Goal: Task Accomplishment & Management: Manage account settings

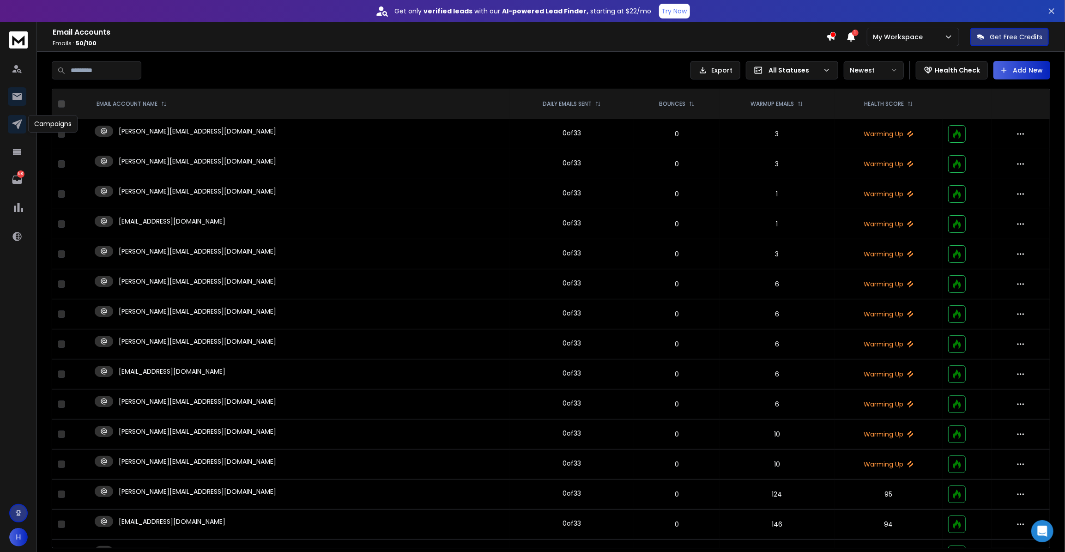
click at [18, 123] on icon at bounding box center [17, 124] width 10 height 10
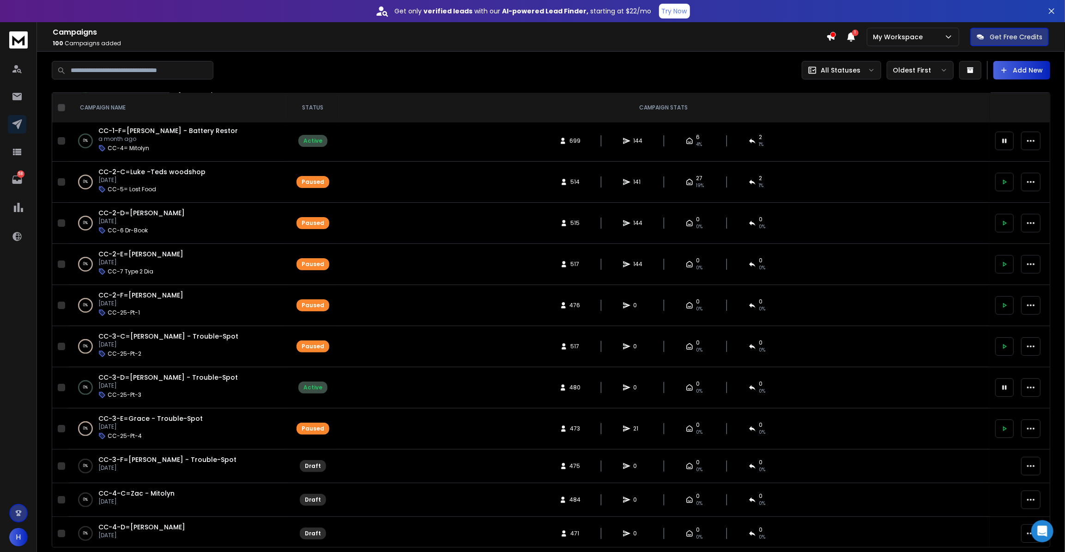
scroll to position [168, 0]
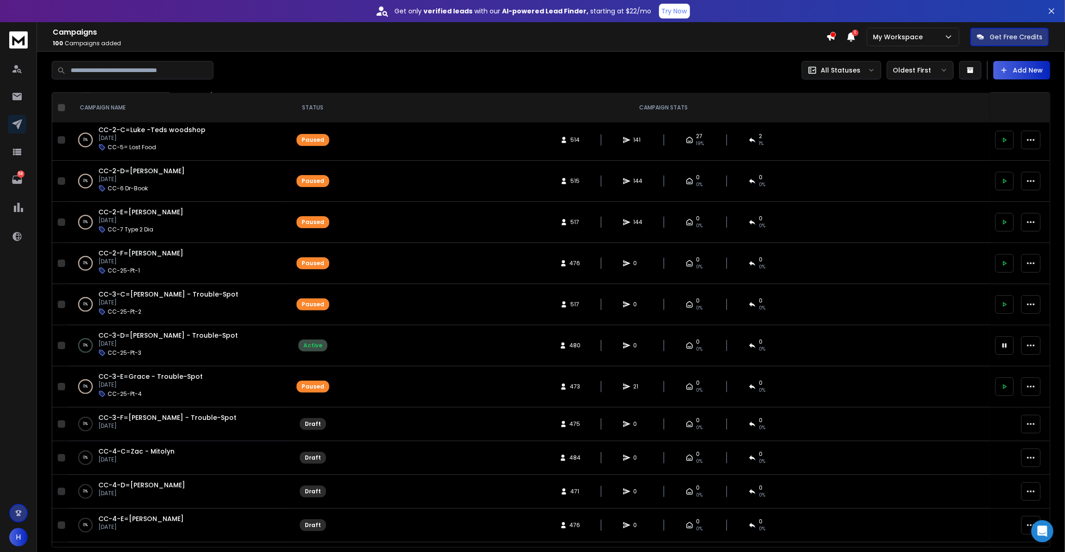
click at [127, 340] on p "[DATE]" at bounding box center [167, 343] width 139 height 7
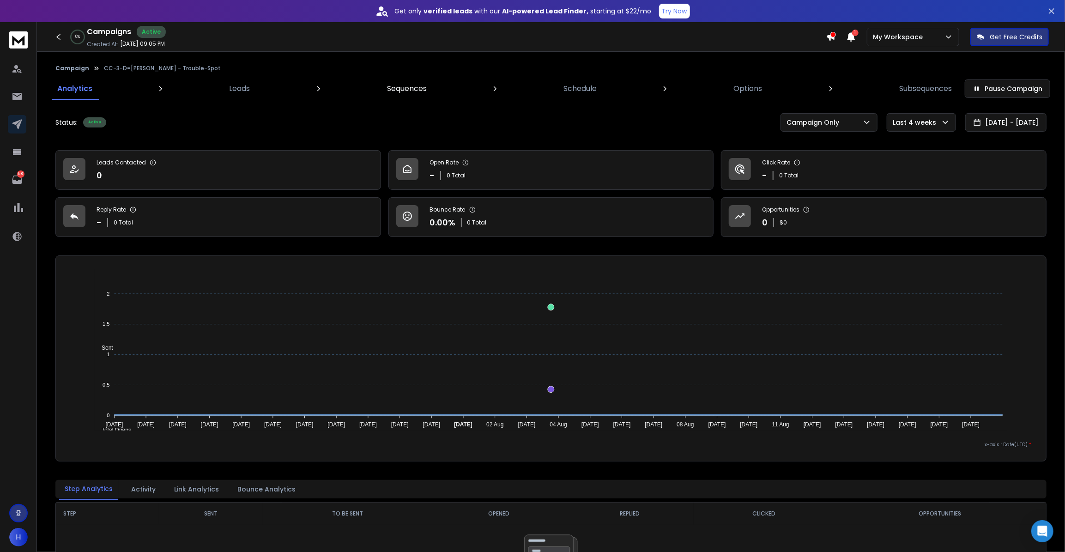
click at [419, 84] on p "Sequences" at bounding box center [407, 88] width 40 height 11
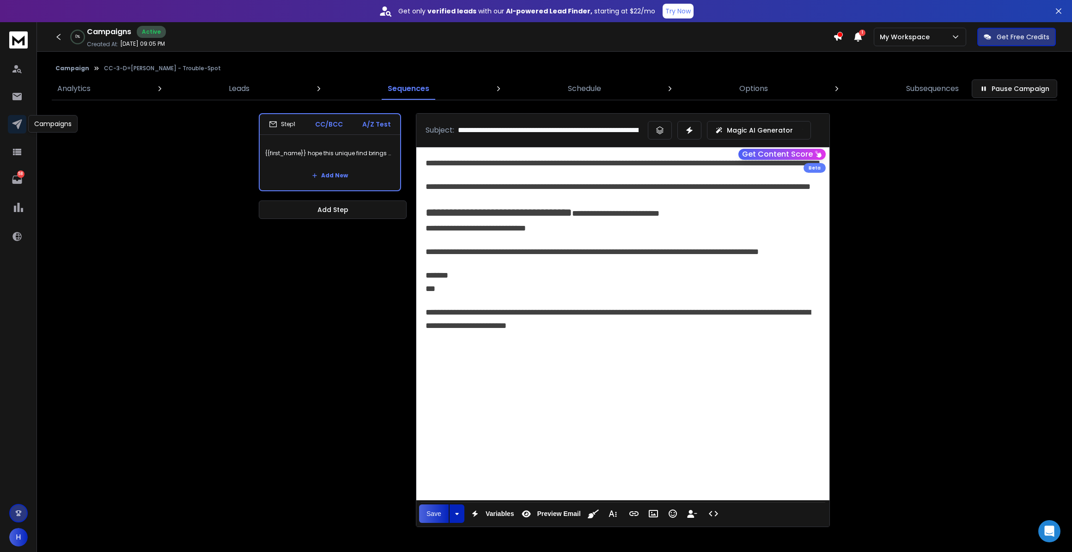
click at [18, 123] on icon at bounding box center [17, 124] width 11 height 11
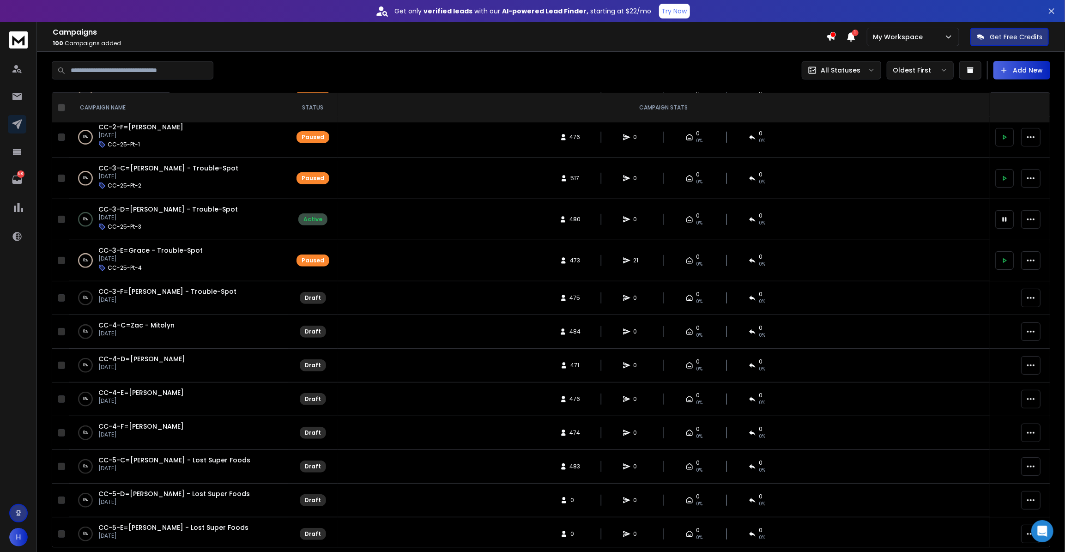
scroll to position [252, 0]
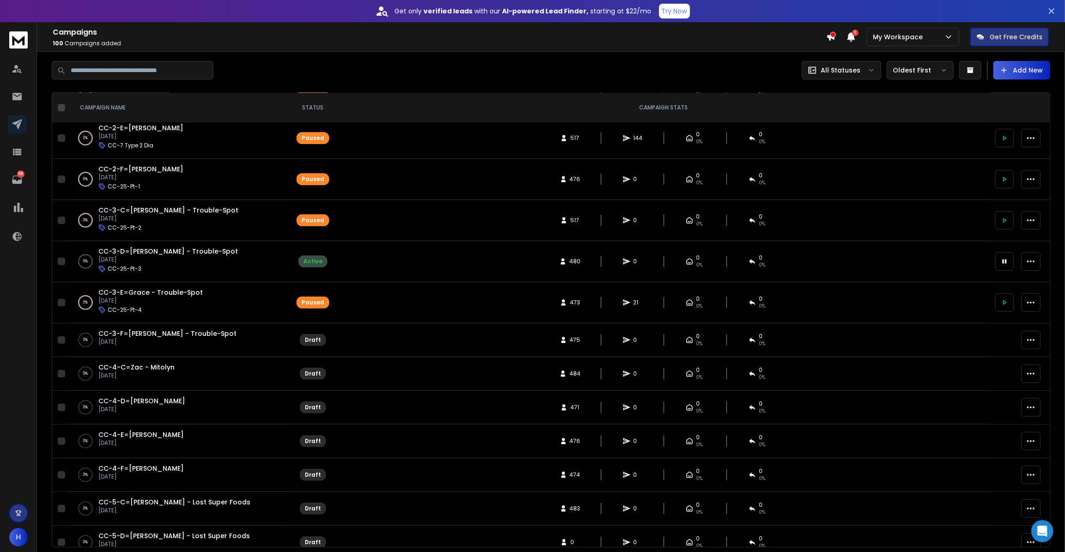
click at [1027, 261] on icon "button" at bounding box center [1030, 262] width 7 height 2
click at [889, 258] on div "480 0 0 0% 0 0%" at bounding box center [663, 261] width 641 height 15
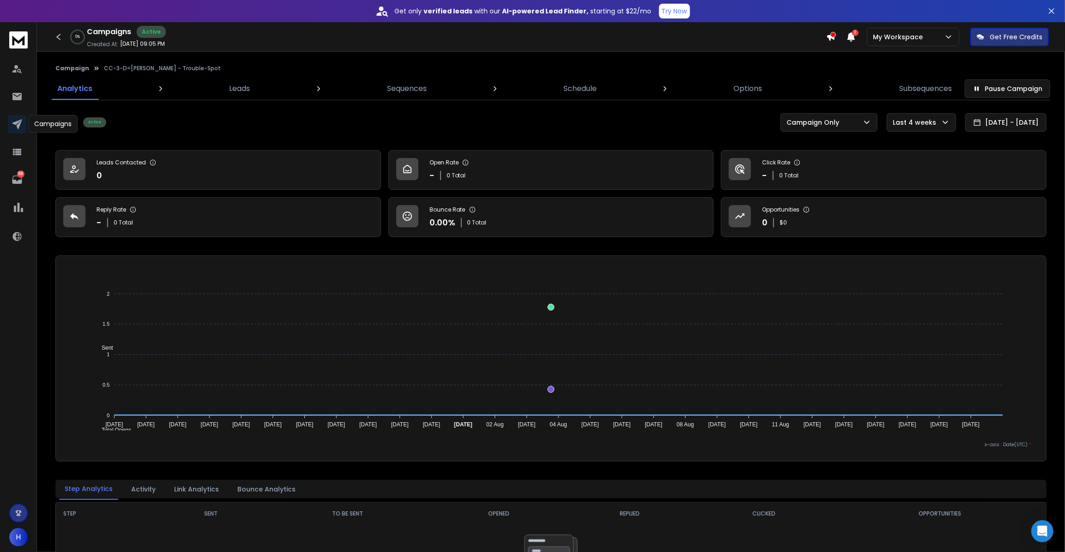
click at [18, 124] on icon at bounding box center [17, 124] width 10 height 10
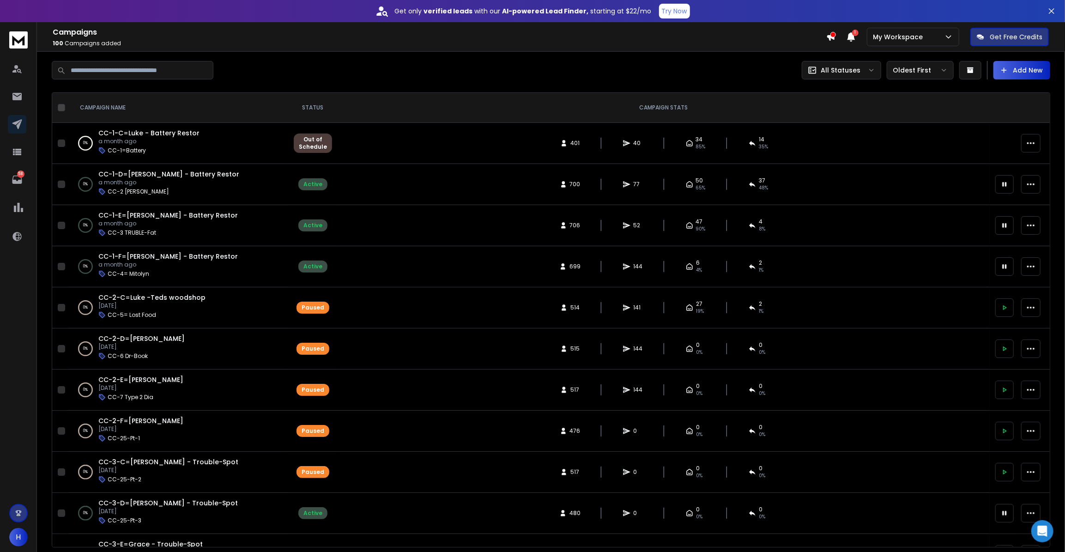
click at [299, 140] on div "Out of Schedule" at bounding box center [313, 143] width 28 height 15
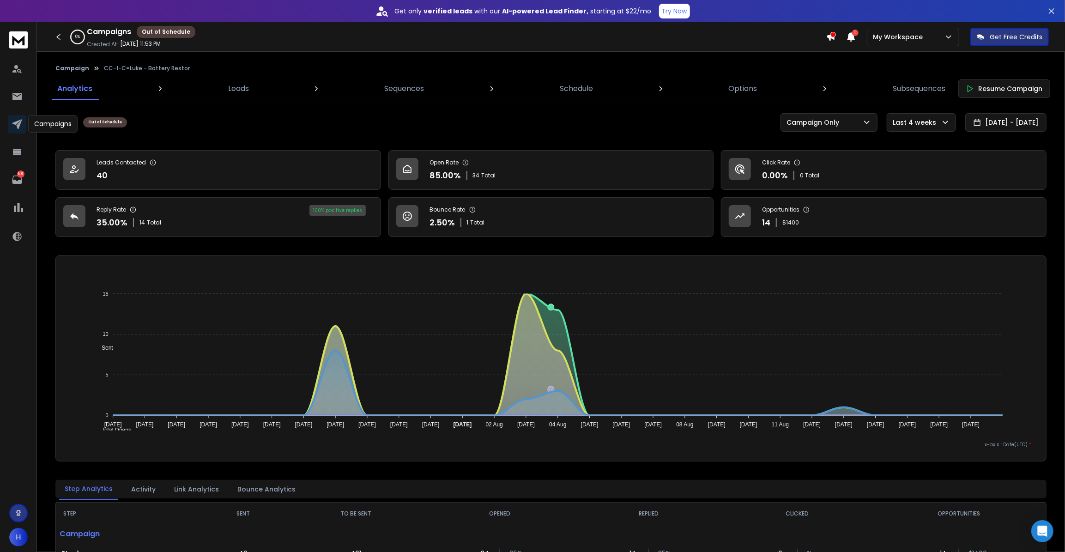
click at [19, 122] on icon at bounding box center [17, 124] width 10 height 10
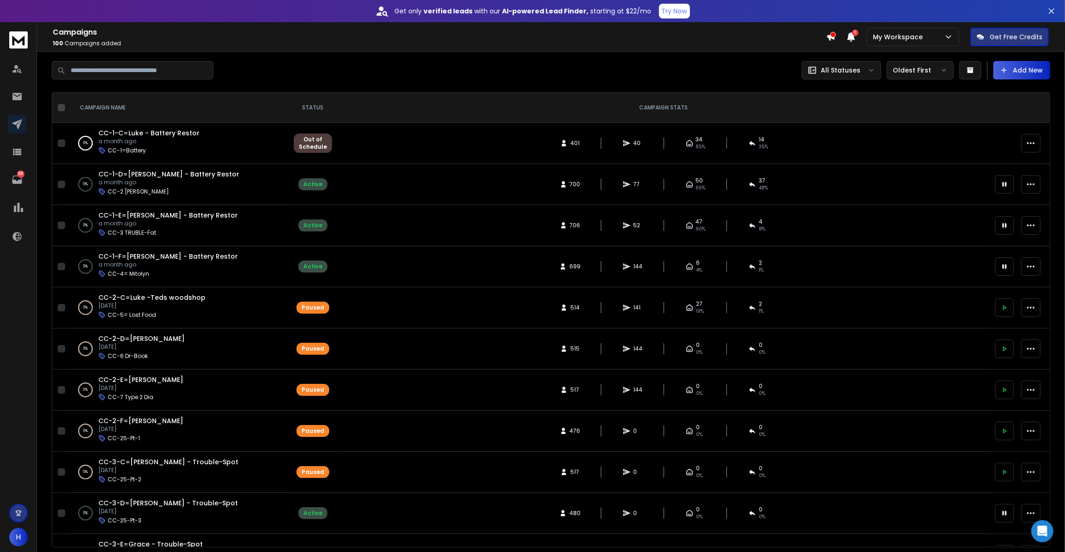
click at [136, 184] on p "a month ago" at bounding box center [168, 182] width 141 height 7
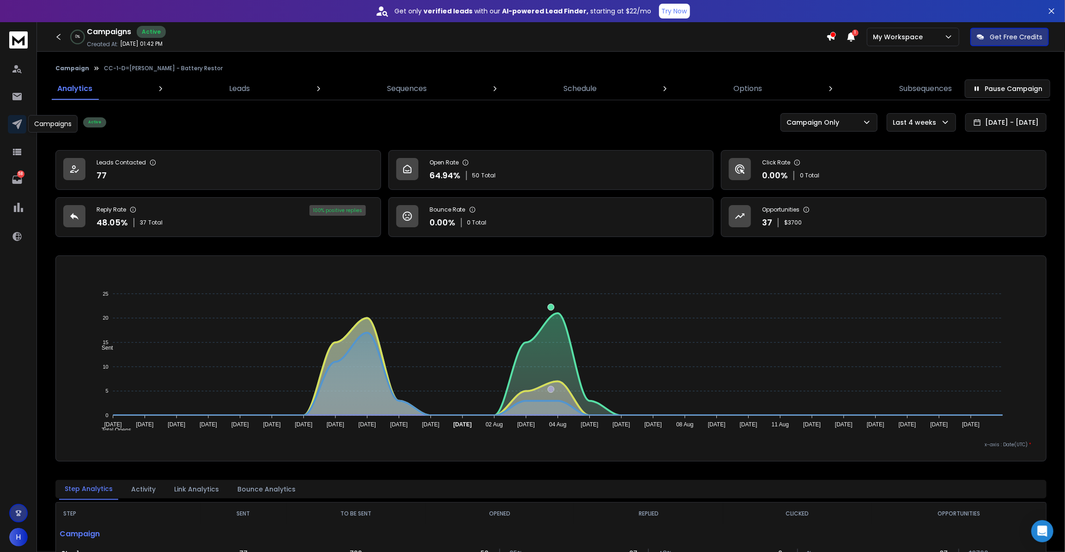
click at [16, 121] on icon at bounding box center [17, 124] width 10 height 10
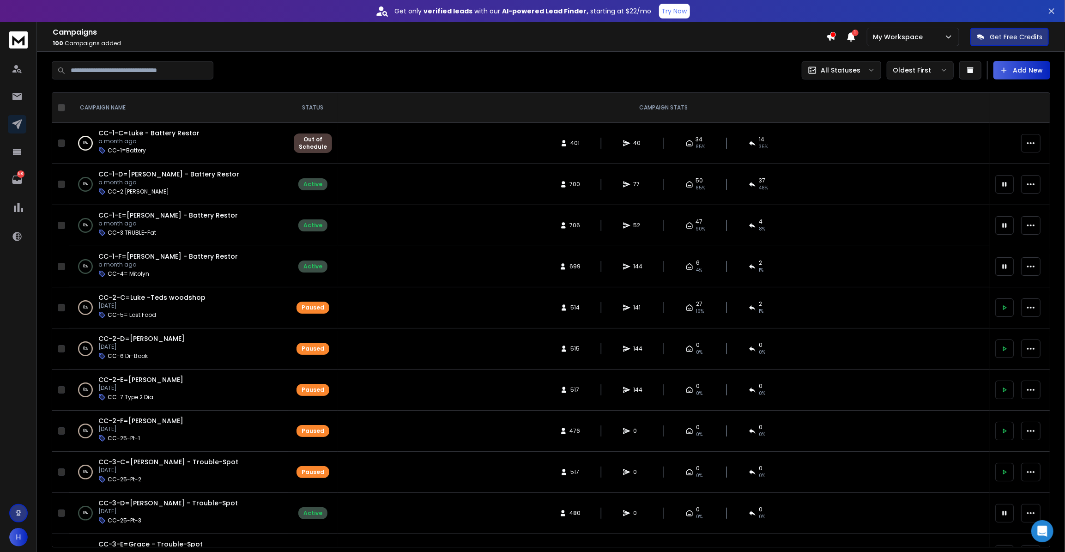
click at [141, 143] on p "a month ago" at bounding box center [148, 141] width 101 height 7
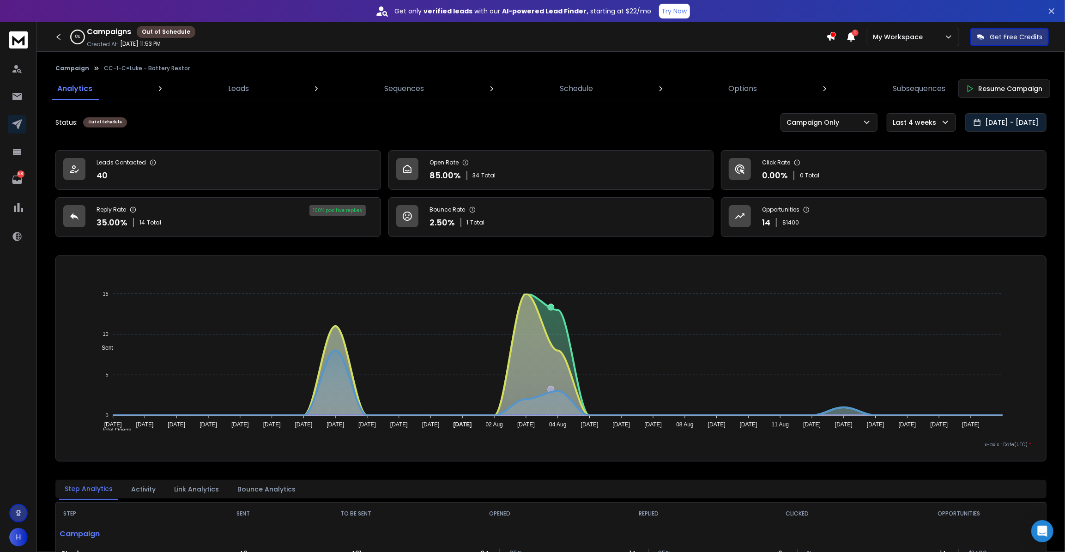
click at [993, 122] on button "[DATE] - [DATE]" at bounding box center [1005, 122] width 81 height 18
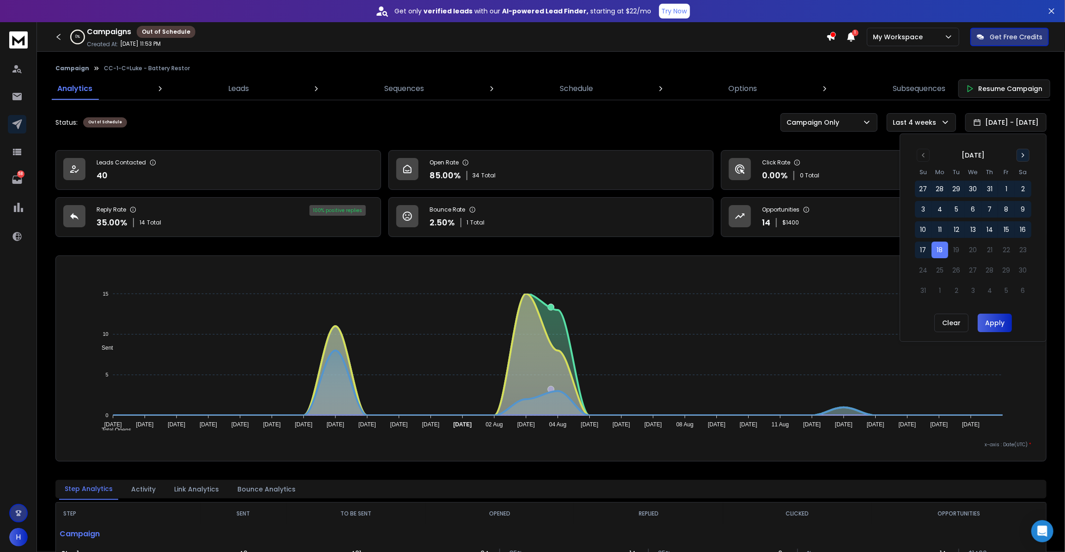
click at [1026, 155] on icon "Go to next month" at bounding box center [1022, 154] width 7 height 7
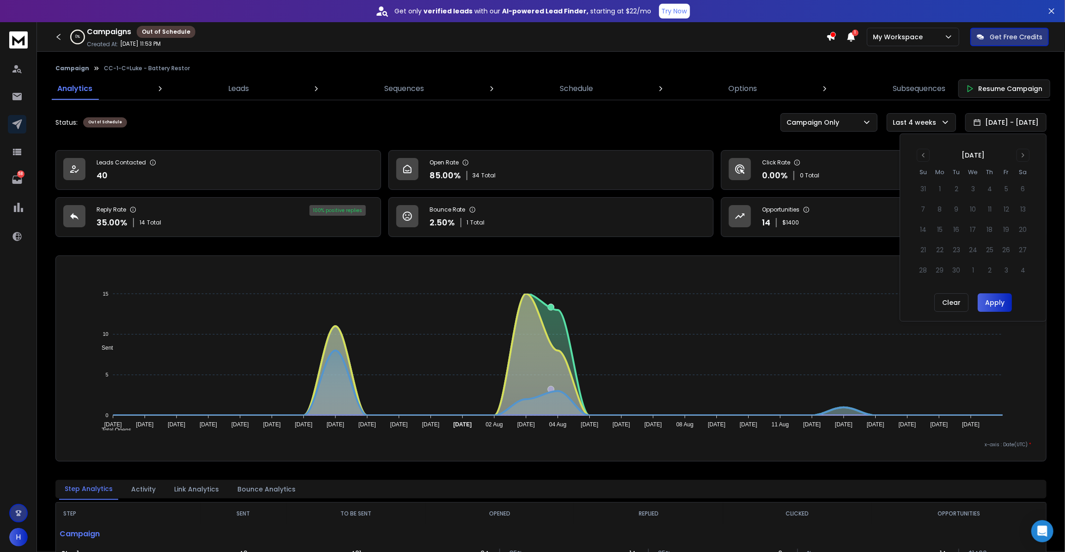
click at [962, 210] on td "9" at bounding box center [956, 209] width 17 height 17
drag, startPoint x: 962, startPoint y: 210, endPoint x: 955, endPoint y: 239, distance: 29.9
click at [955, 239] on tbody "31 1 2 3 4 5 6 7 8 9 10 11 12 13 14 15 16 17 18 19 20 21 22 23 24 25 26 27 28 2…" at bounding box center [973, 228] width 116 height 102
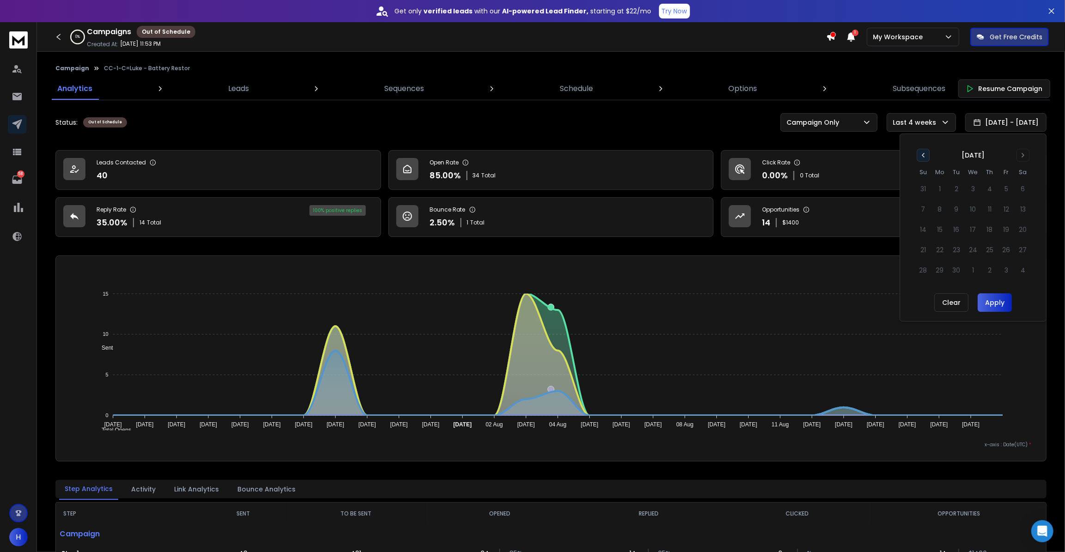
click at [922, 153] on icon "Go to previous month" at bounding box center [923, 154] width 7 height 7
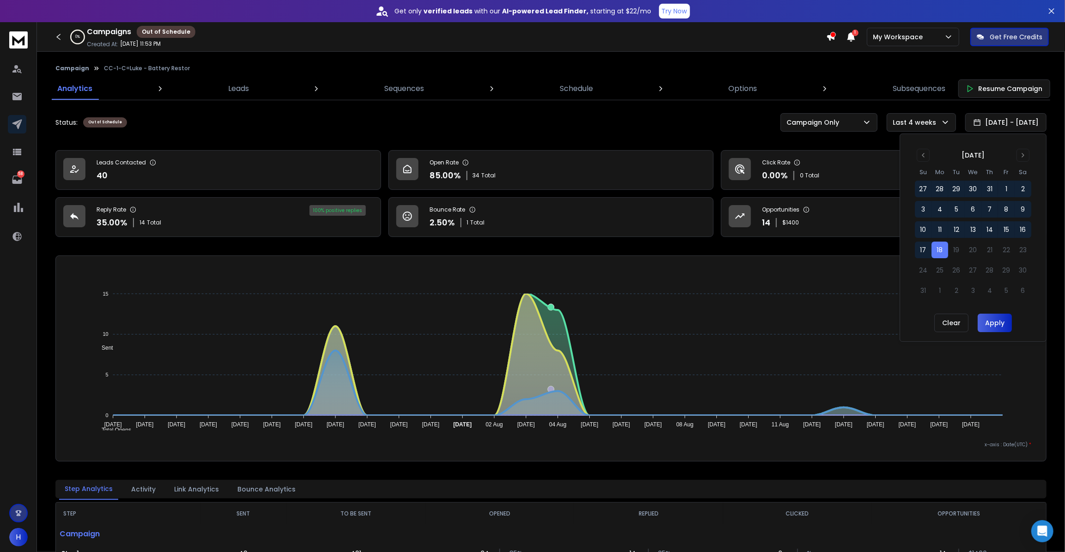
click at [872, 269] on foreignobject "Sent Total Opens Unique Opens Links Clicked Total Replies" at bounding box center [551, 350] width 913 height 162
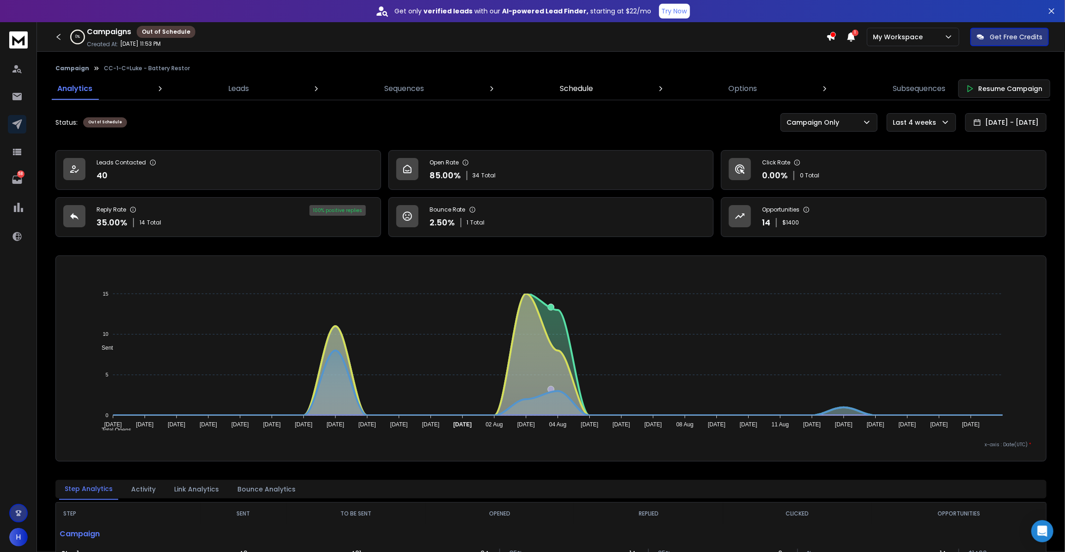
click at [578, 87] on p "Schedule" at bounding box center [576, 88] width 33 height 11
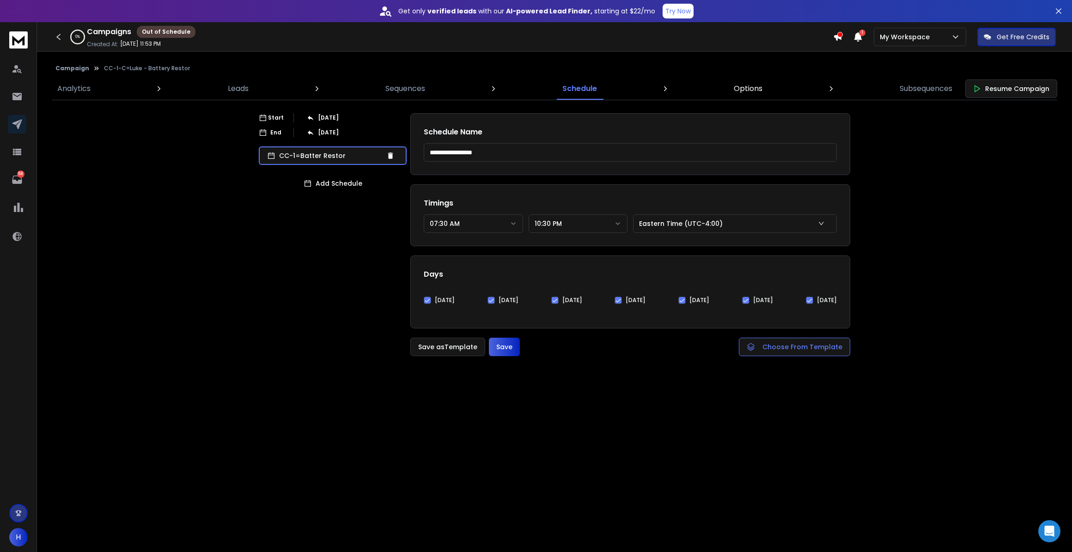
click at [747, 88] on p "Options" at bounding box center [747, 88] width 29 height 11
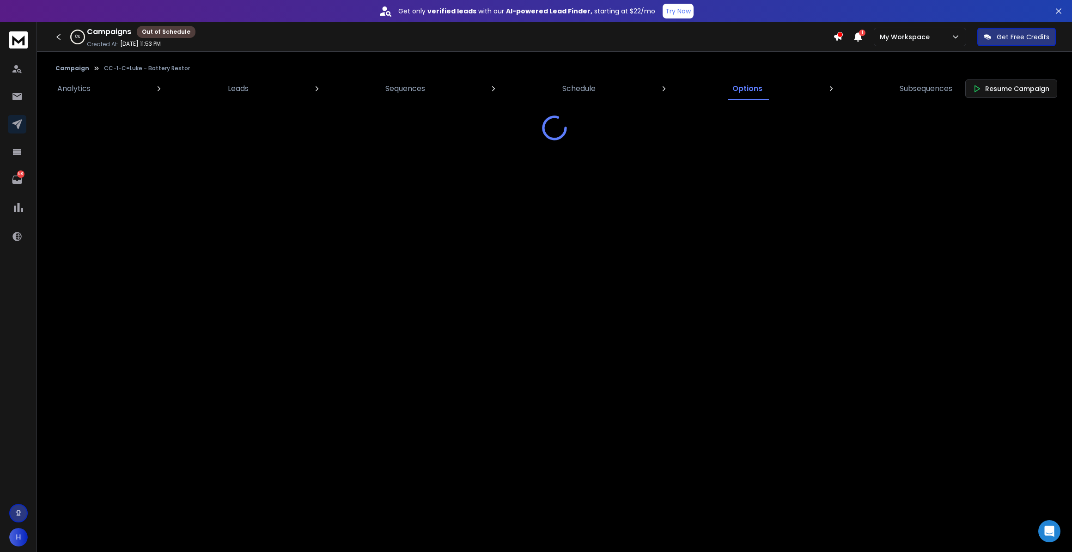
select select "*********"
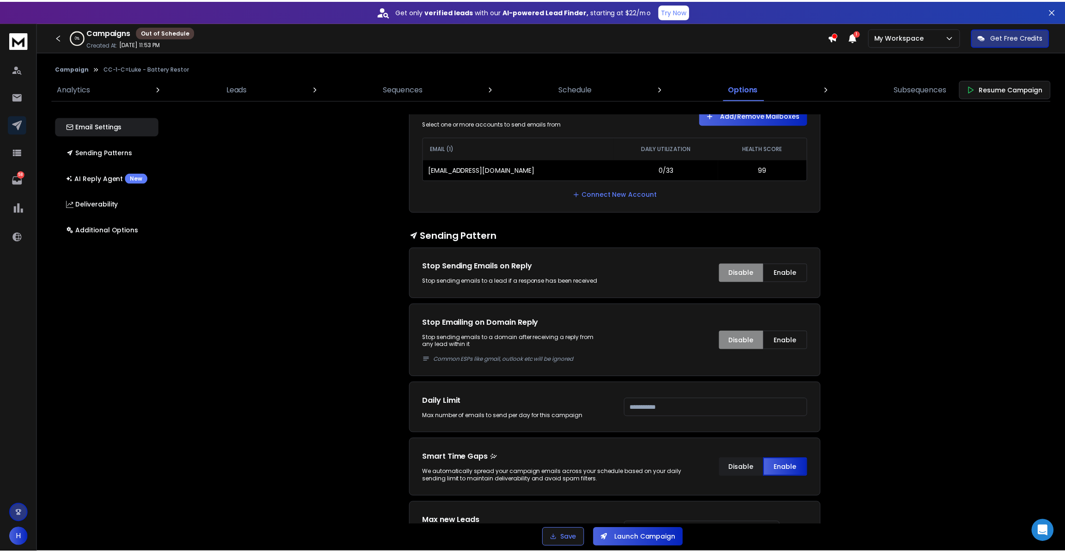
scroll to position [84, 0]
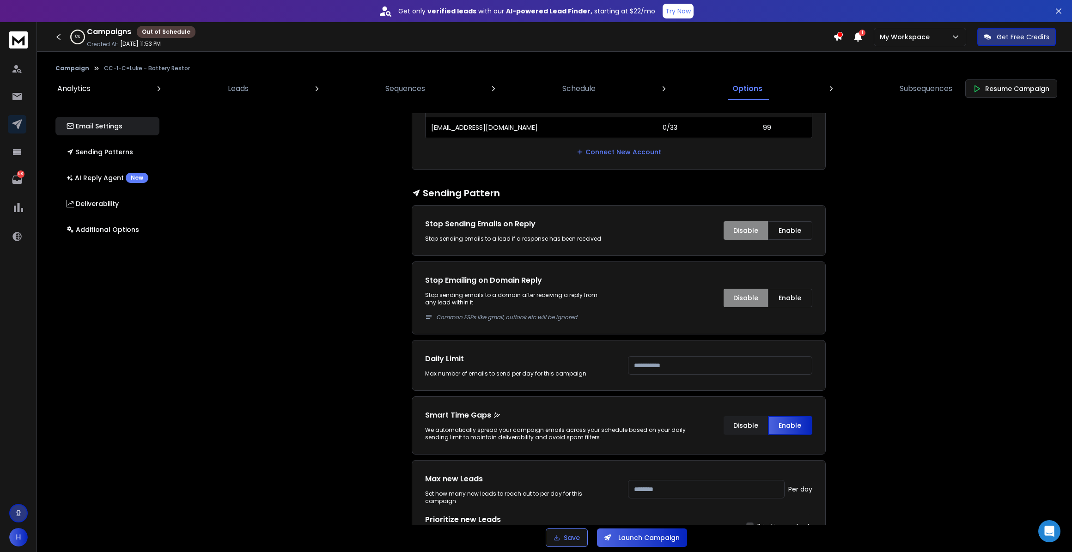
click at [68, 87] on p "Analytics" at bounding box center [73, 88] width 33 height 11
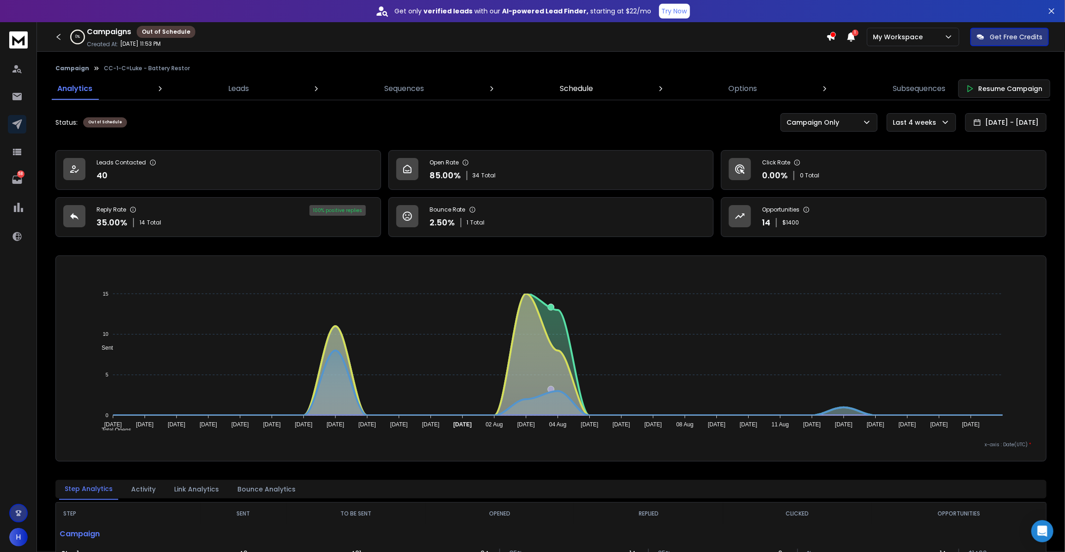
click at [583, 83] on p "Schedule" at bounding box center [576, 88] width 33 height 11
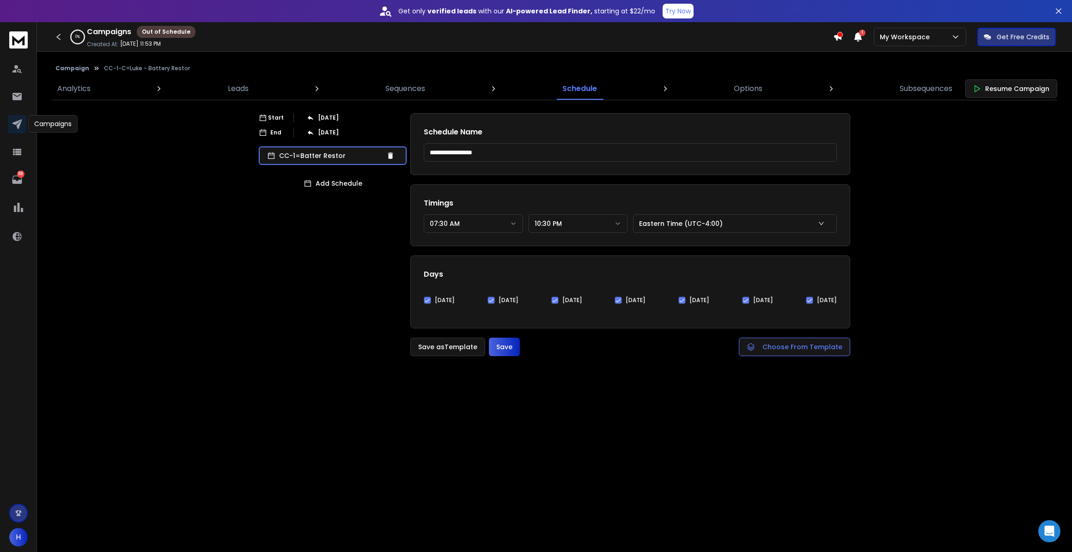
click at [15, 120] on icon at bounding box center [17, 124] width 11 height 11
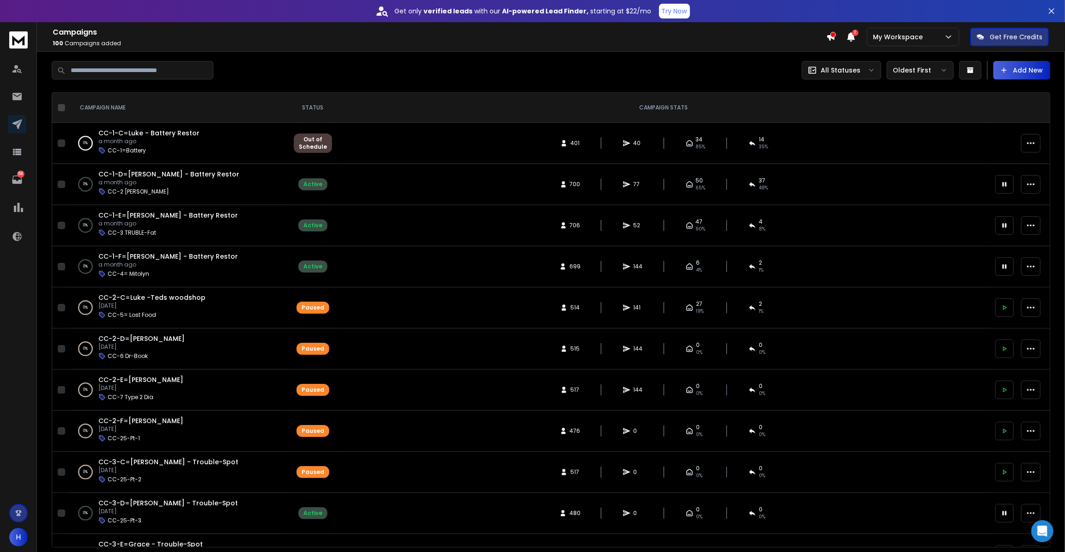
click at [101, 151] on icon at bounding box center [102, 150] width 5 height 5
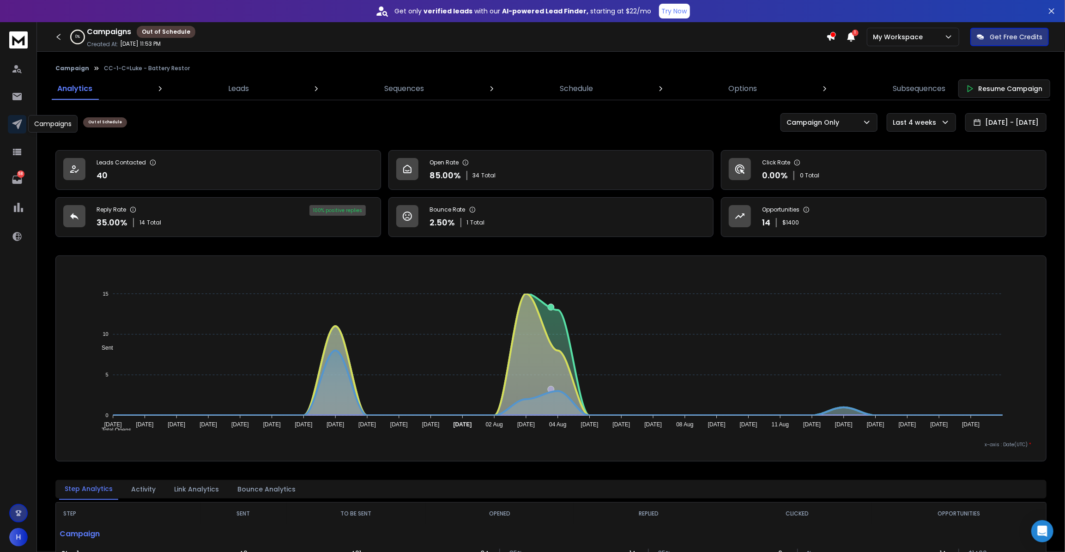
click at [16, 119] on icon at bounding box center [17, 124] width 11 height 11
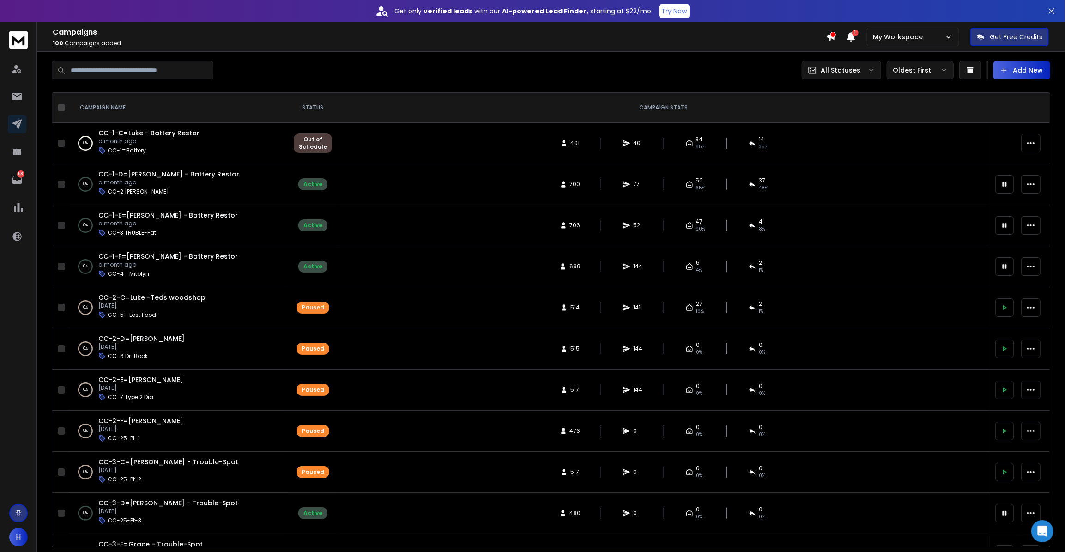
click at [142, 147] on p "CC-1=Battery" at bounding box center [127, 150] width 38 height 7
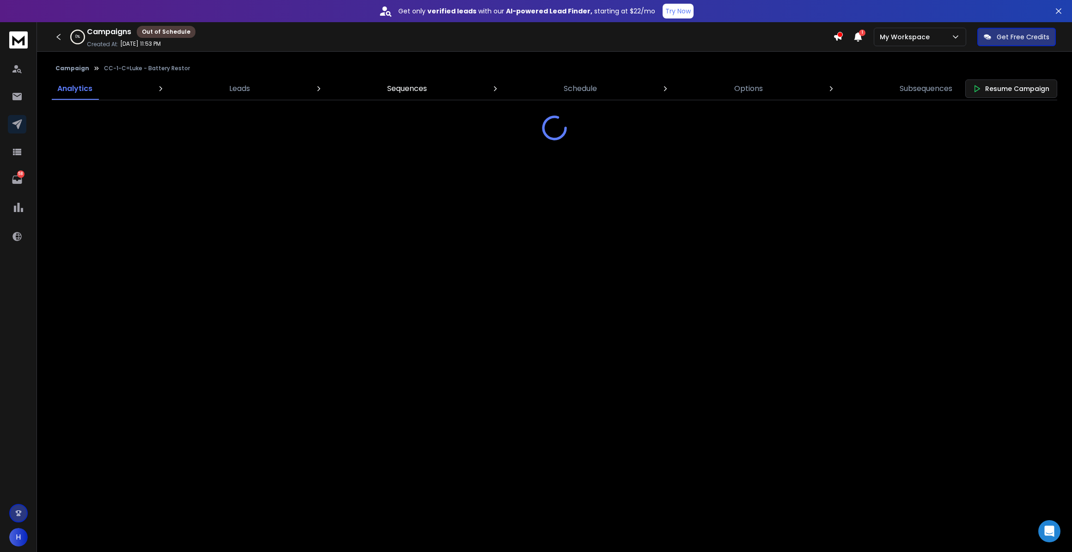
click at [406, 87] on p "Sequences" at bounding box center [407, 88] width 40 height 11
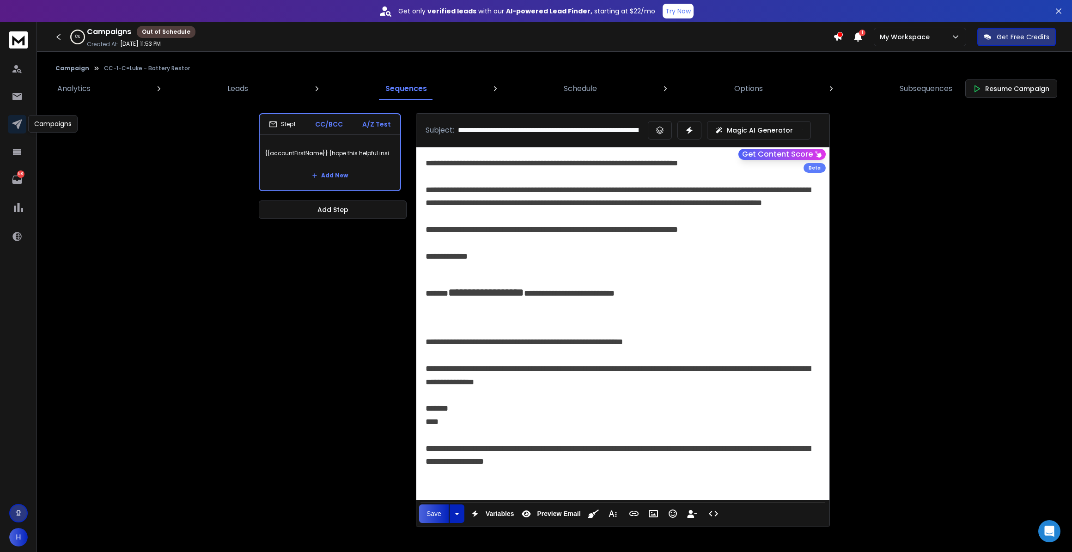
click at [13, 124] on icon at bounding box center [17, 124] width 11 height 11
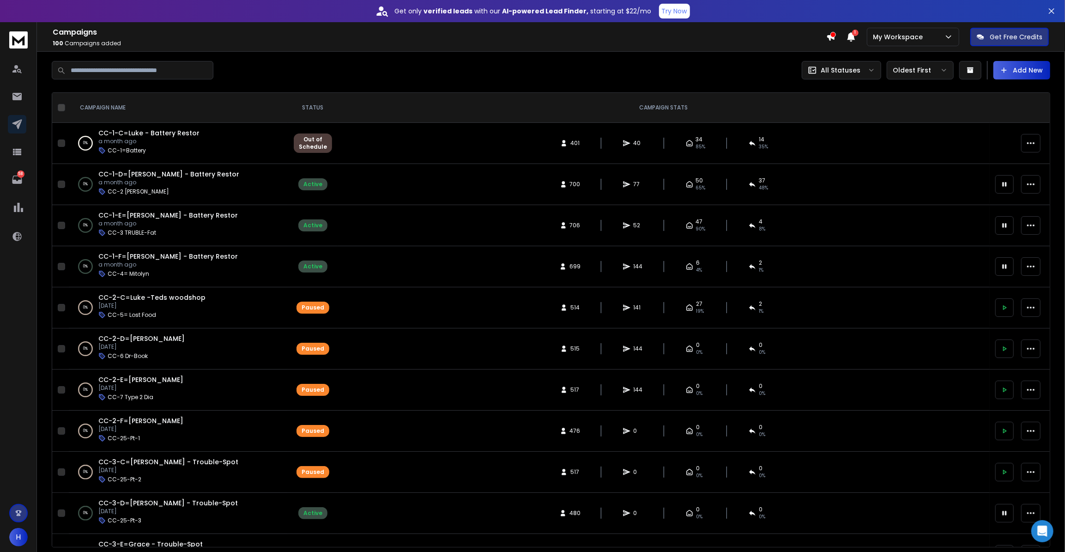
click at [1003, 184] on icon at bounding box center [1005, 184] width 4 height 5
click at [1002, 223] on icon at bounding box center [1004, 225] width 8 height 8
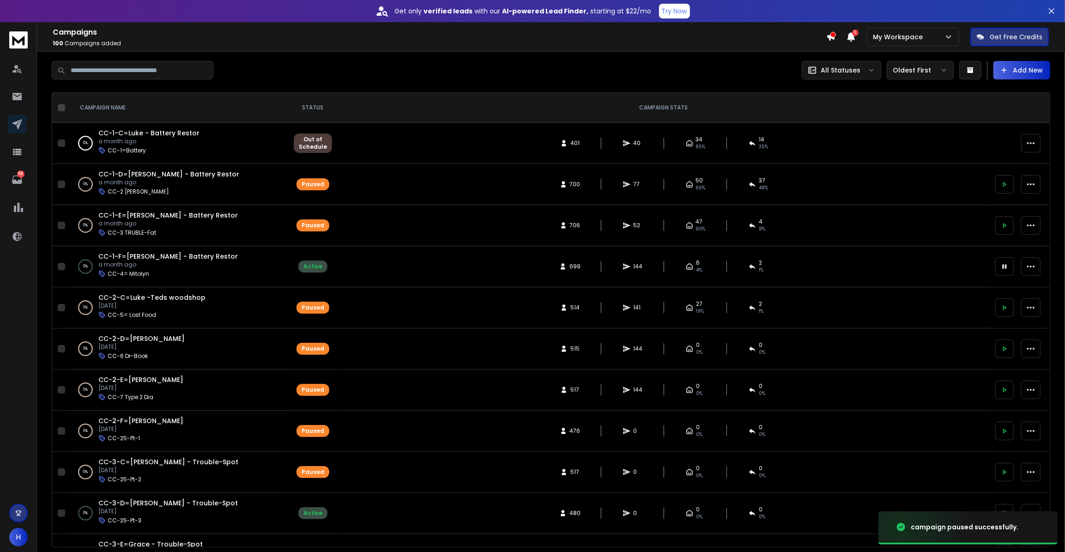
click at [1001, 264] on icon at bounding box center [1004, 266] width 8 height 8
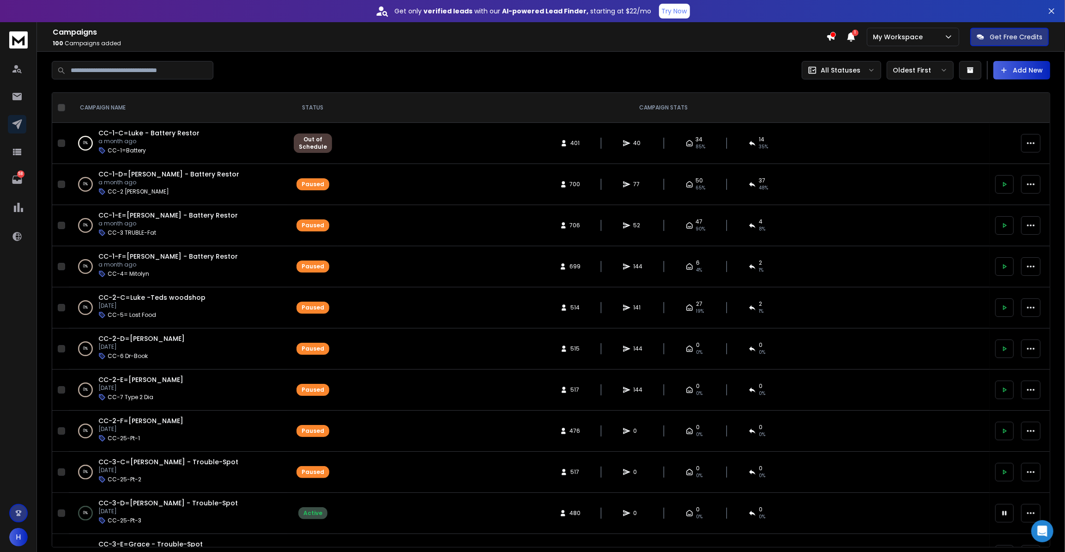
click at [132, 225] on p "a month ago" at bounding box center [167, 223] width 139 height 7
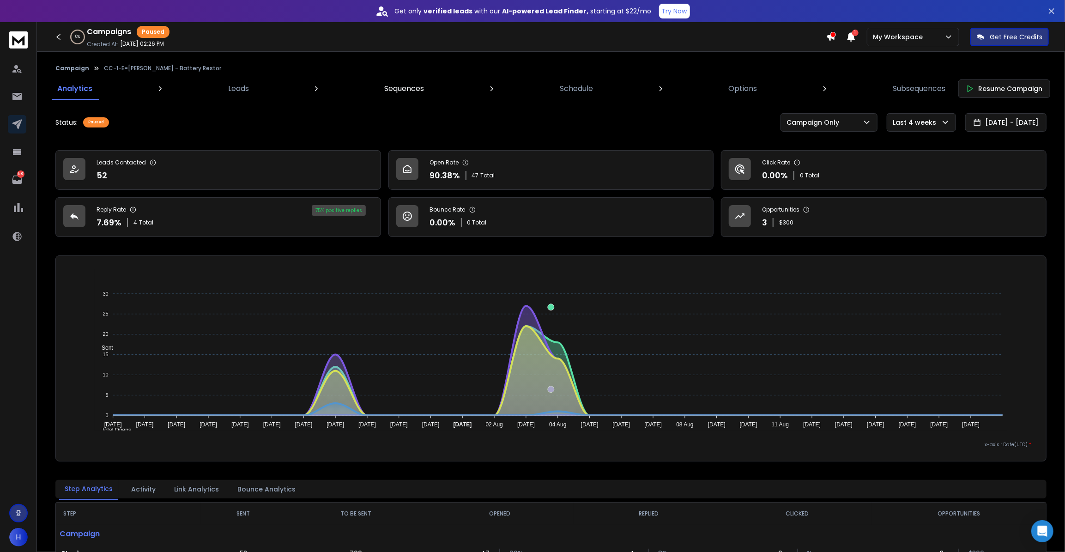
click at [409, 87] on p "Sequences" at bounding box center [404, 88] width 40 height 11
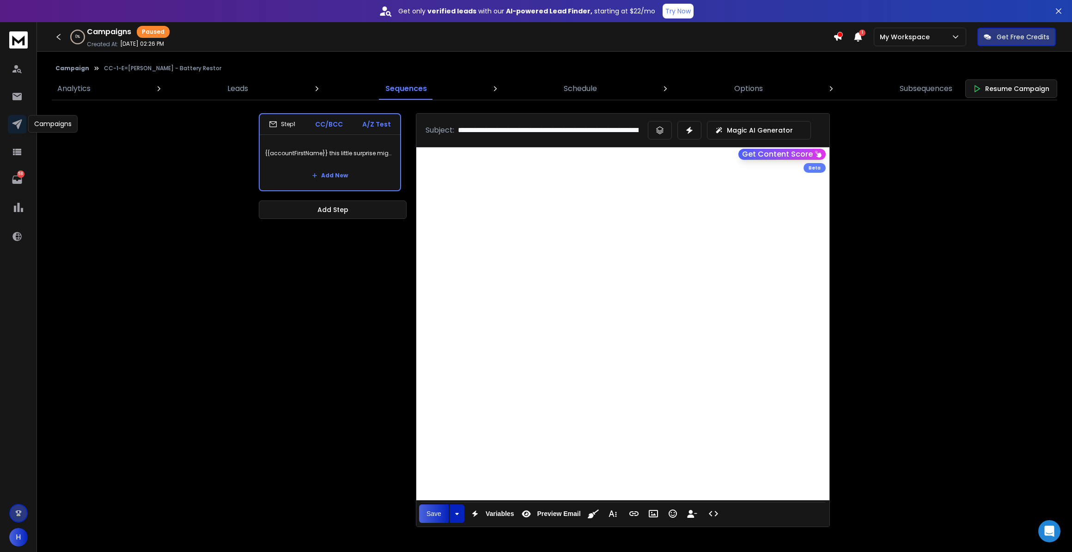
click at [18, 123] on icon at bounding box center [17, 124] width 10 height 10
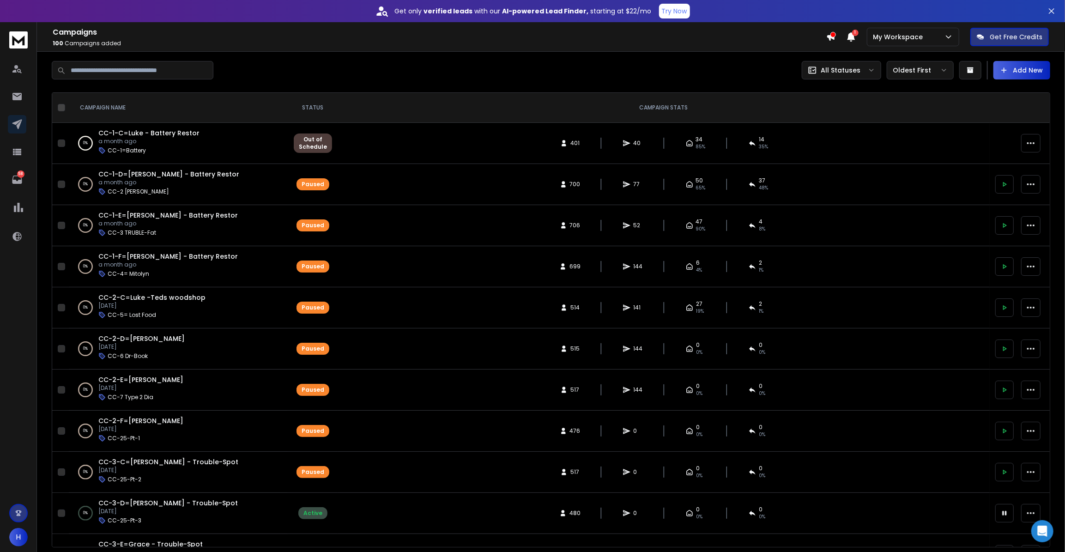
click at [139, 180] on p "a month ago" at bounding box center [168, 182] width 141 height 7
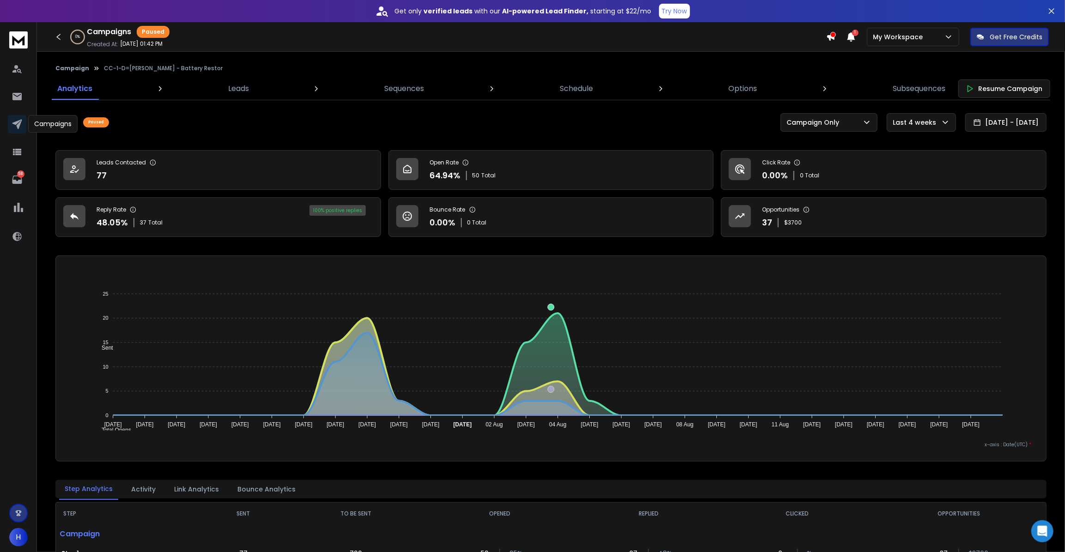
click at [18, 121] on icon at bounding box center [17, 124] width 11 height 11
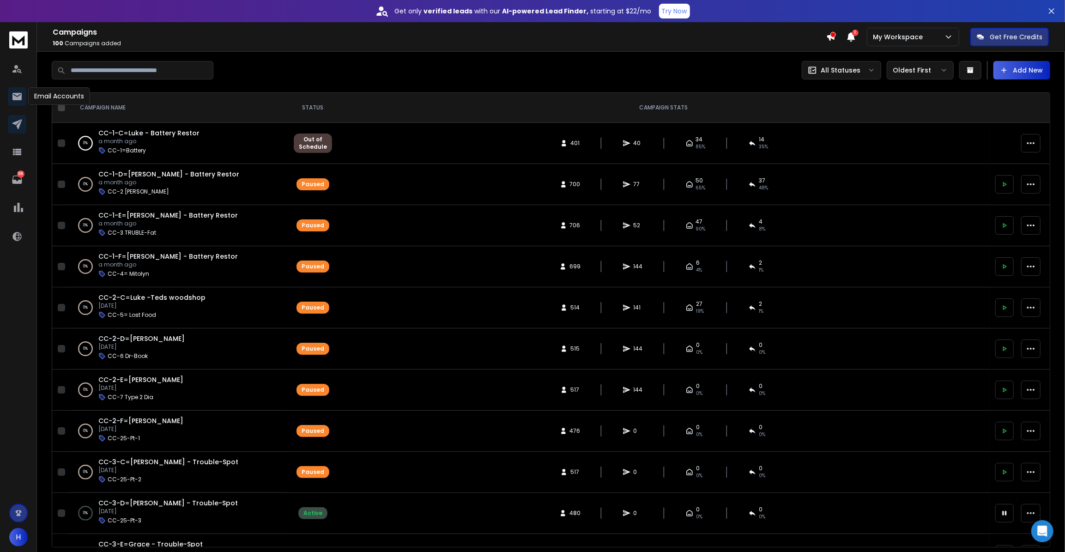
click at [18, 95] on icon at bounding box center [17, 96] width 11 height 11
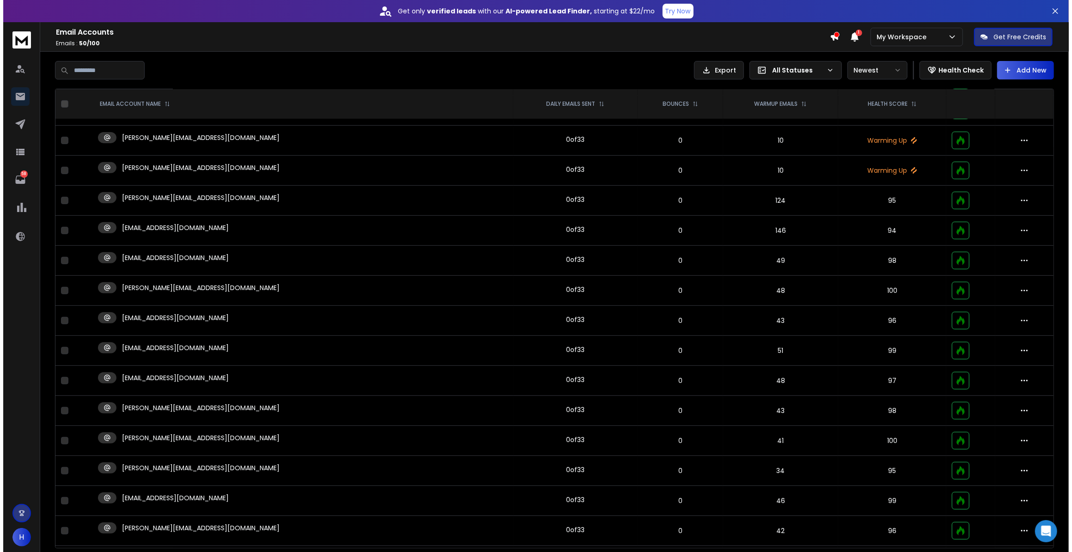
scroll to position [336, 0]
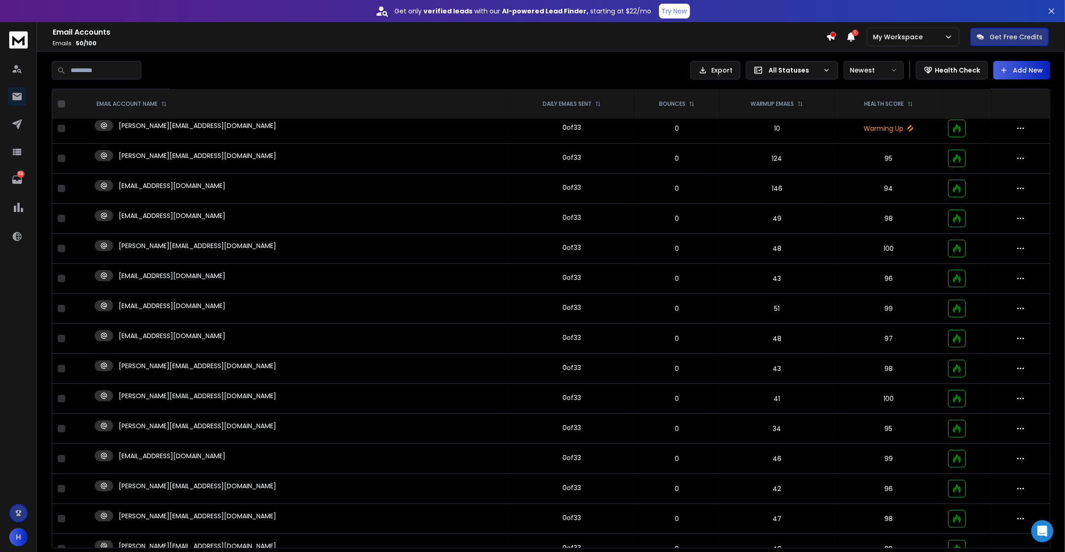
click at [154, 245] on p "[PERSON_NAME][EMAIL_ADDRESS][DOMAIN_NAME]" at bounding box center [198, 245] width 158 height 9
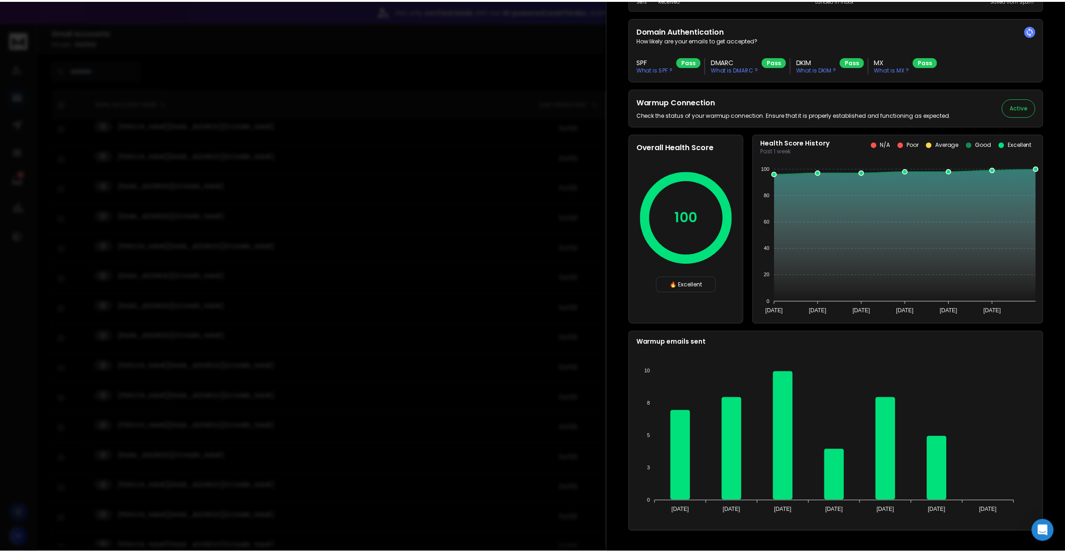
scroll to position [0, 0]
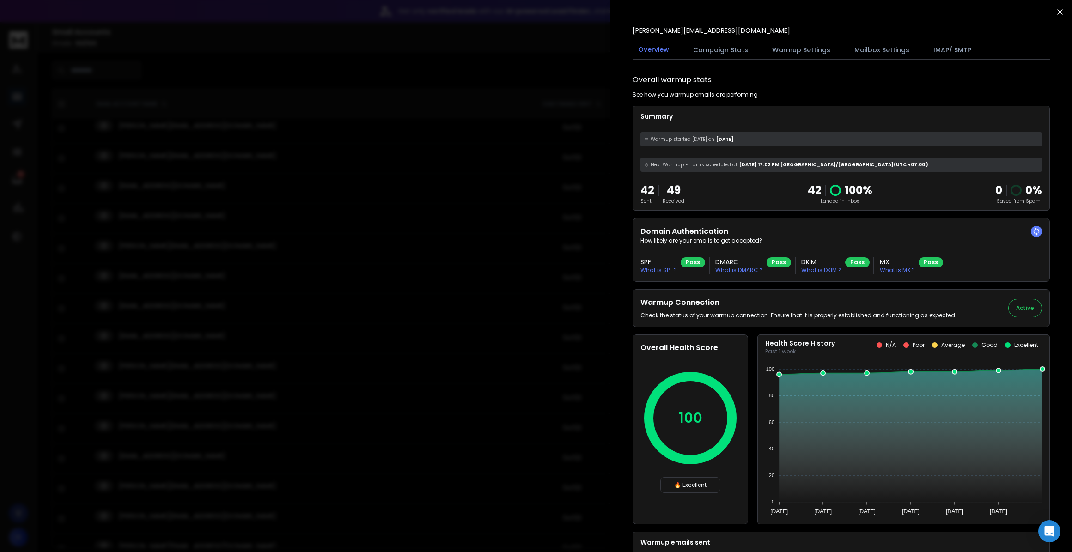
click at [1060, 12] on icon "button" at bounding box center [1059, 11] width 9 height 9
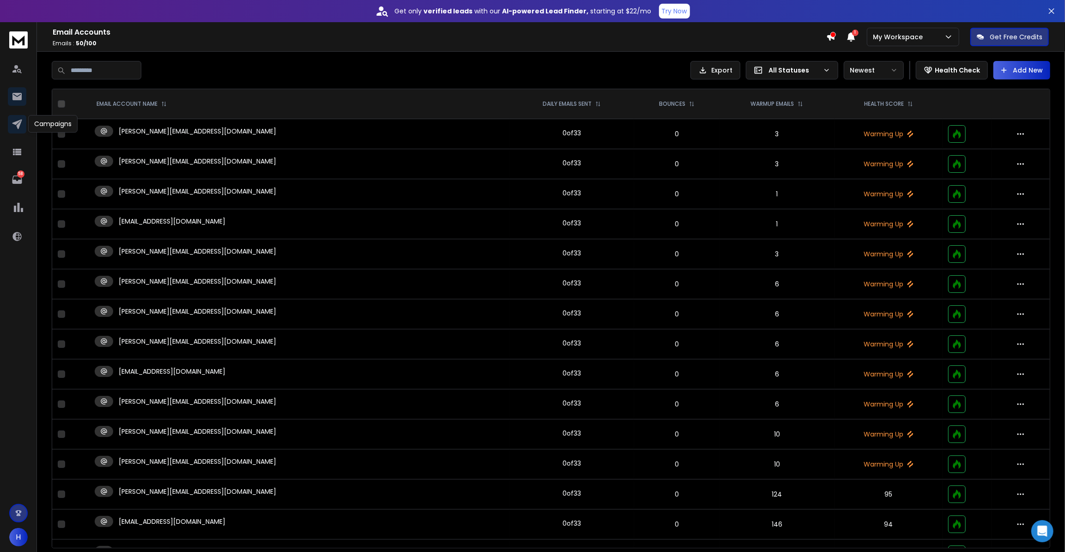
click at [17, 121] on icon at bounding box center [17, 124] width 10 height 10
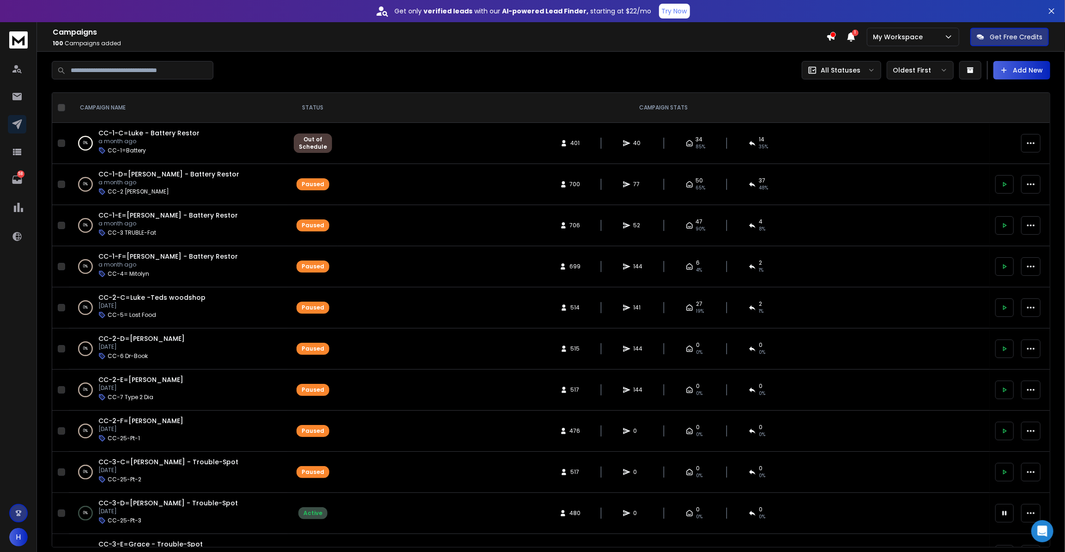
click at [139, 178] on span "CC-1-D=[PERSON_NAME] - Battery Restor" at bounding box center [168, 174] width 141 height 9
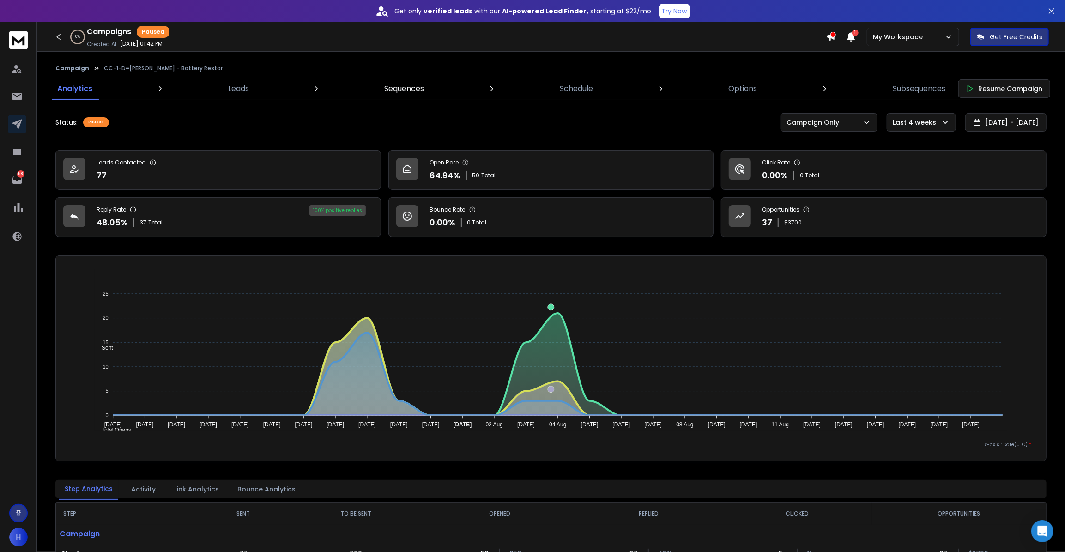
click at [402, 90] on p "Sequences" at bounding box center [404, 88] width 40 height 11
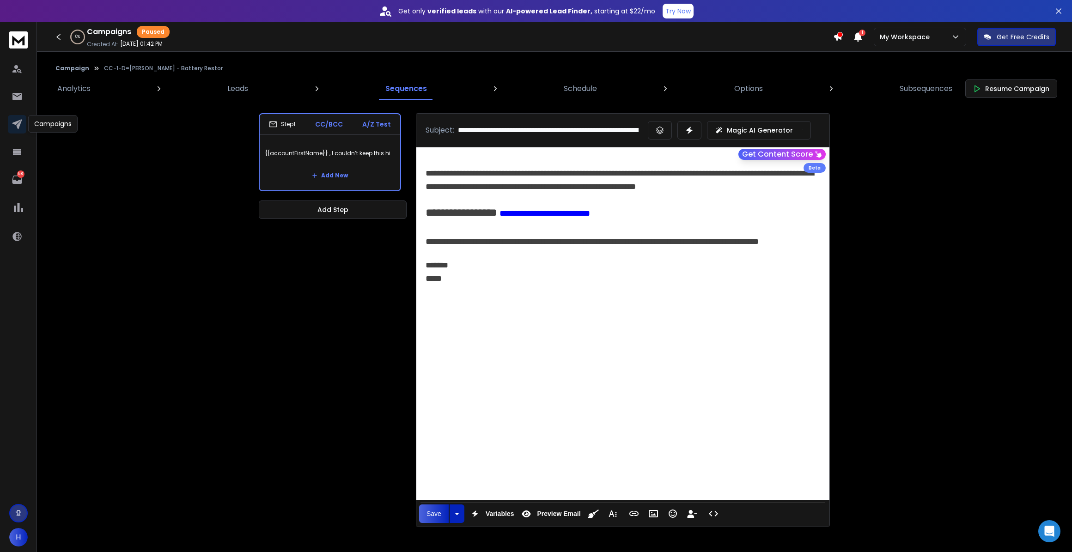
click at [15, 123] on icon at bounding box center [17, 124] width 10 height 10
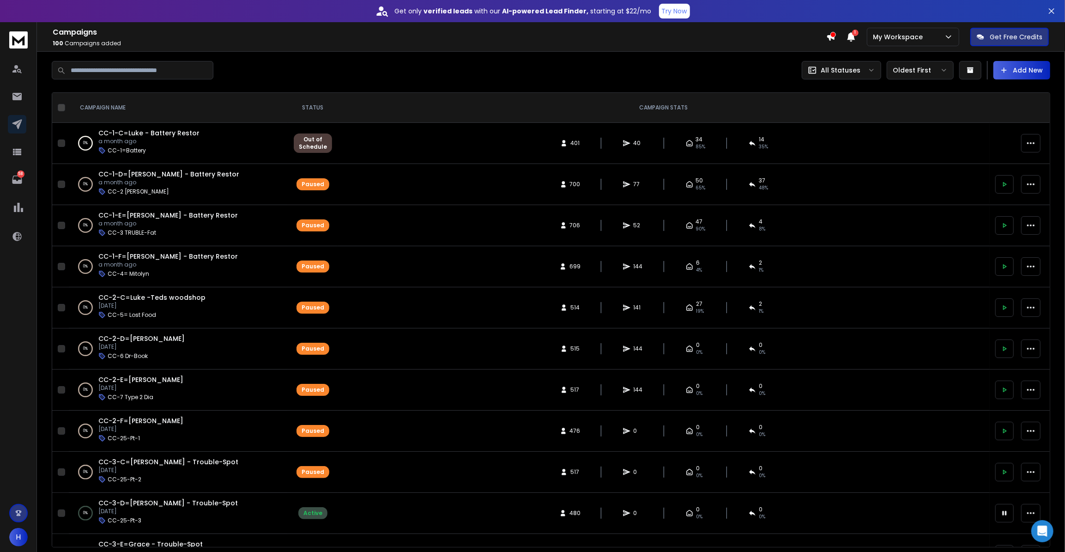
click at [148, 224] on p "a month ago" at bounding box center [167, 223] width 139 height 7
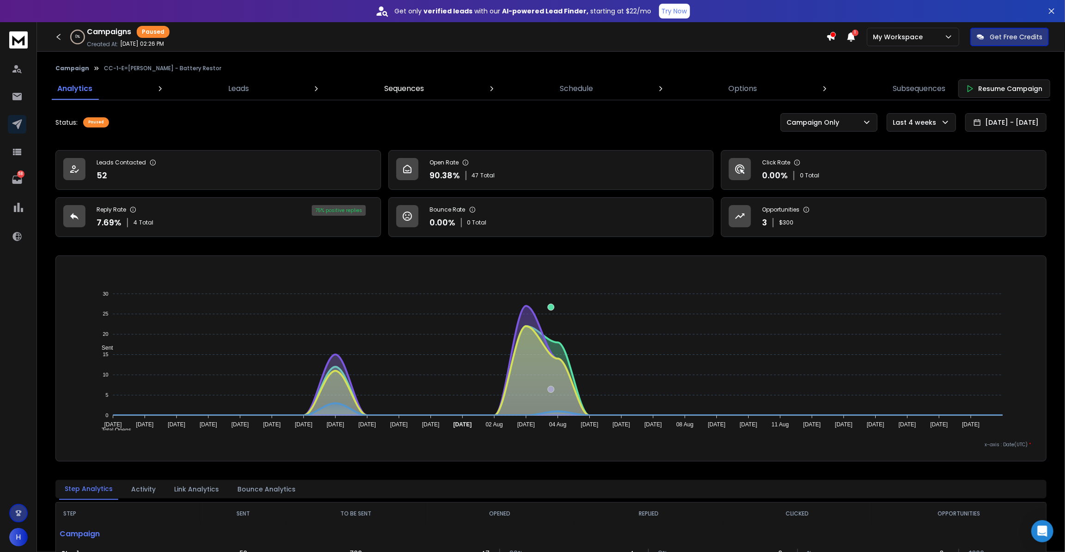
click at [407, 91] on p "Sequences" at bounding box center [404, 88] width 40 height 11
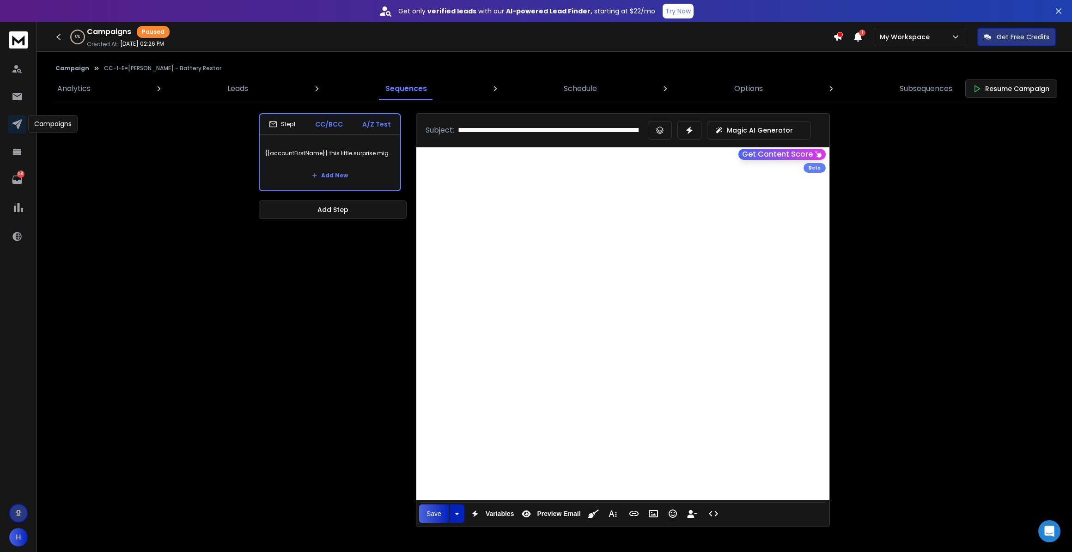
click at [16, 123] on icon at bounding box center [17, 124] width 10 height 10
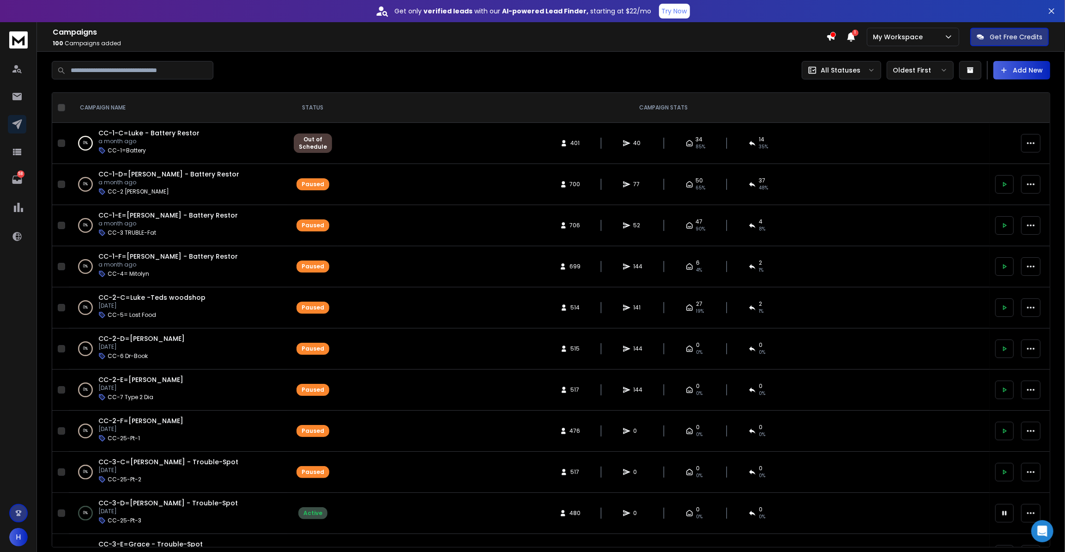
click at [154, 267] on p "a month ago" at bounding box center [167, 264] width 139 height 7
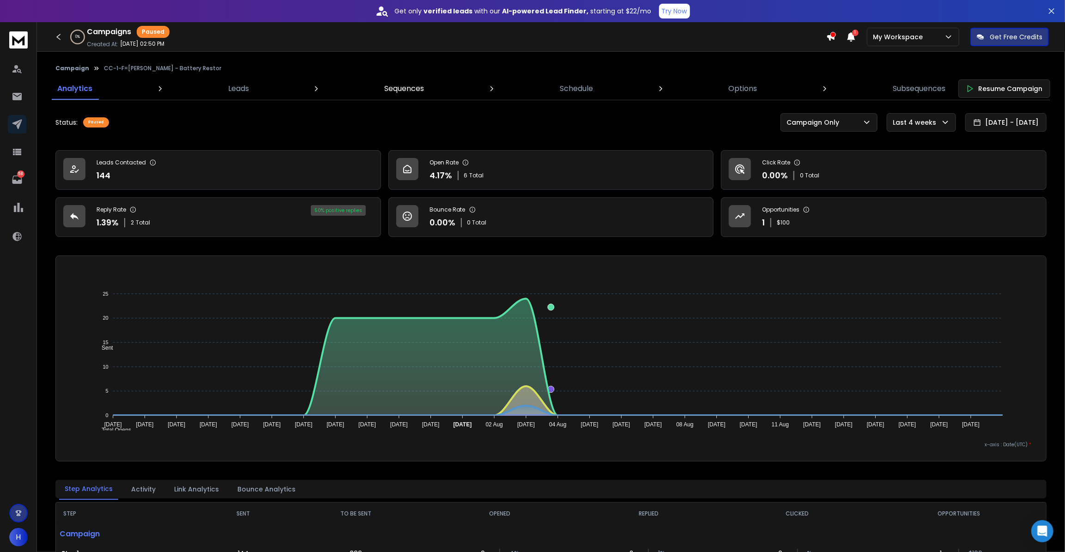
click at [409, 88] on p "Sequences" at bounding box center [404, 88] width 40 height 11
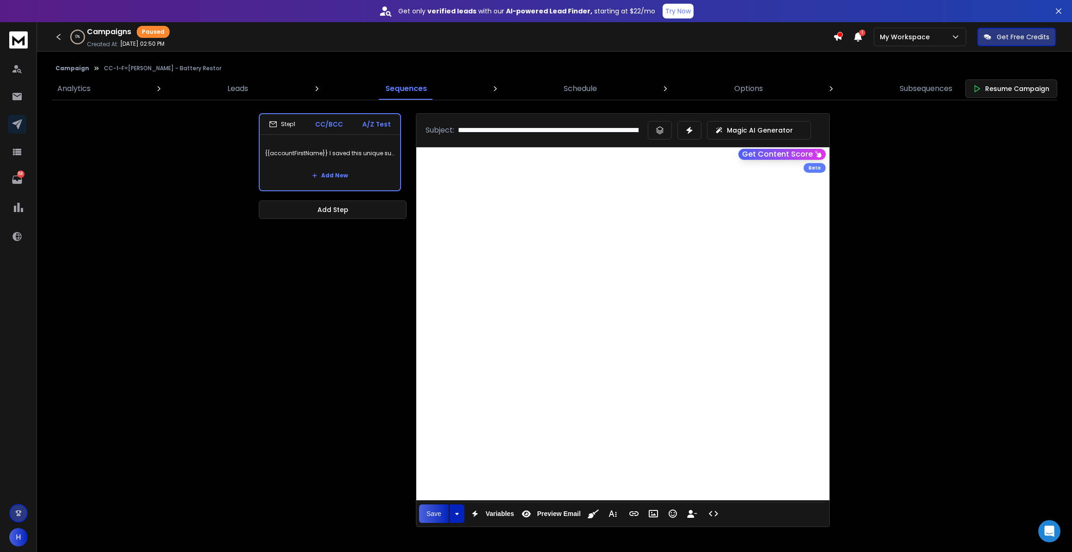
click at [499, 326] on div "**********" at bounding box center [622, 323] width 413 height 353
click at [17, 123] on icon at bounding box center [17, 124] width 11 height 11
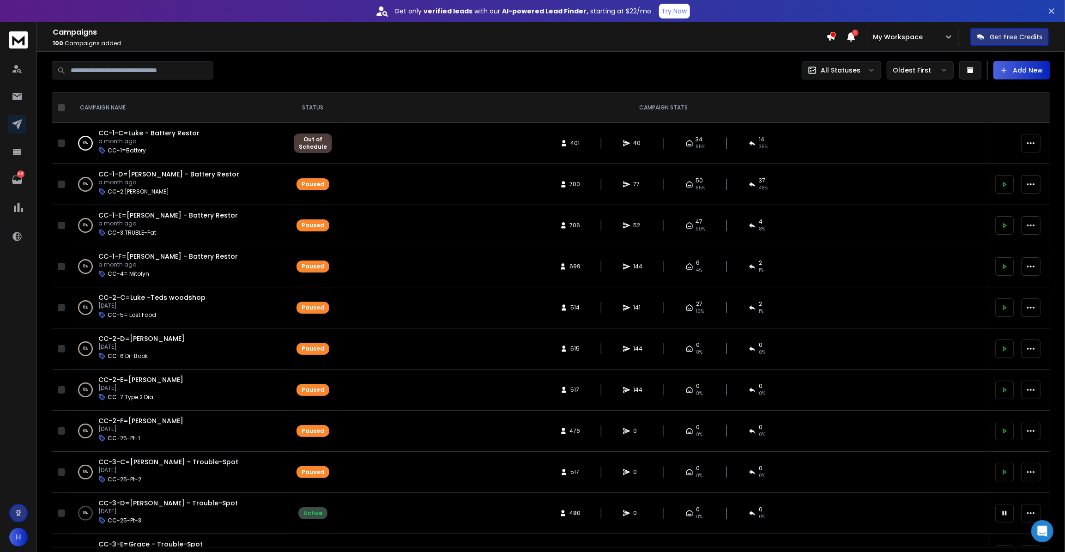
click at [172, 259] on span "CC-1-F=[PERSON_NAME] - Battery Restor" at bounding box center [167, 256] width 139 height 9
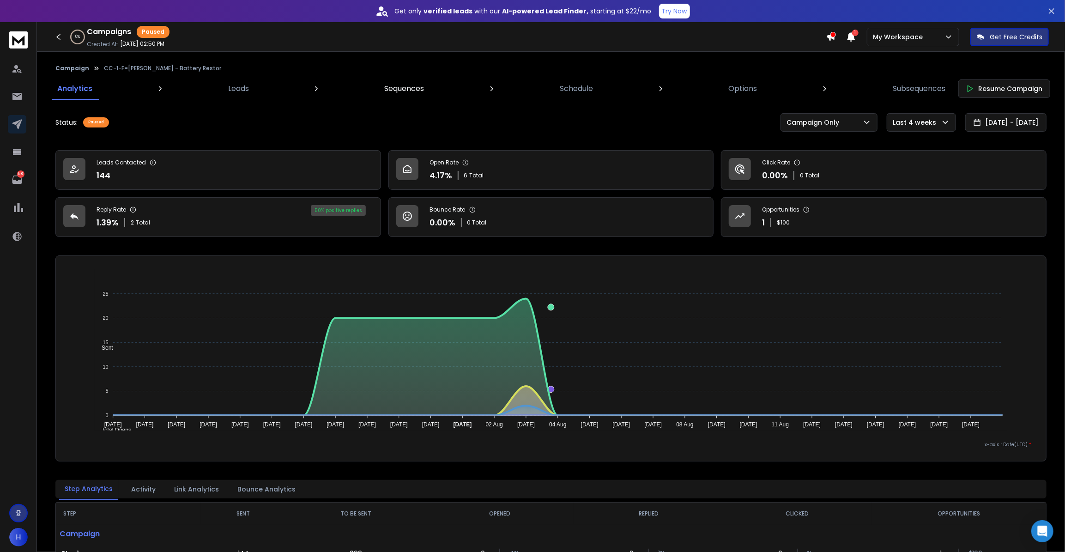
click at [402, 90] on p "Sequences" at bounding box center [404, 88] width 40 height 11
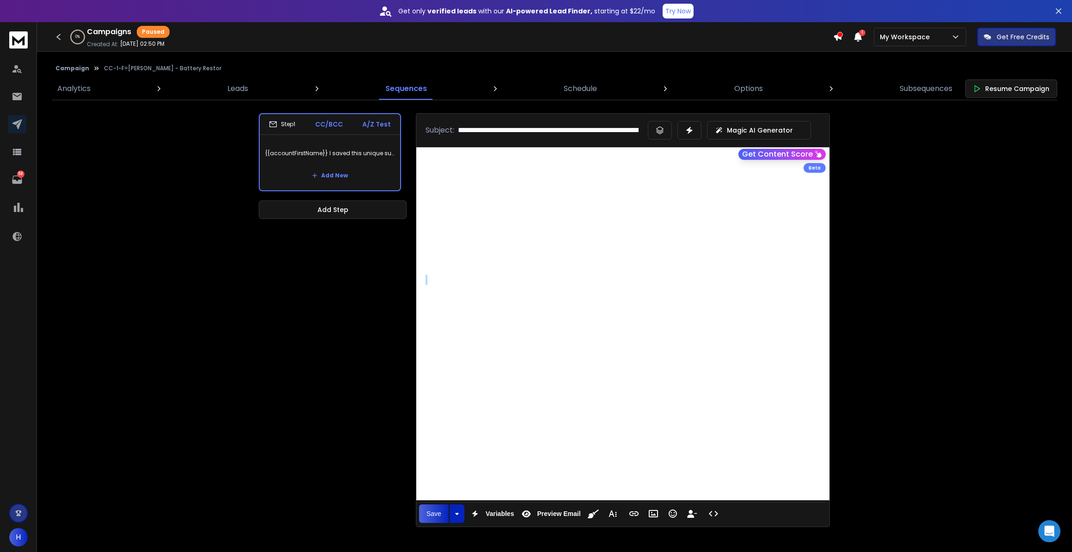
drag, startPoint x: 494, startPoint y: 284, endPoint x: 545, endPoint y: 370, distance: 100.0
click at [545, 372] on div "**********" at bounding box center [622, 323] width 413 height 353
click at [563, 432] on div "**********" at bounding box center [622, 323] width 413 height 353
click at [414, 90] on p "Sequences" at bounding box center [406, 88] width 42 height 11
click at [521, 224] on span "**********" at bounding box center [604, 228] width 359 height 8
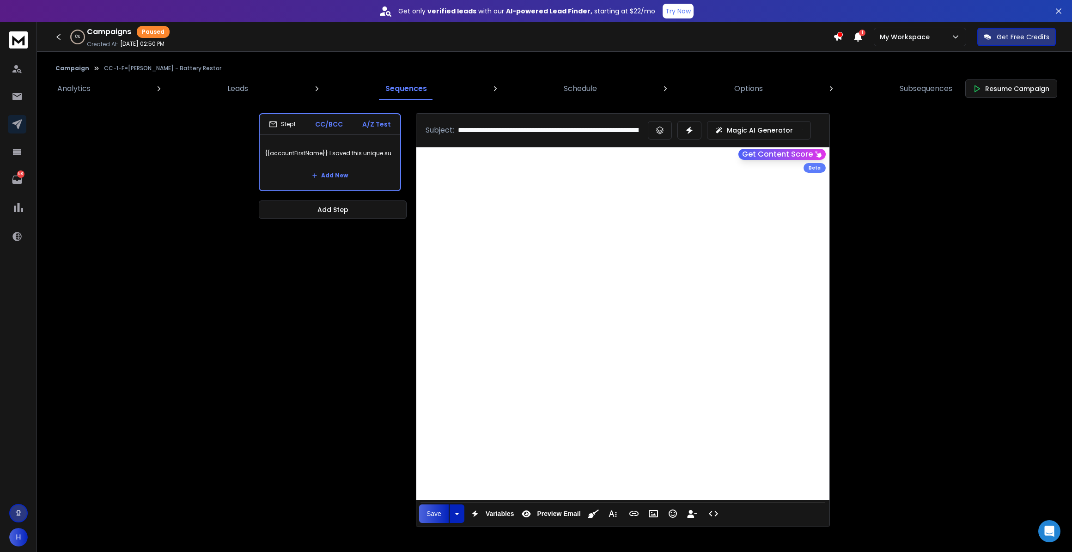
click at [513, 198] on span "**********" at bounding box center [475, 202] width 101 height 11
click at [510, 176] on span "**********" at bounding box center [617, 170] width 385 height 22
click at [515, 159] on span "**********" at bounding box center [617, 170] width 385 height 22
click at [611, 515] on icon "button" at bounding box center [612, 513] width 8 height 6
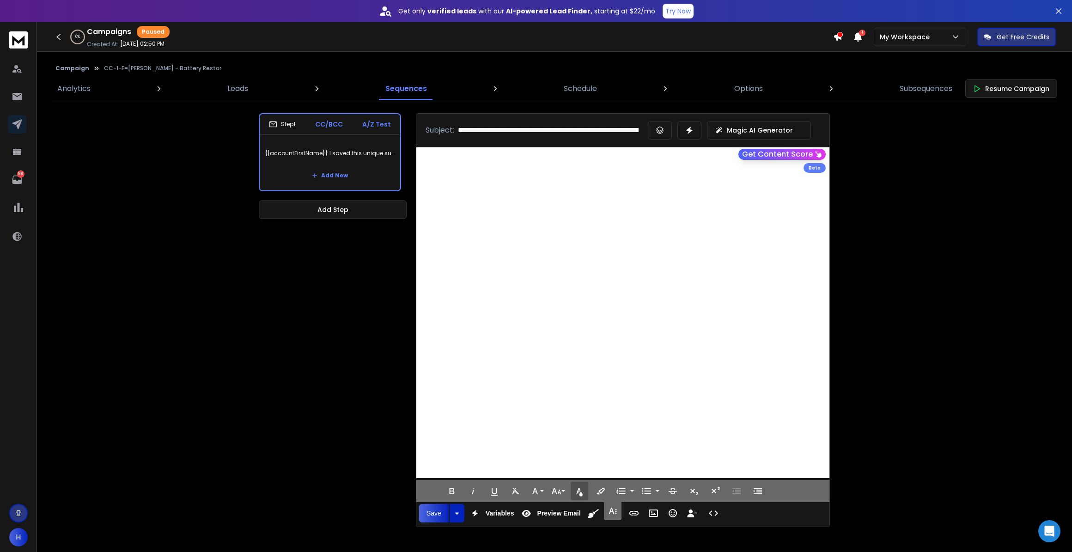
click at [580, 494] on icon "button" at bounding box center [579, 492] width 6 height 8
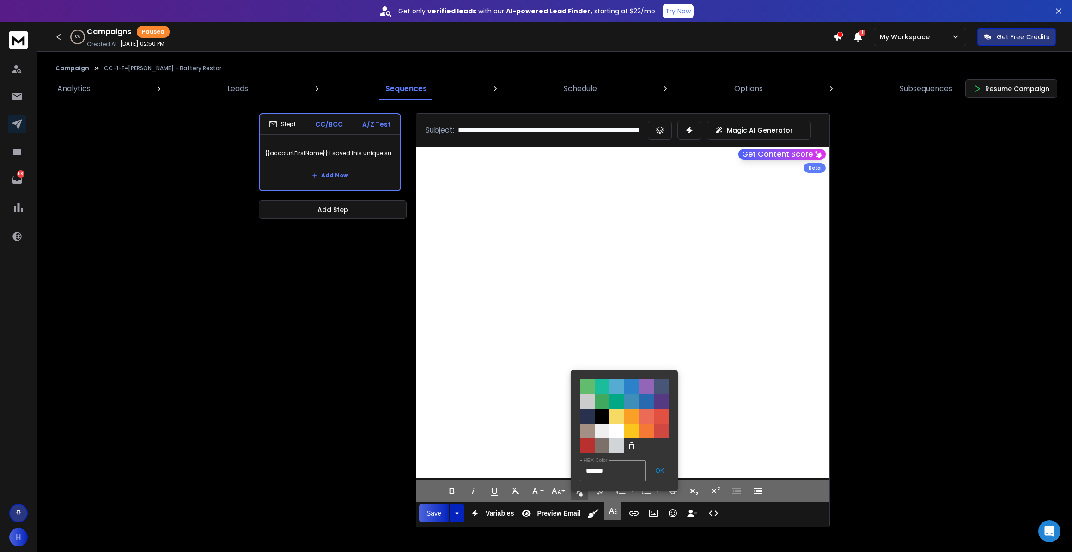
click at [546, 418] on div "**********" at bounding box center [622, 312] width 413 height 331
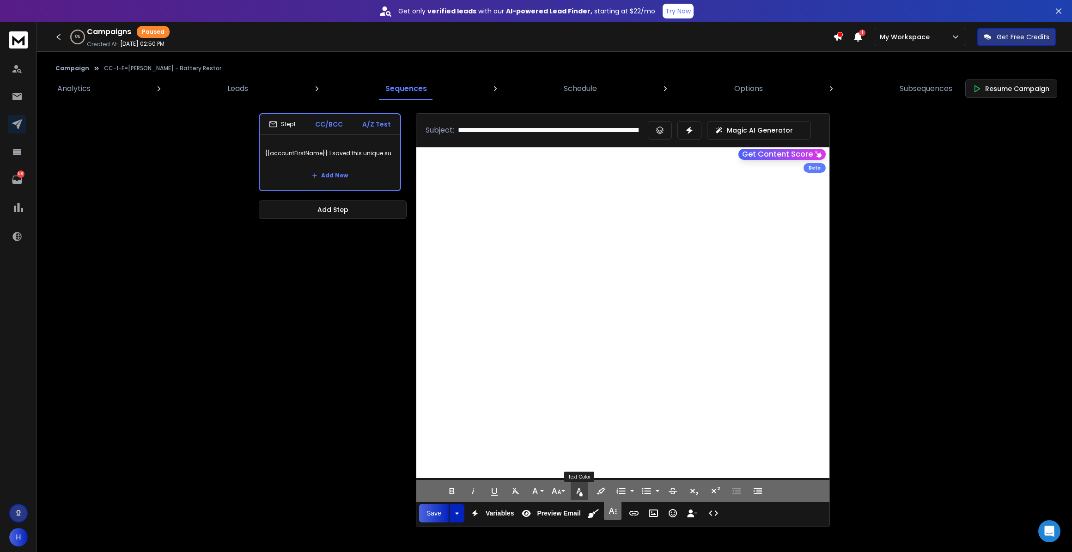
click at [580, 494] on icon "button" at bounding box center [579, 492] width 6 height 8
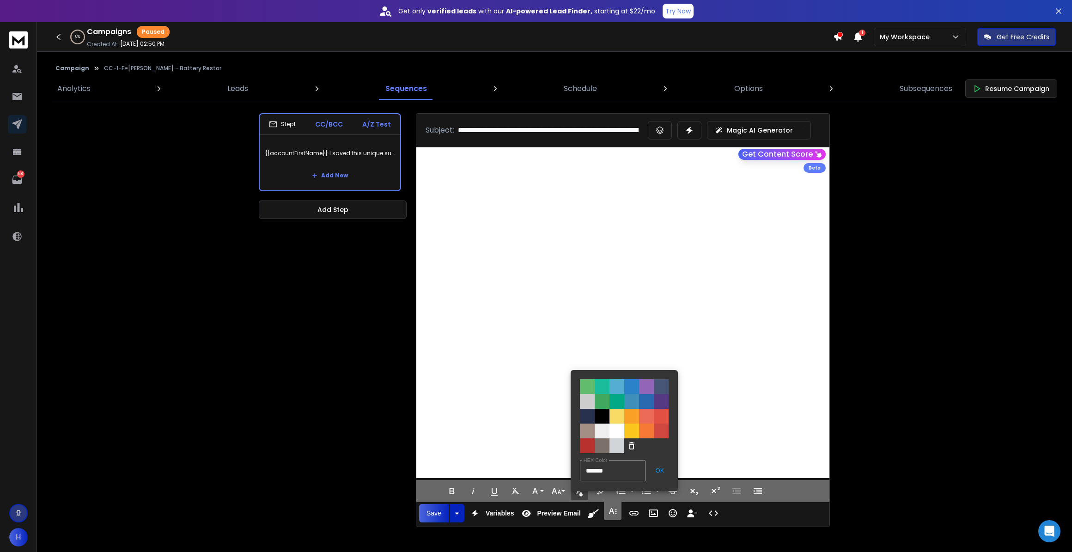
click at [580, 492] on icon "button" at bounding box center [579, 492] width 6 height 8
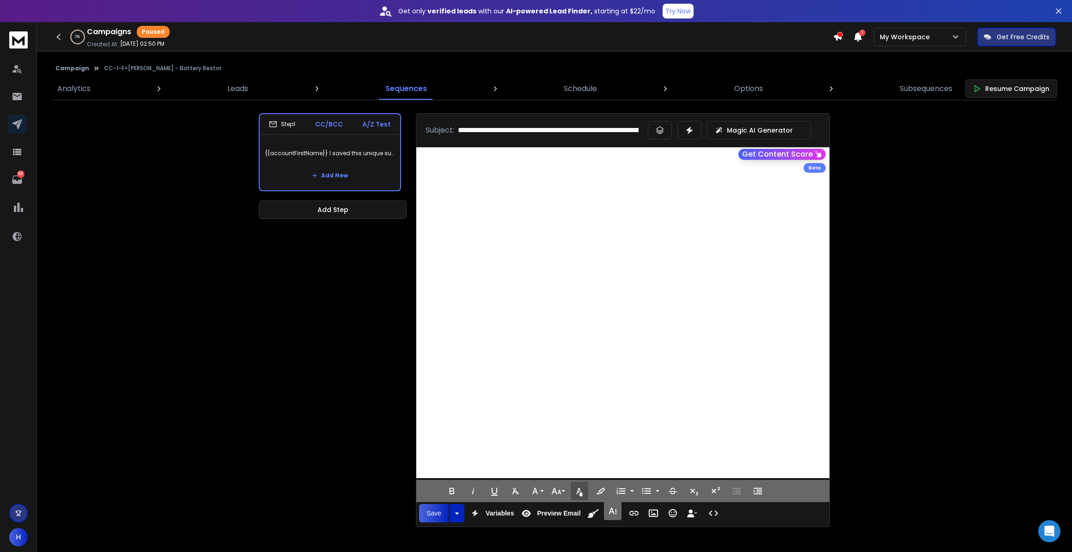
click at [580, 492] on icon "button" at bounding box center [579, 492] width 6 height 8
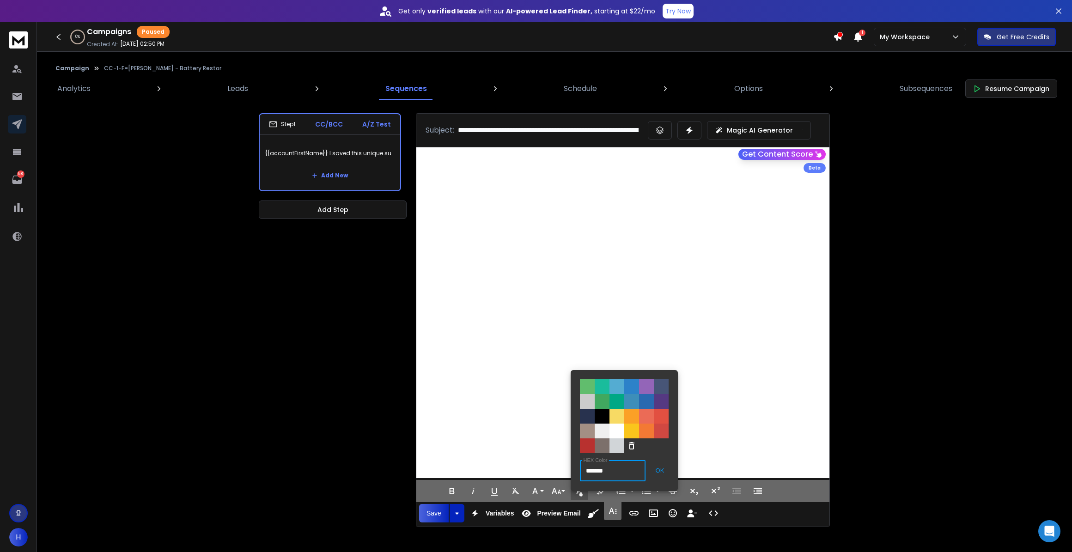
drag, startPoint x: 623, startPoint y: 469, endPoint x: 528, endPoint y: 459, distance: 95.3
click at [532, 465] on div "**********" at bounding box center [622, 336] width 413 height 379
click at [565, 402] on div "**********" at bounding box center [622, 312] width 413 height 331
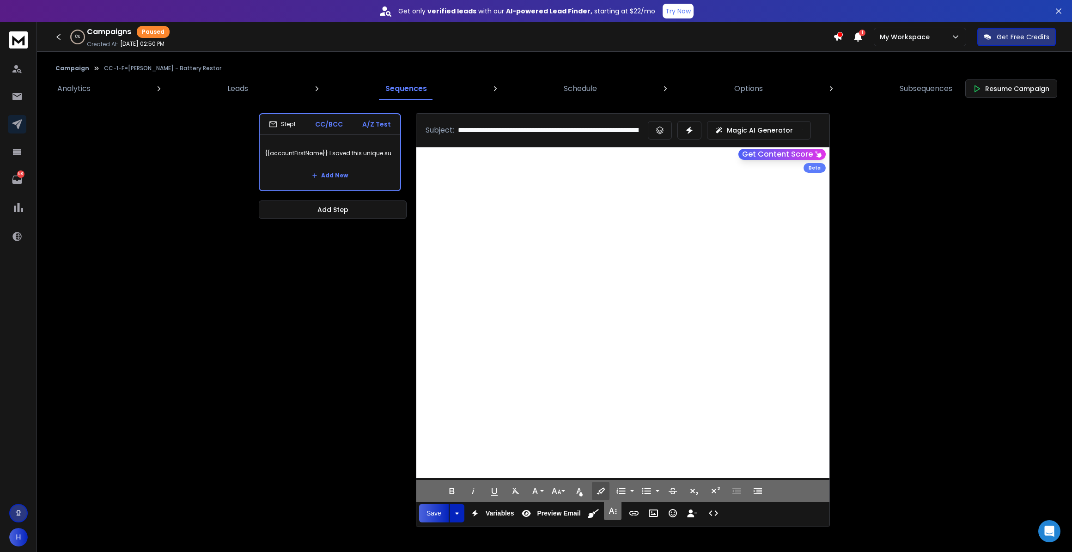
click at [600, 490] on icon "button" at bounding box center [600, 491] width 8 height 7
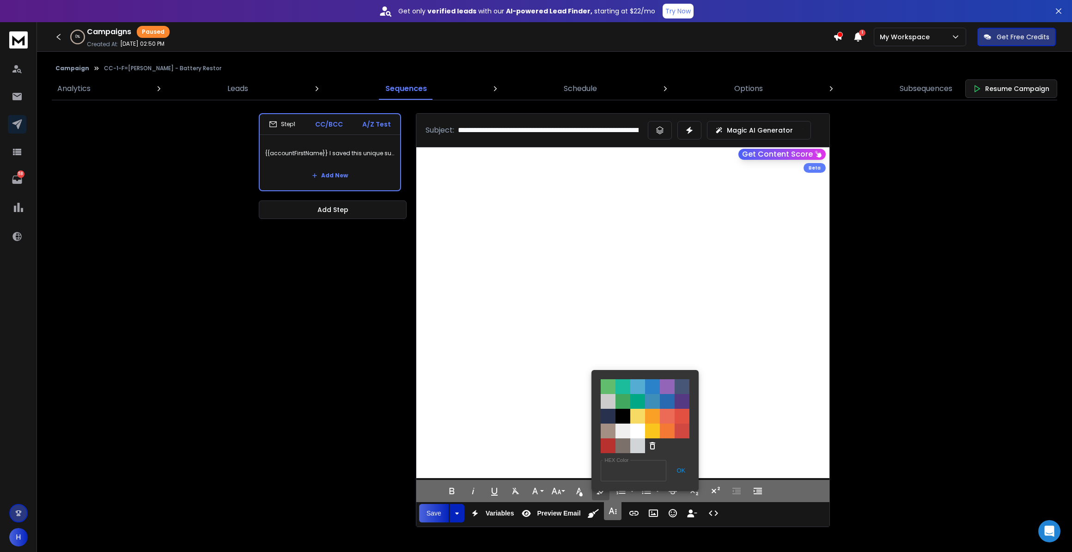
click at [623, 468] on input "HEX Color" at bounding box center [633, 470] width 66 height 21
type input "*****"
click at [684, 471] on button "OK" at bounding box center [681, 470] width 18 height 18
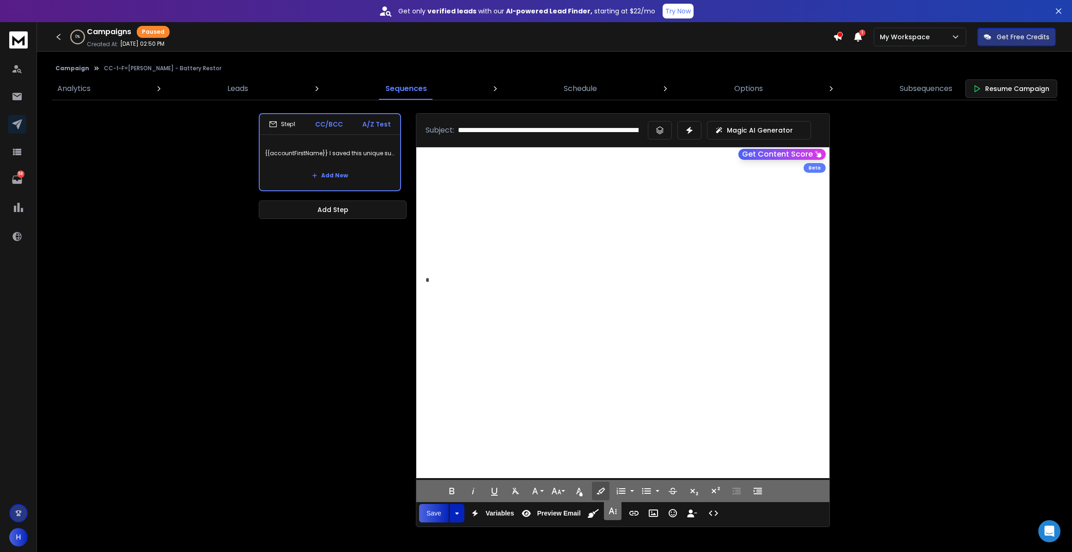
click at [600, 491] on icon "button" at bounding box center [600, 490] width 11 height 11
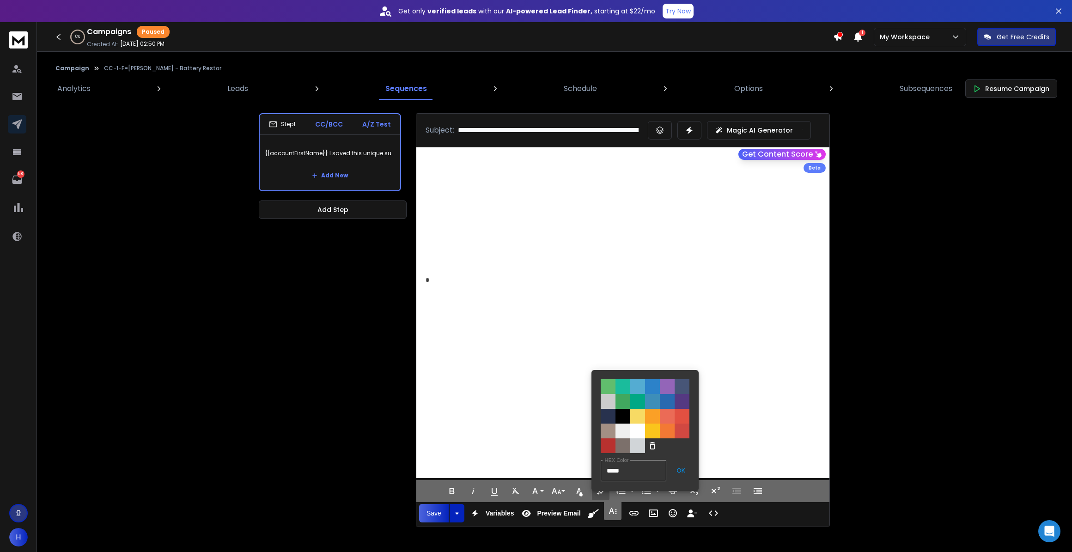
click at [600, 491] on icon "button" at bounding box center [600, 490] width 11 height 11
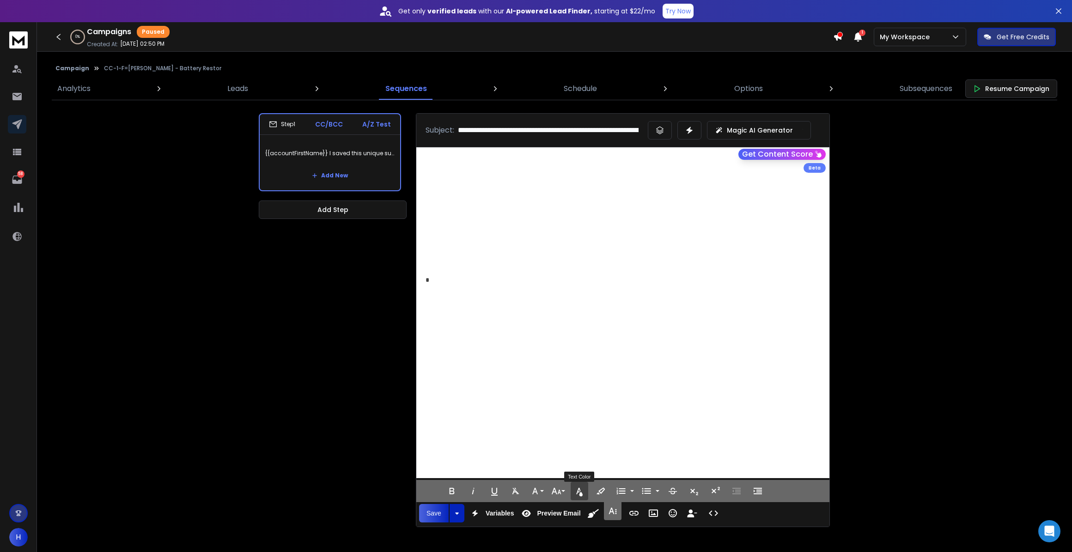
click at [581, 491] on icon "button" at bounding box center [579, 490] width 11 height 11
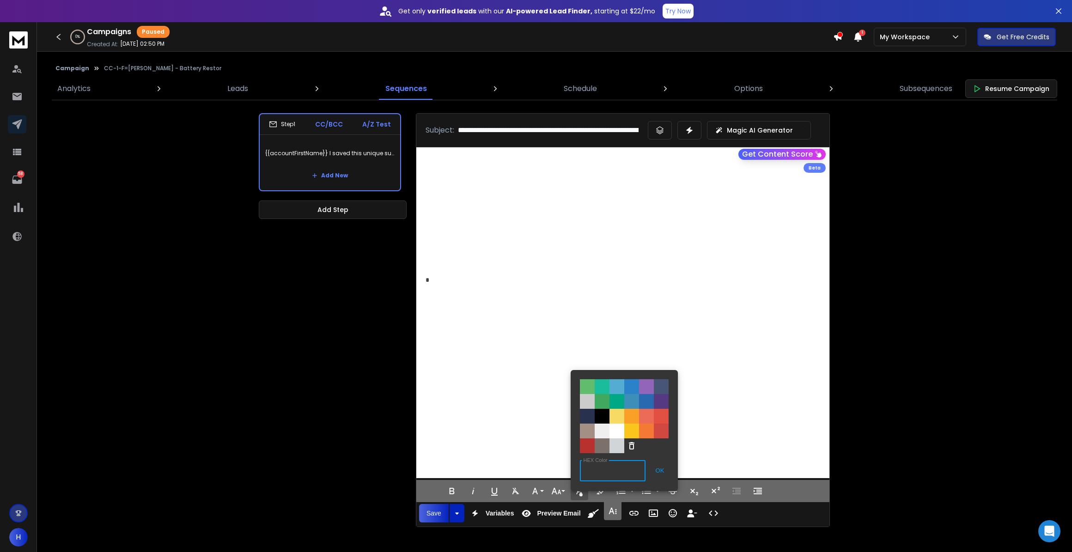
drag, startPoint x: 622, startPoint y: 472, endPoint x: 538, endPoint y: 454, distance: 86.1
click at [551, 463] on div "**********" at bounding box center [622, 336] width 413 height 379
type input "*****"
click at [659, 473] on button "OK" at bounding box center [660, 470] width 18 height 18
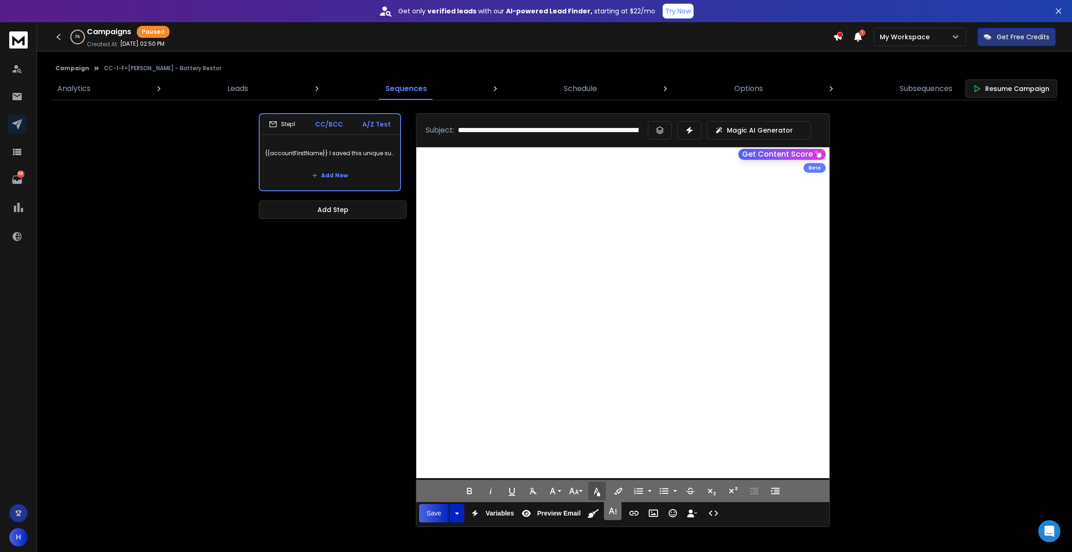
click at [596, 498] on button "Text Color" at bounding box center [597, 491] width 18 height 18
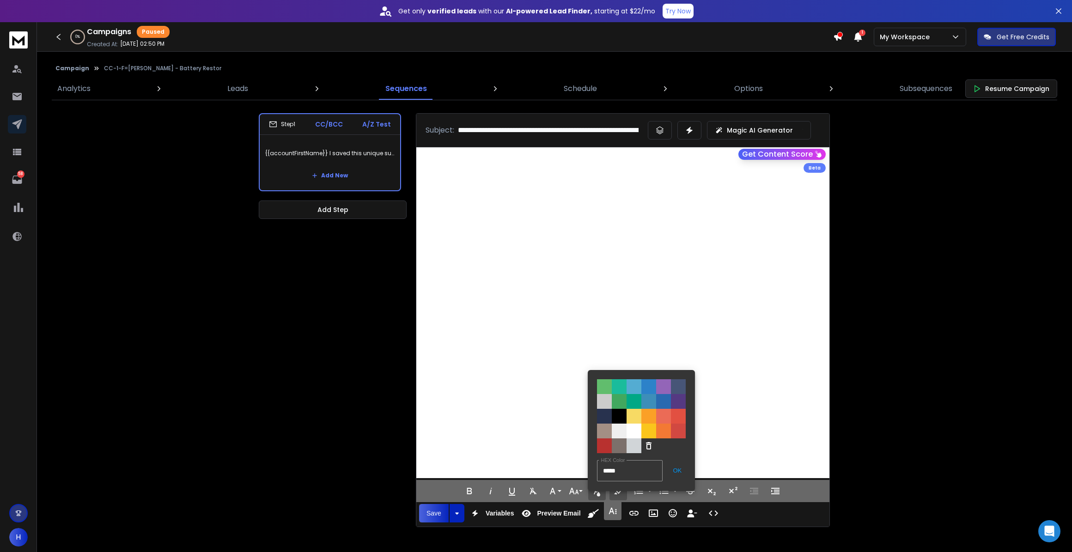
click at [619, 494] on icon "button" at bounding box center [617, 490] width 11 height 11
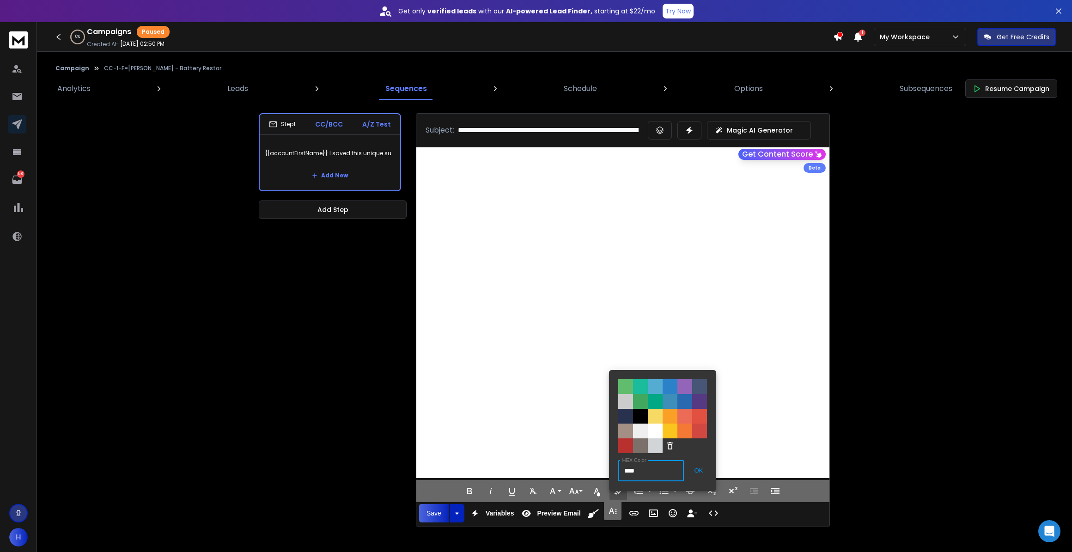
type input "*****"
click at [701, 468] on button "OK" at bounding box center [698, 470] width 18 height 18
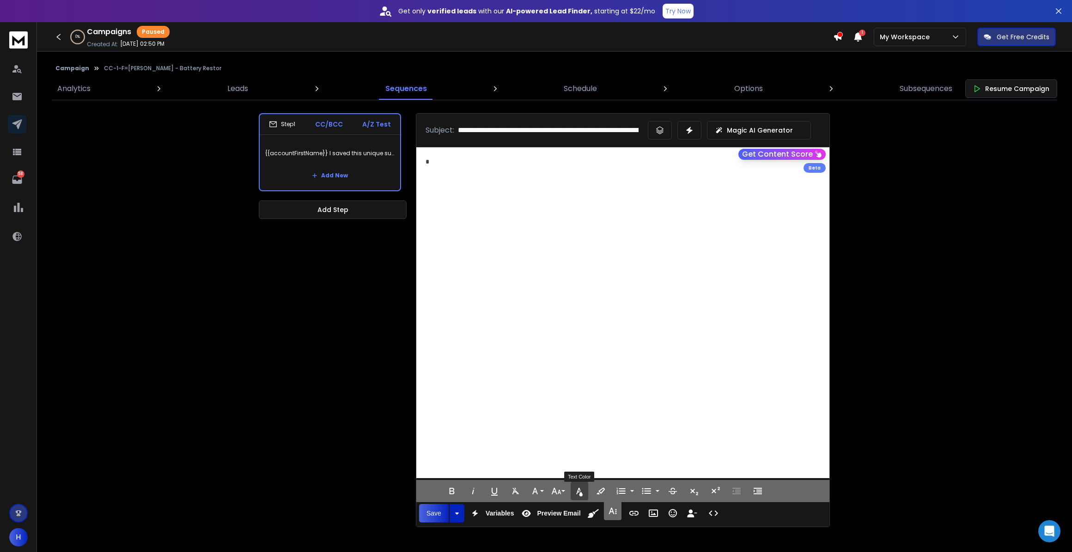
click at [582, 491] on icon "button" at bounding box center [579, 490] width 11 height 11
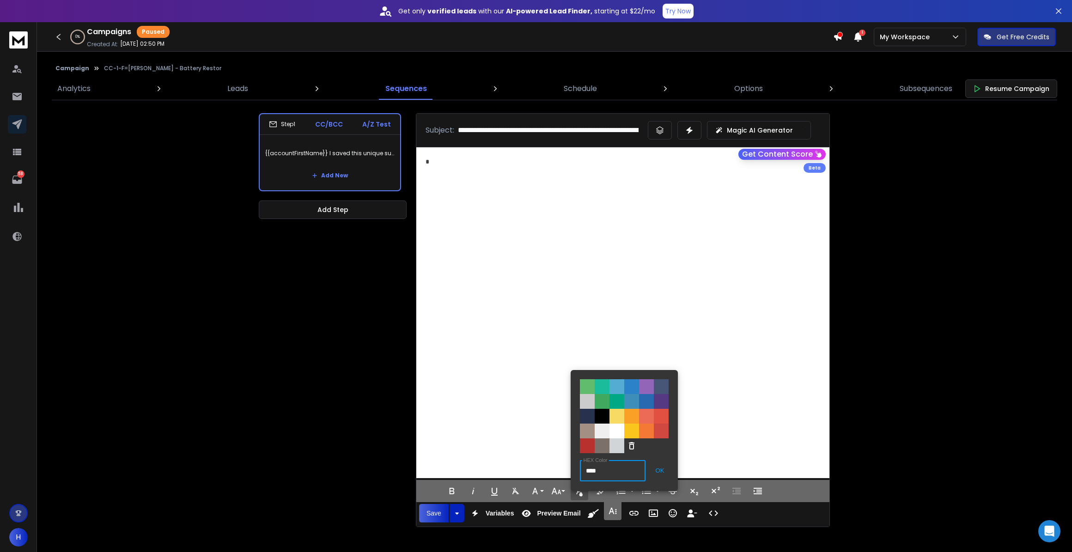
type input "*****"
click at [660, 466] on button "OK" at bounding box center [660, 470] width 18 height 18
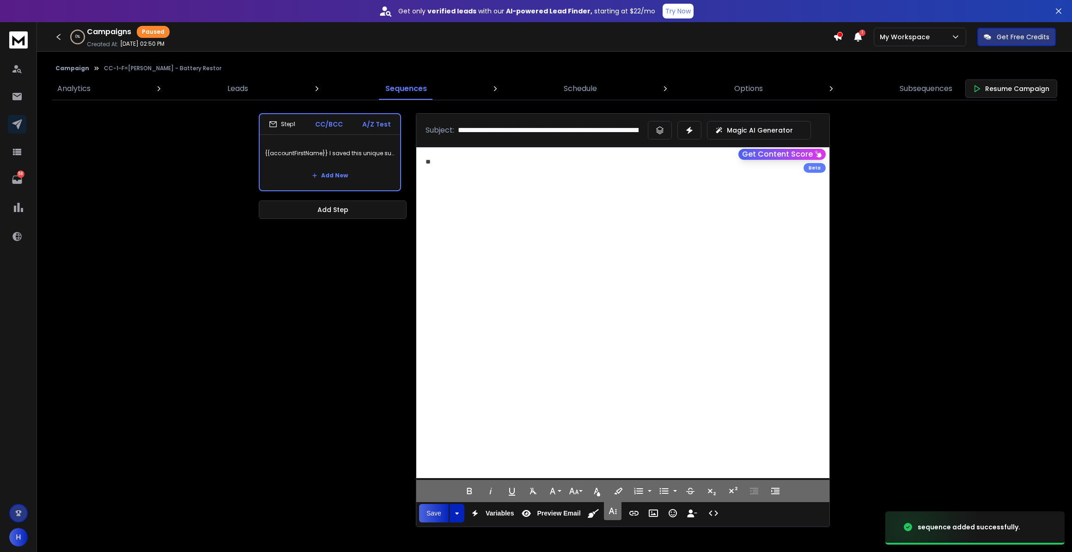
click at [507, 381] on div "**********" at bounding box center [622, 312] width 413 height 331
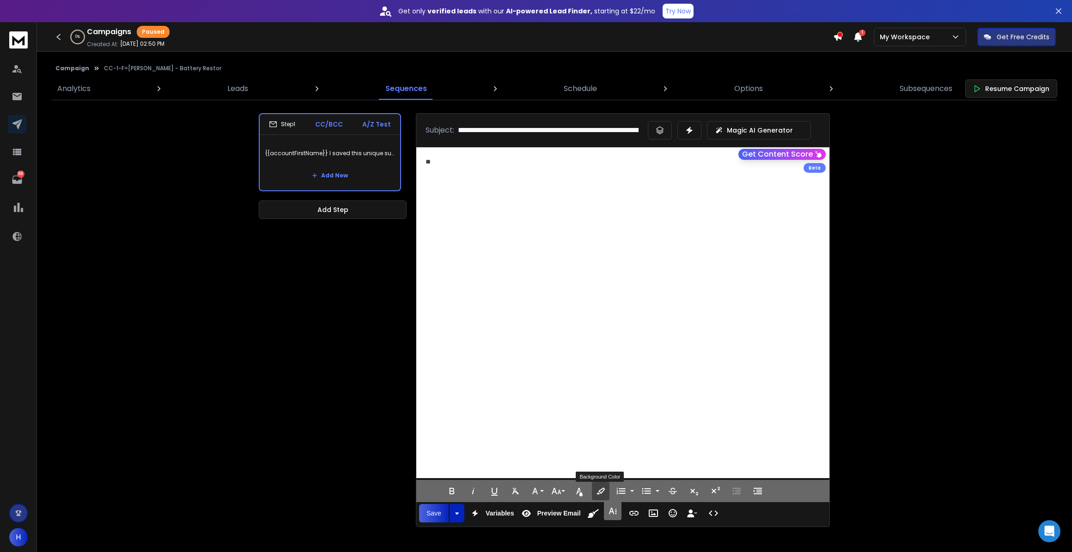
click at [600, 489] on icon "button" at bounding box center [600, 491] width 8 height 7
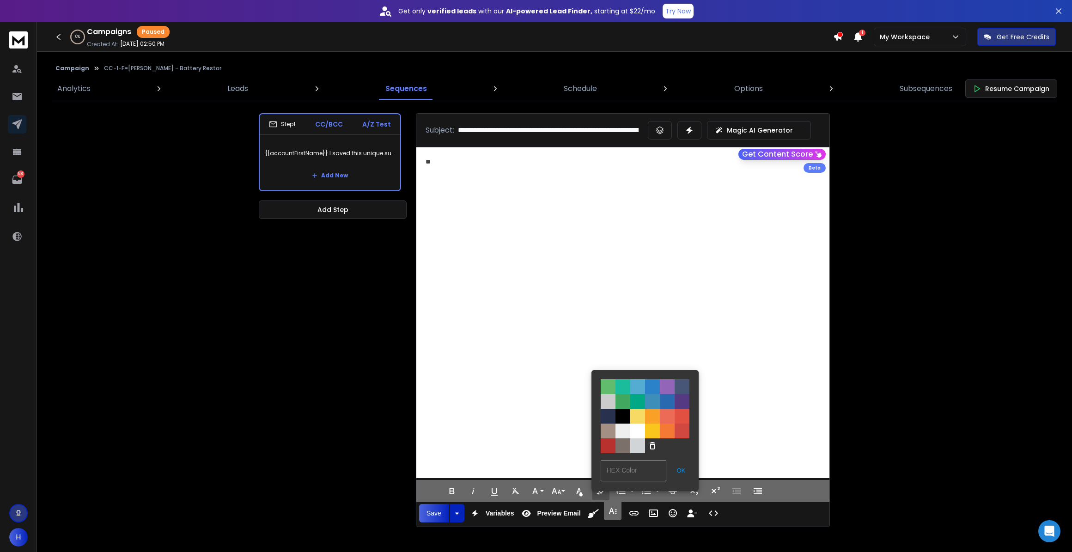
click at [529, 364] on div "**********" at bounding box center [622, 312] width 413 height 331
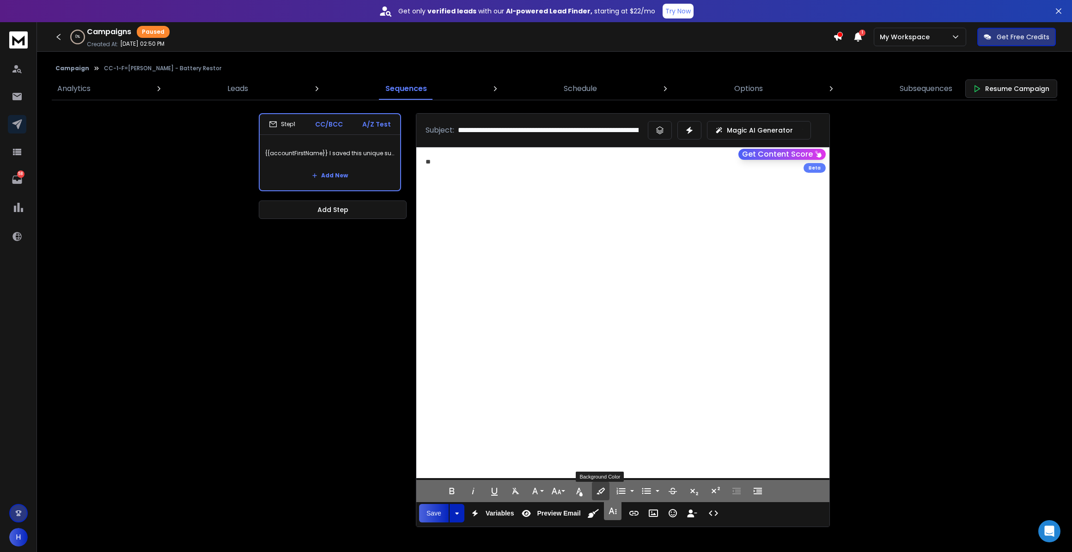
click at [602, 494] on icon "button" at bounding box center [600, 490] width 11 height 11
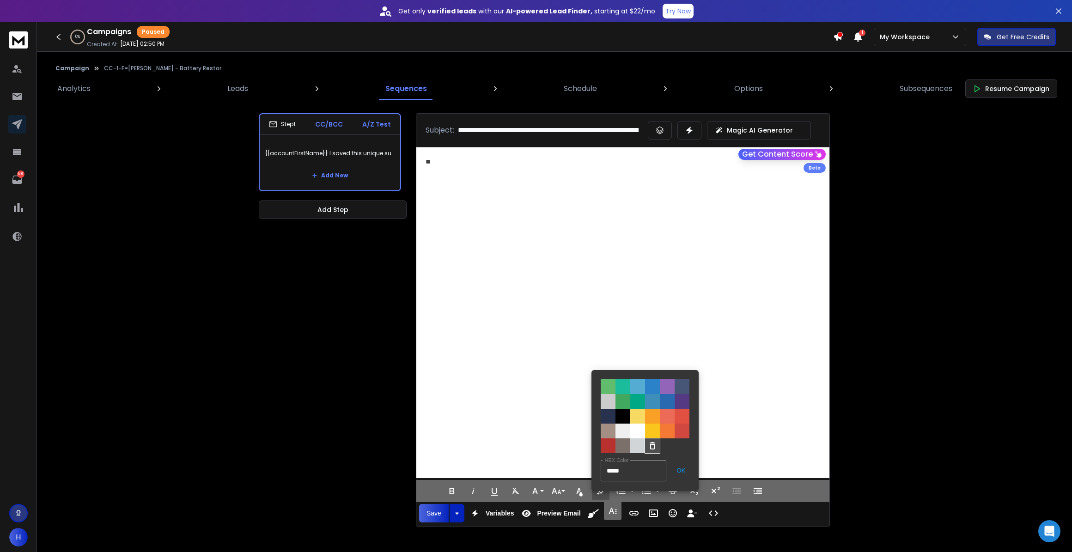
click at [654, 445] on icon at bounding box center [652, 445] width 6 height 7
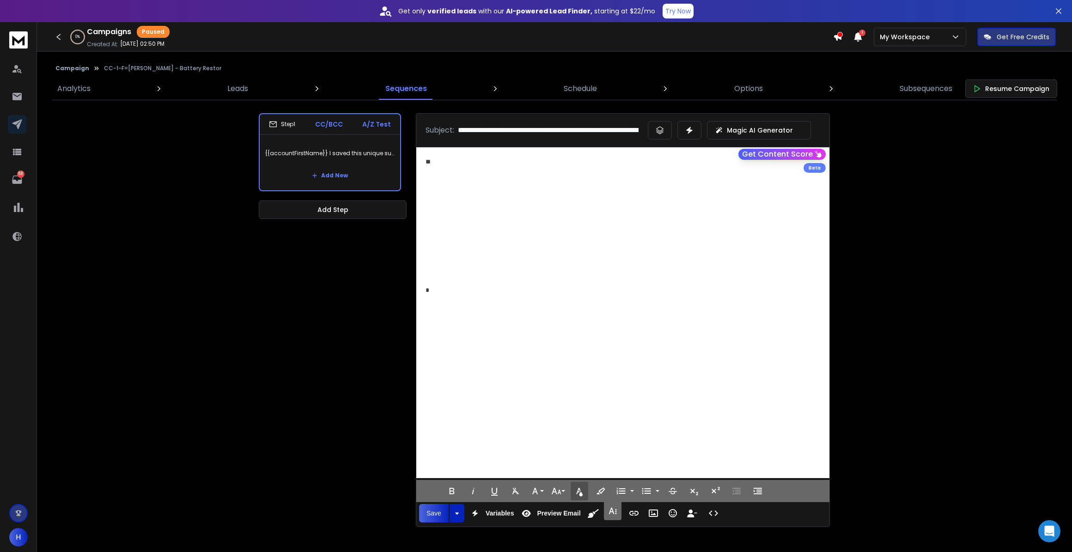
click at [578, 494] on icon "button" at bounding box center [579, 490] width 11 height 11
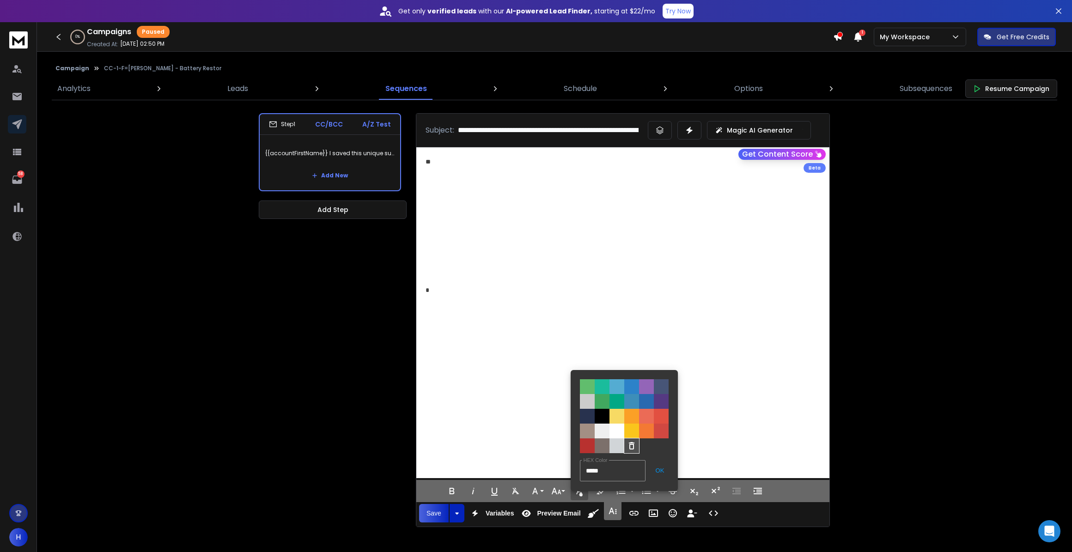
click at [633, 445] on icon at bounding box center [632, 445] width 6 height 7
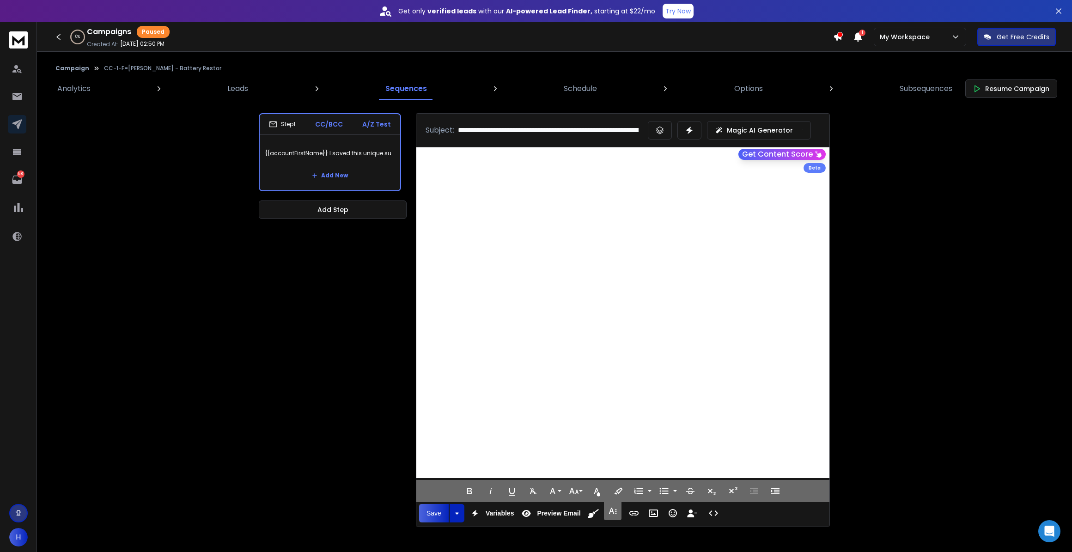
click at [590, 404] on div "**********" at bounding box center [622, 312] width 413 height 331
click at [604, 491] on icon "button" at bounding box center [600, 490] width 11 height 11
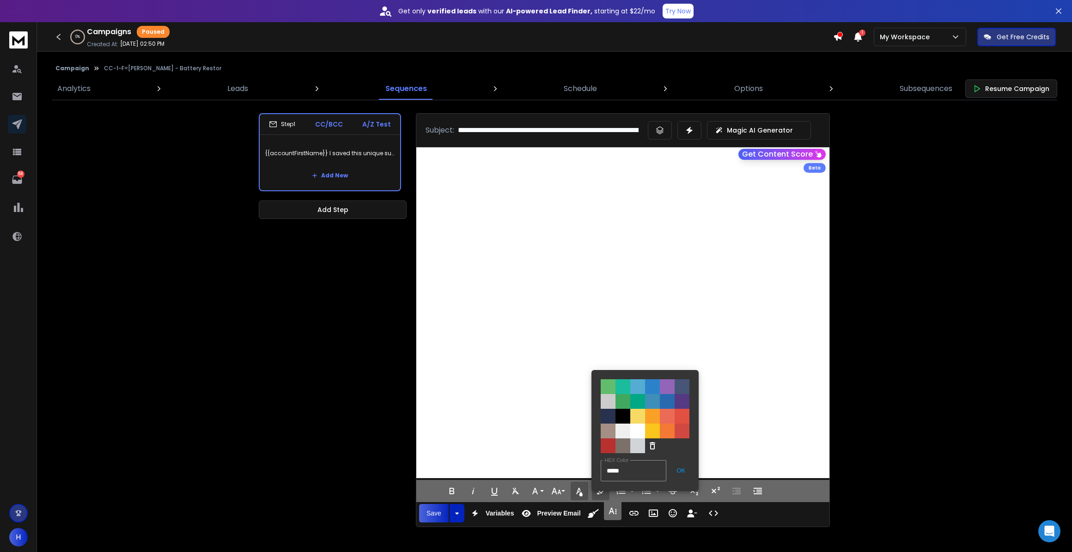
click at [582, 494] on icon "button" at bounding box center [579, 492] width 6 height 8
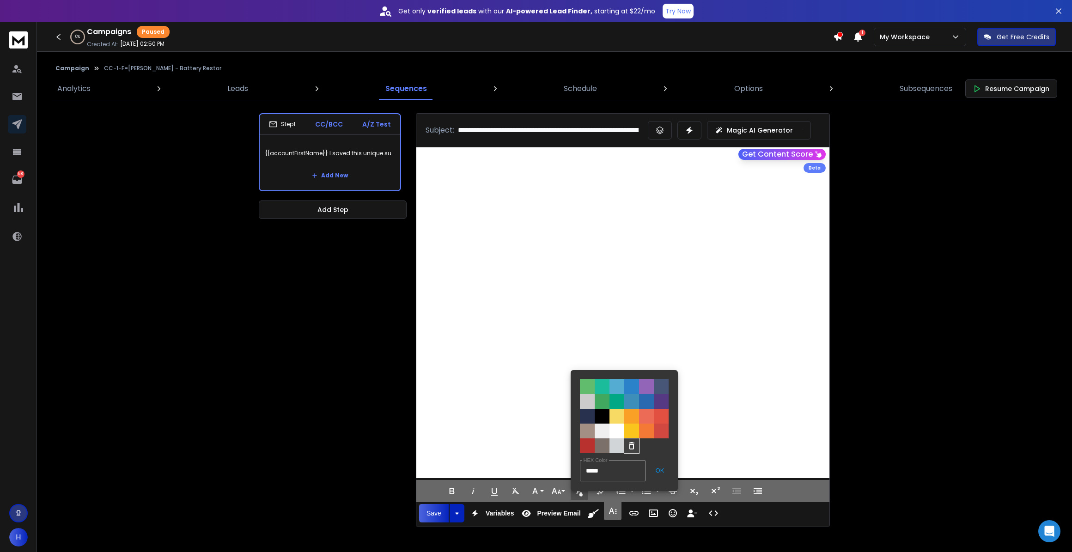
click at [632, 445] on icon at bounding box center [631, 445] width 11 height 11
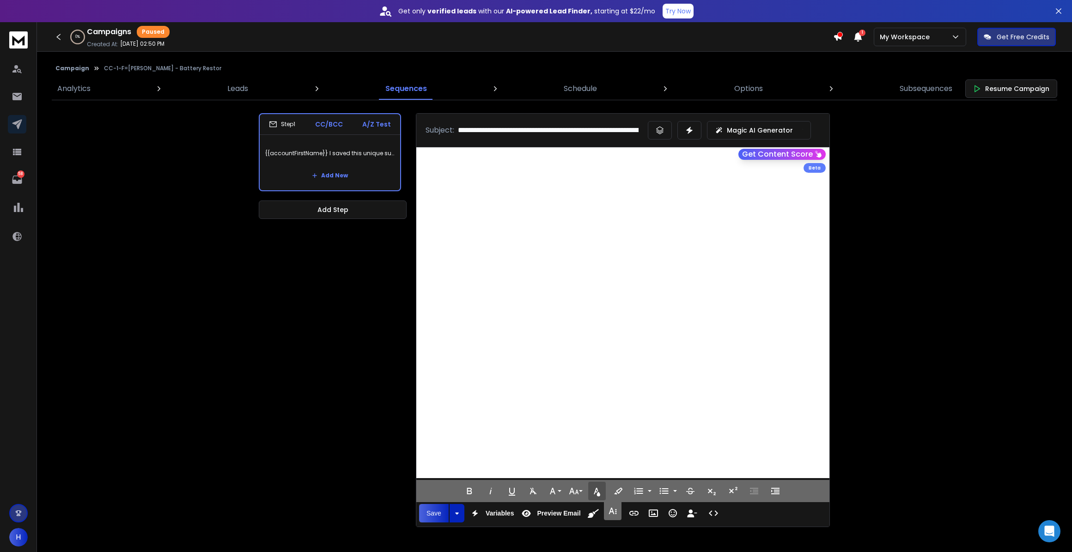
click at [594, 495] on icon "button" at bounding box center [596, 490] width 11 height 11
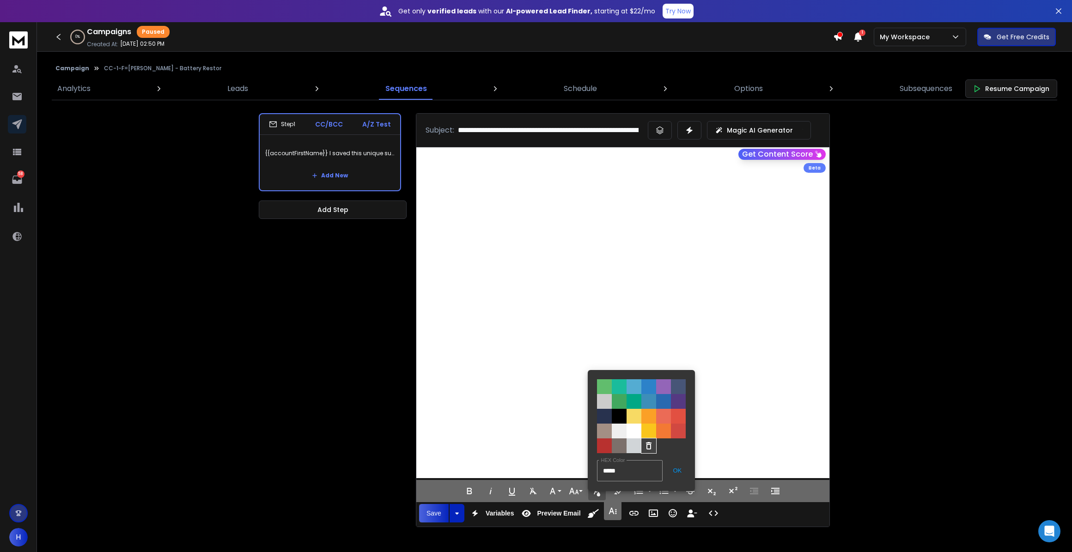
click at [651, 445] on icon at bounding box center [649, 445] width 6 height 7
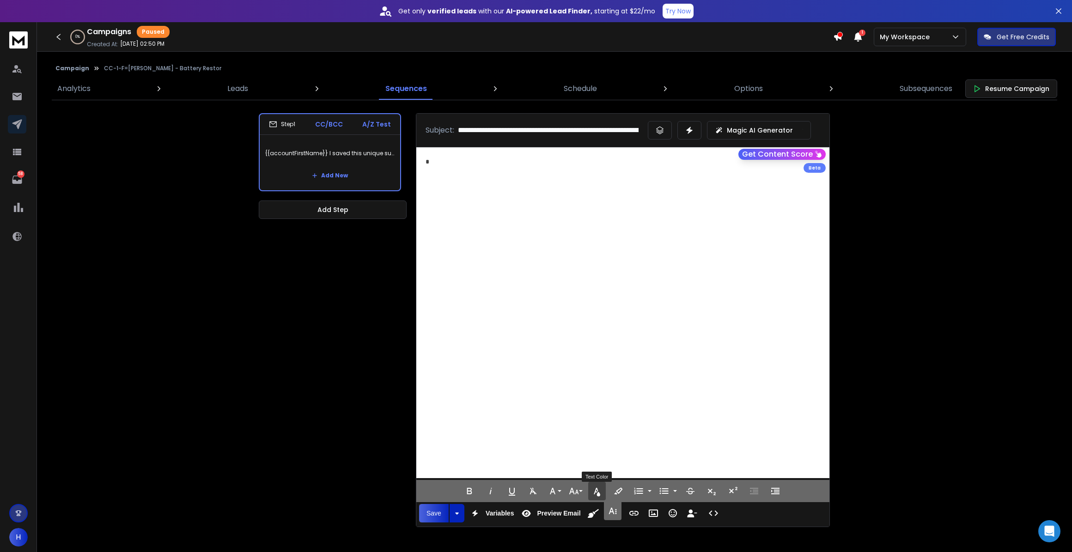
click at [596, 495] on icon "button" at bounding box center [596, 490] width 11 height 11
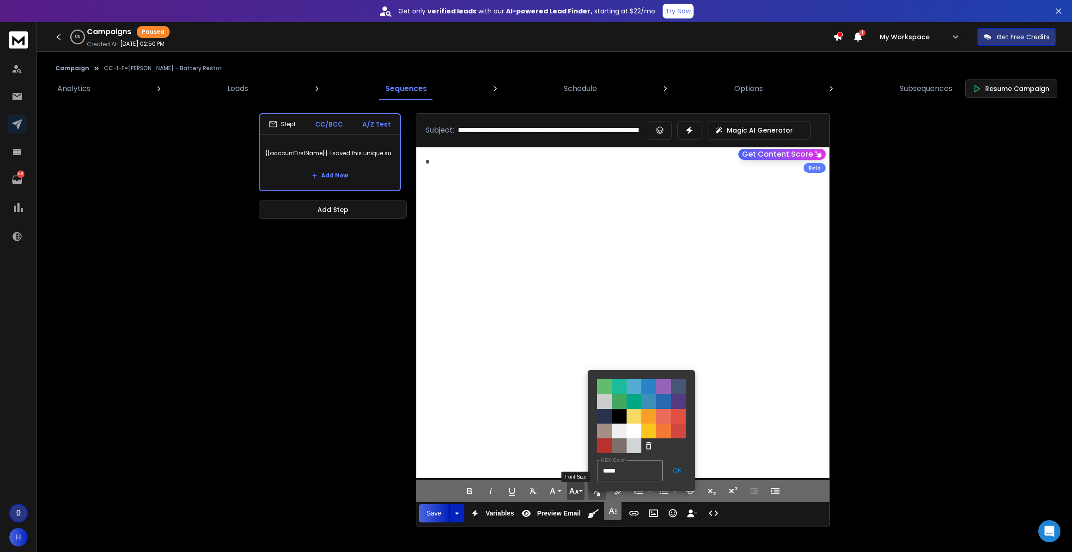
click at [571, 494] on icon "button" at bounding box center [573, 490] width 11 height 11
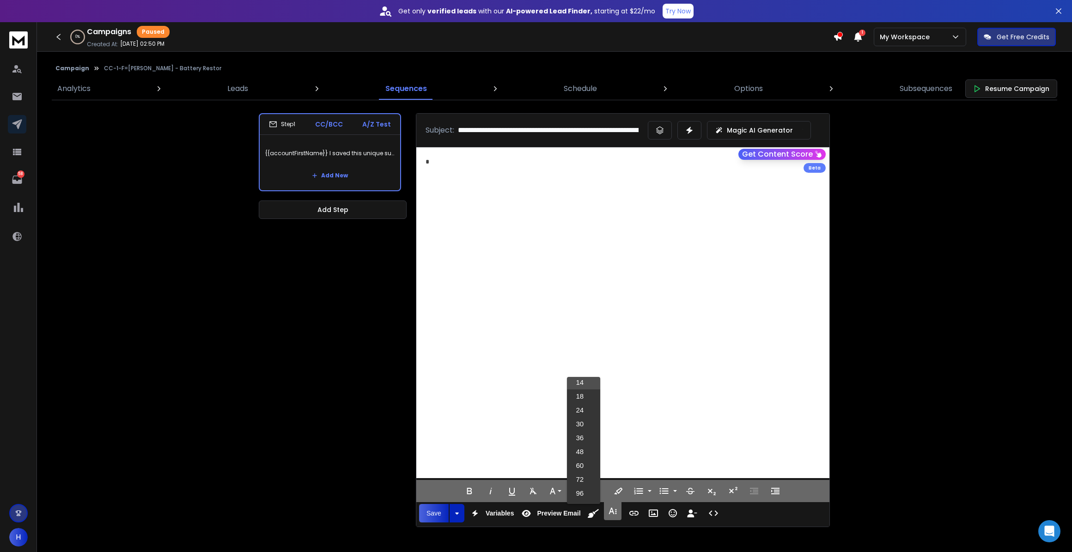
scroll to position [74, 0]
click at [668, 432] on div "**********" at bounding box center [622, 312] width 413 height 331
click at [602, 491] on icon "button" at bounding box center [600, 491] width 8 height 7
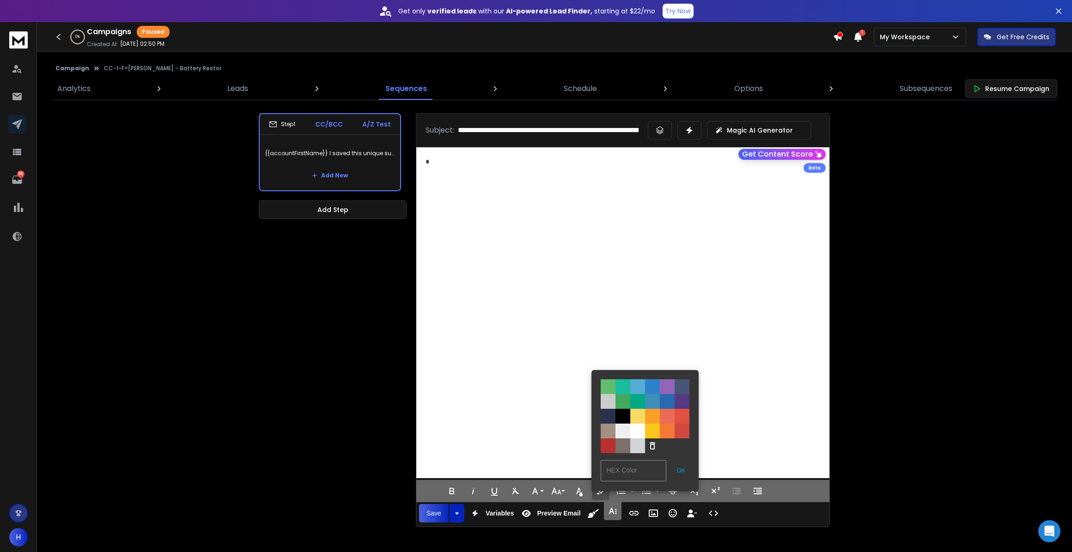
click at [569, 421] on div "**********" at bounding box center [622, 312] width 413 height 331
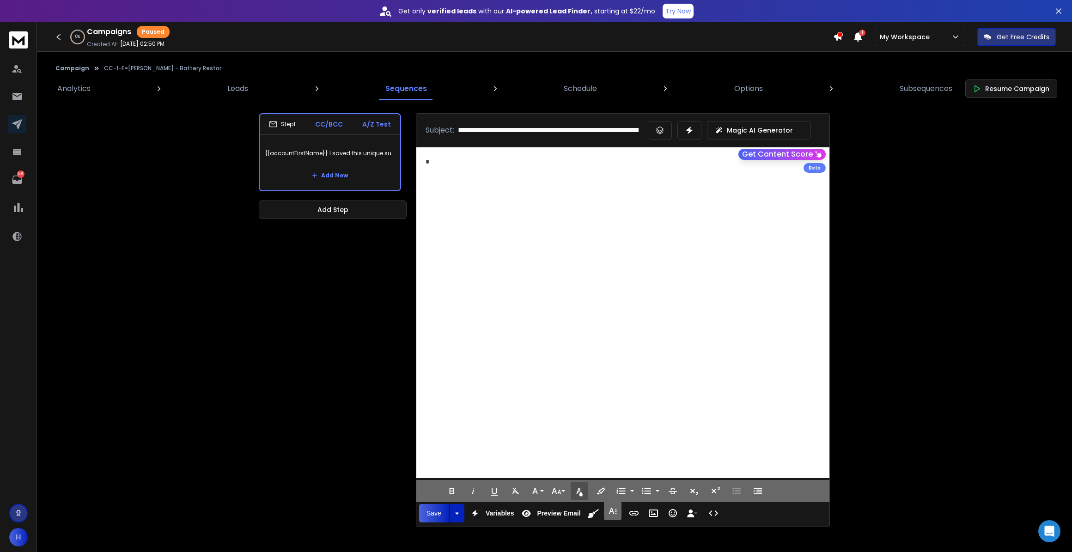
click at [582, 493] on icon "button" at bounding box center [579, 490] width 11 height 11
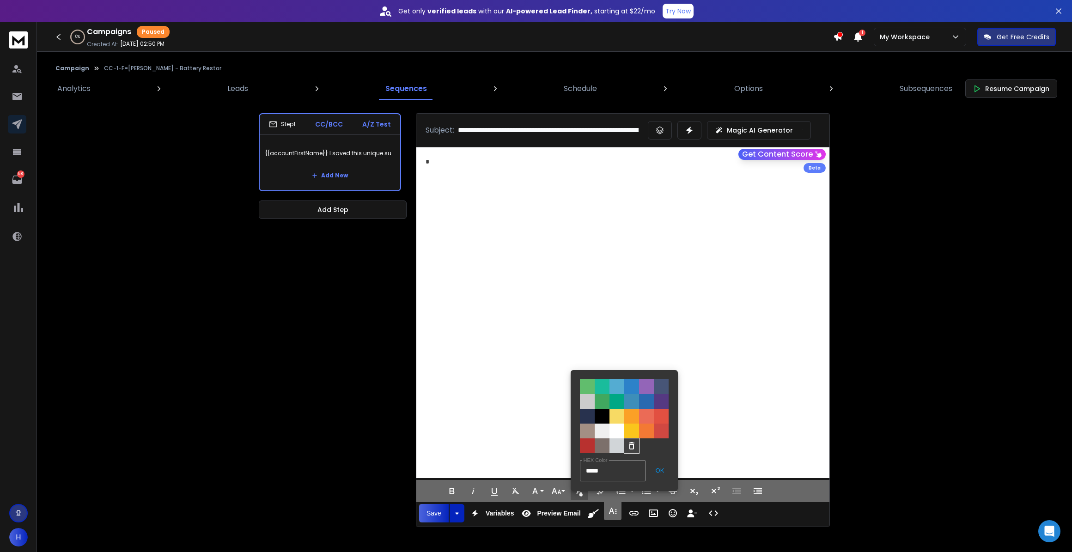
click at [633, 444] on icon at bounding box center [632, 445] width 6 height 7
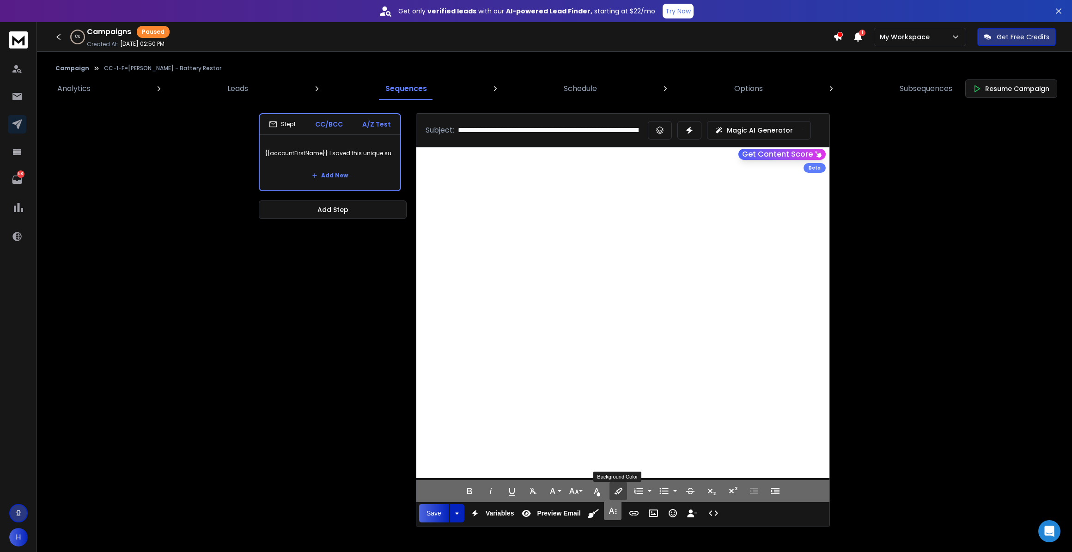
click at [618, 491] on icon "button" at bounding box center [617, 490] width 11 height 11
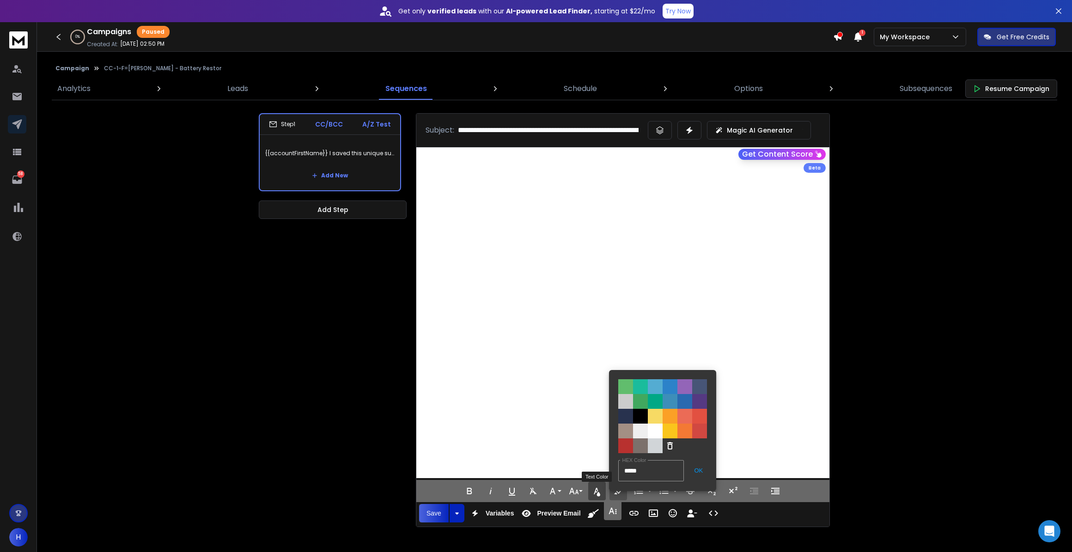
click at [598, 494] on icon "button" at bounding box center [597, 492] width 6 height 8
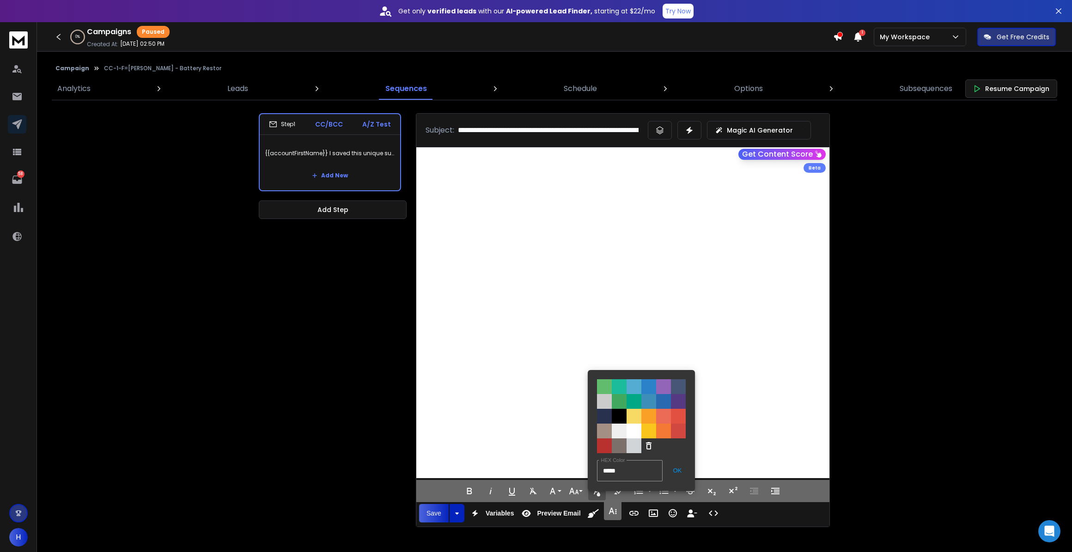
click at [476, 415] on div "**********" at bounding box center [622, 312] width 413 height 331
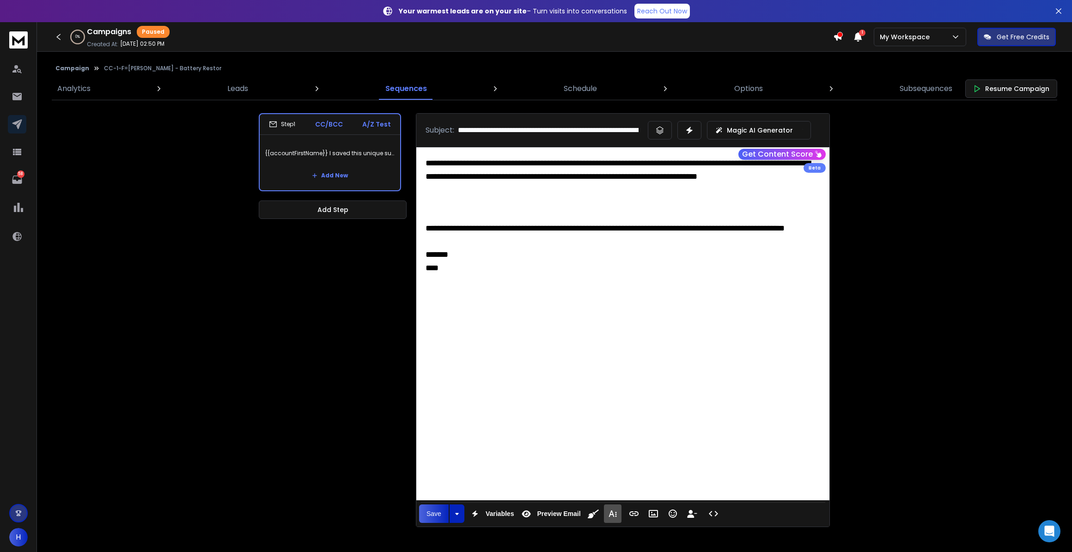
click at [609, 517] on icon "button" at bounding box center [612, 513] width 11 height 11
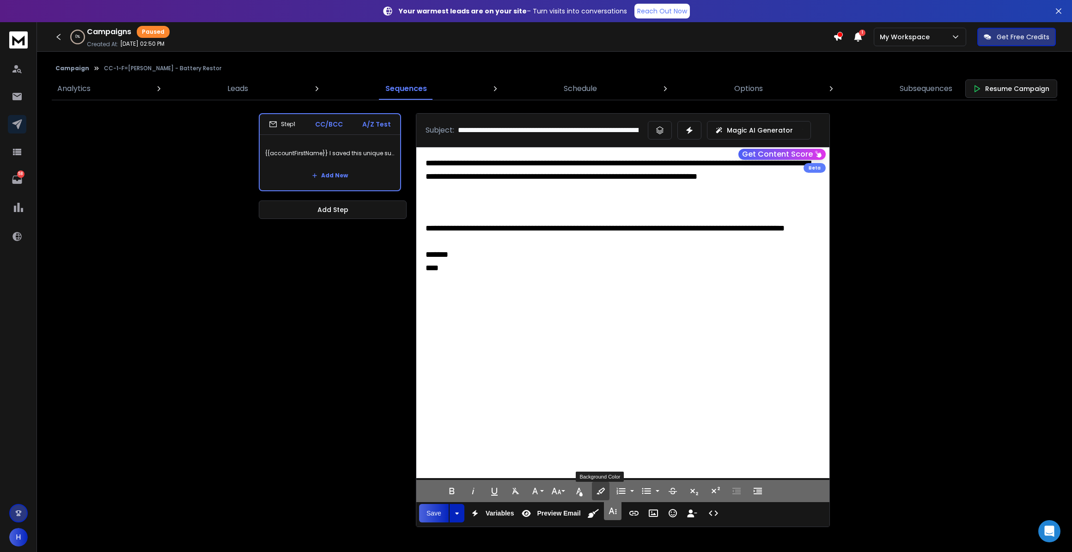
click at [602, 494] on icon "button" at bounding box center [600, 490] width 11 height 11
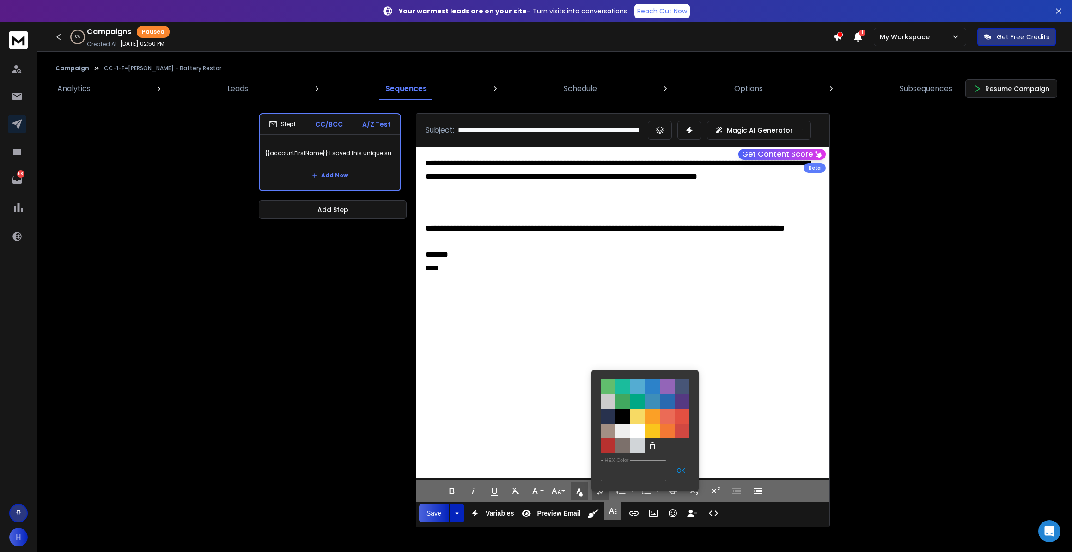
click at [580, 494] on icon "button" at bounding box center [579, 492] width 6 height 8
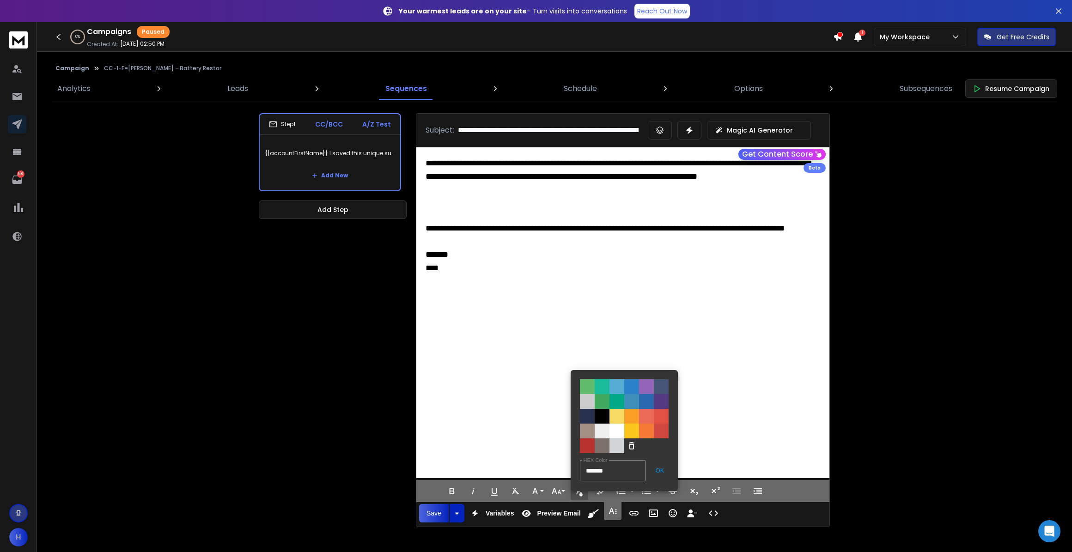
click at [518, 435] on div "**********" at bounding box center [622, 312] width 413 height 331
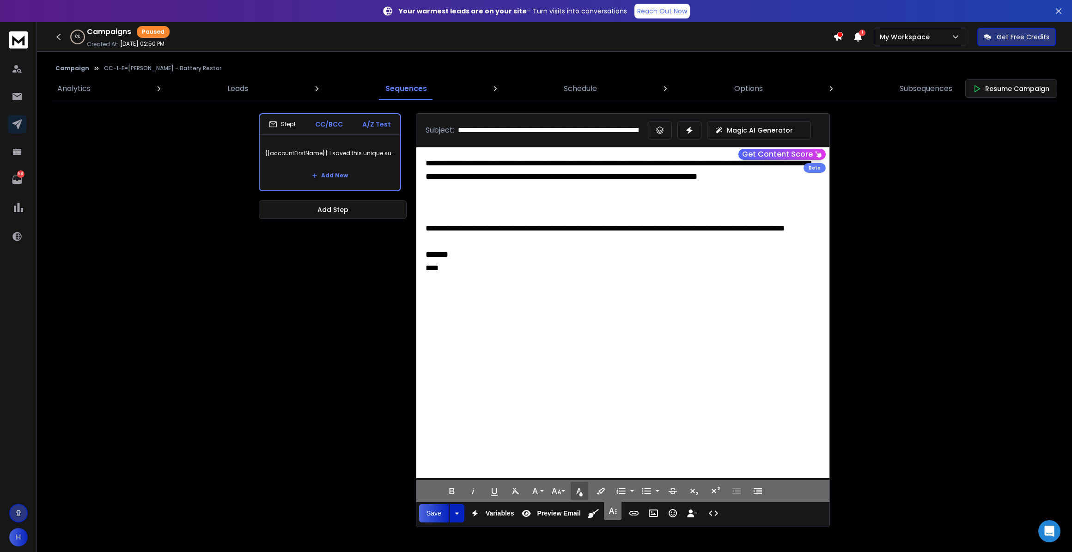
click at [580, 491] on icon "button" at bounding box center [579, 490] width 11 height 11
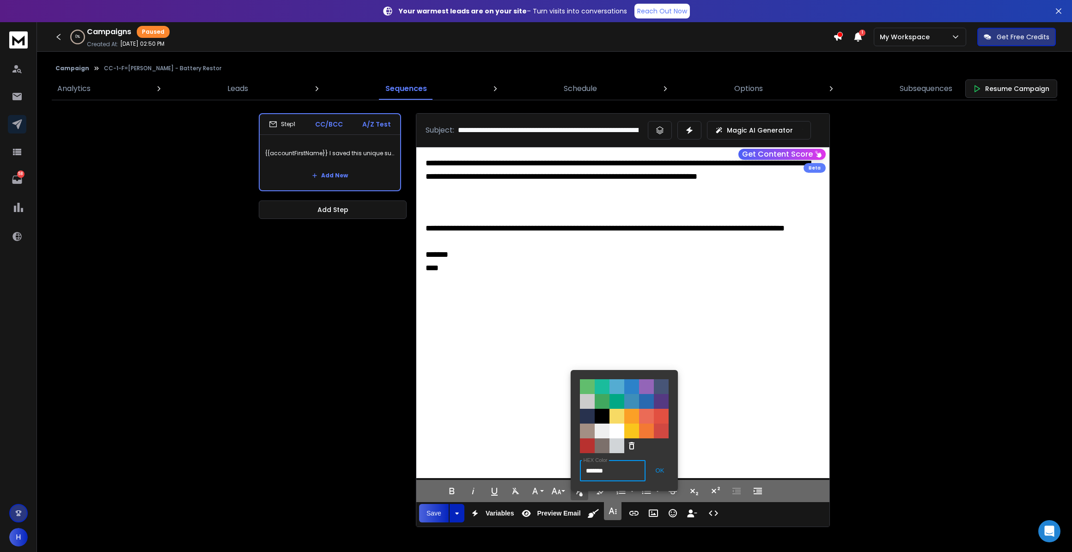
drag, startPoint x: 618, startPoint y: 473, endPoint x: 489, endPoint y: 463, distance: 129.7
click at [489, 463] on div "**********" at bounding box center [622, 336] width 413 height 379
click at [630, 446] on icon at bounding box center [631, 445] width 11 height 11
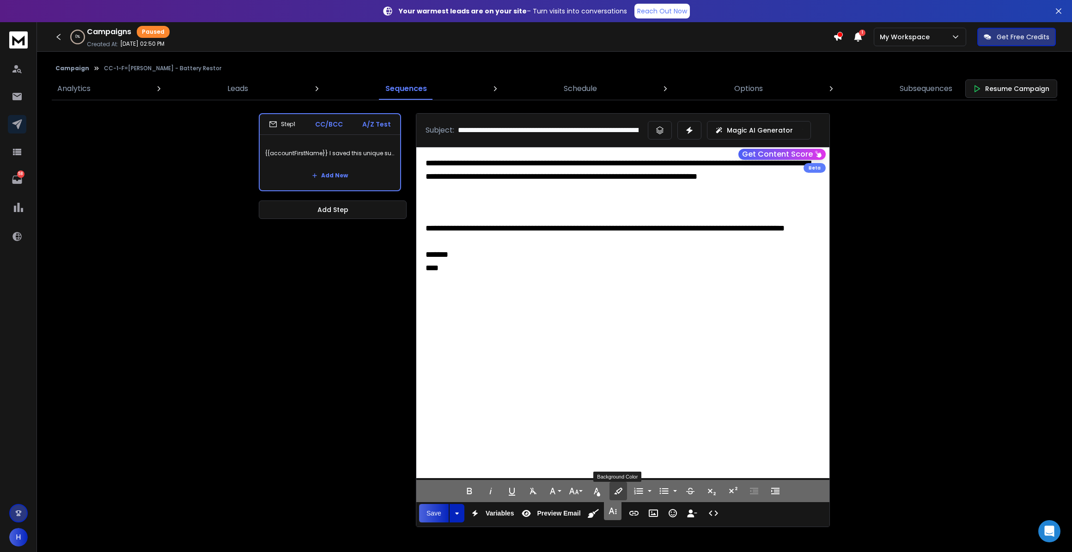
click at [619, 492] on icon "button" at bounding box center [617, 490] width 11 height 11
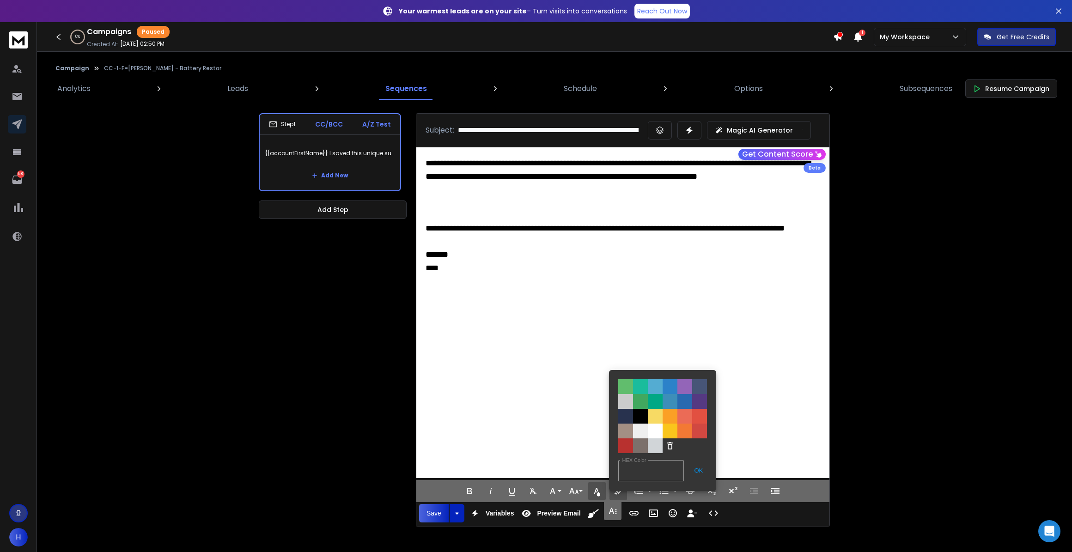
click at [597, 492] on icon "button" at bounding box center [596, 490] width 11 height 11
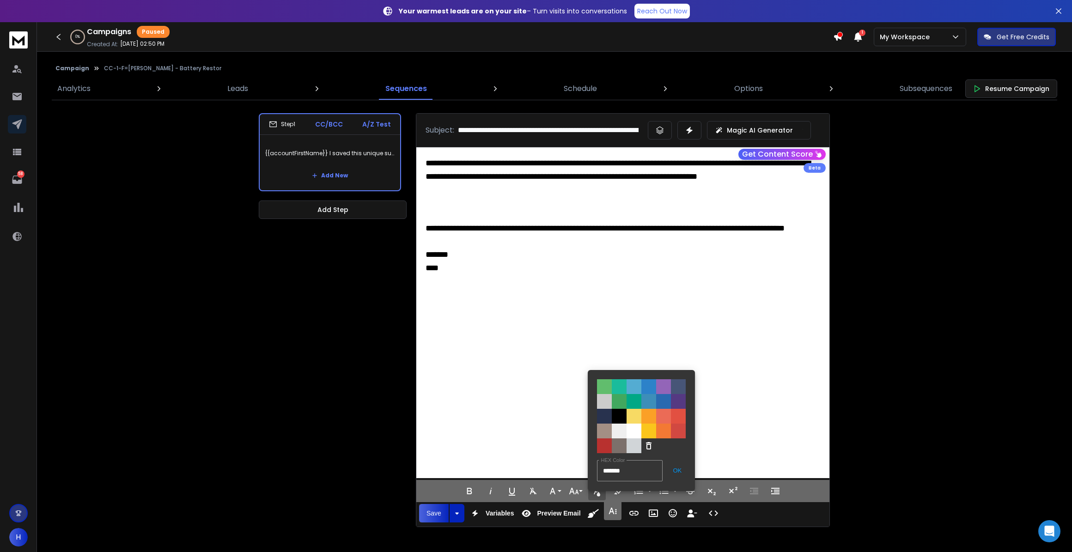
click at [470, 427] on div "**********" at bounding box center [622, 312] width 413 height 331
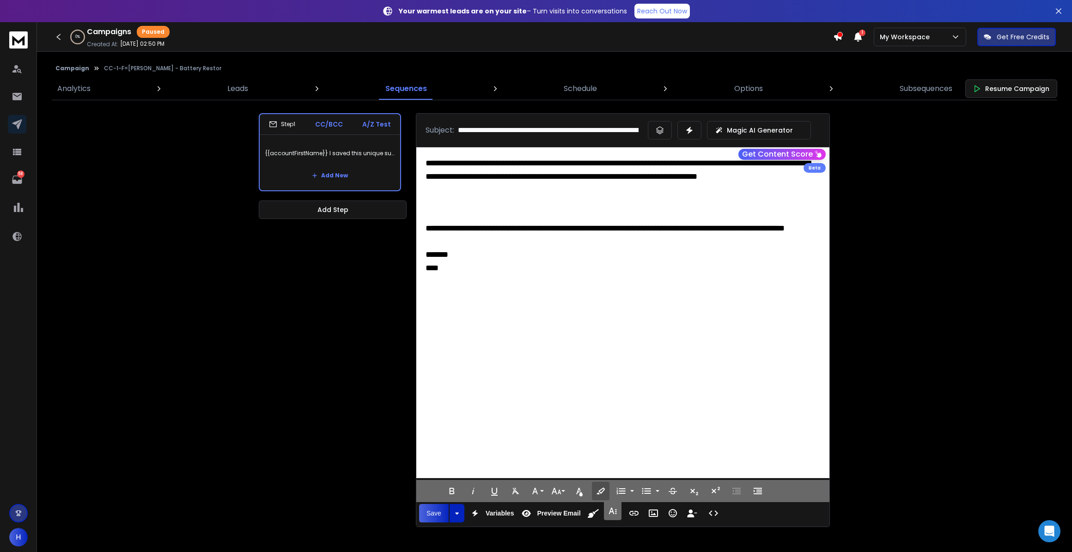
click at [599, 492] on icon "button" at bounding box center [600, 490] width 11 height 11
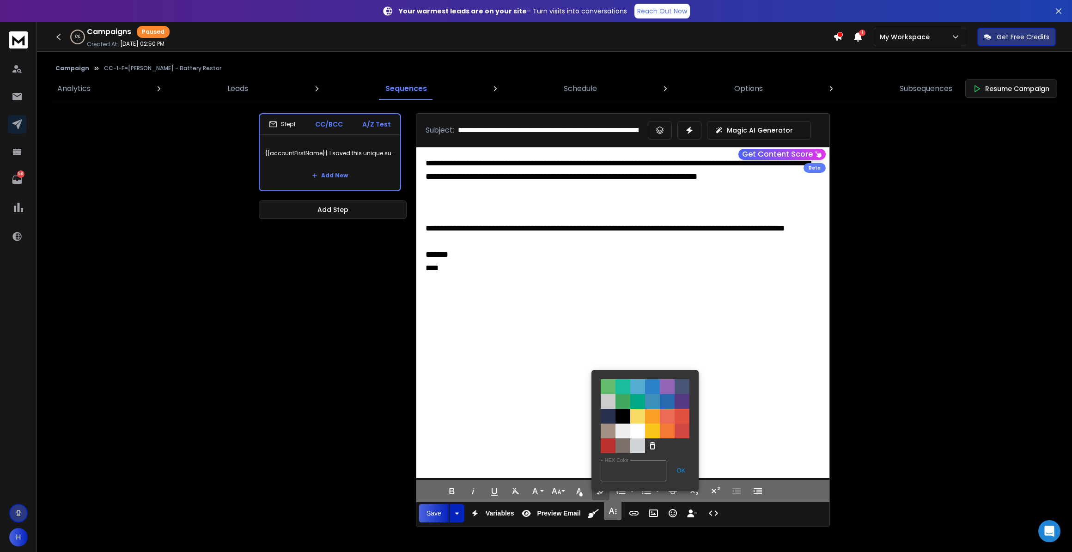
click at [600, 492] on icon "button" at bounding box center [600, 490] width 11 height 11
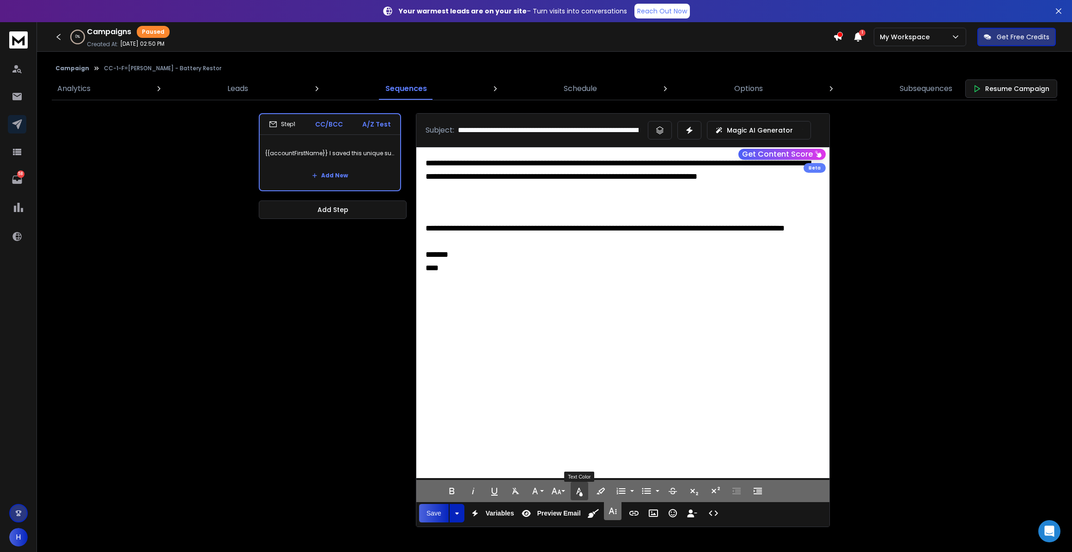
click at [578, 493] on icon "button" at bounding box center [579, 490] width 11 height 11
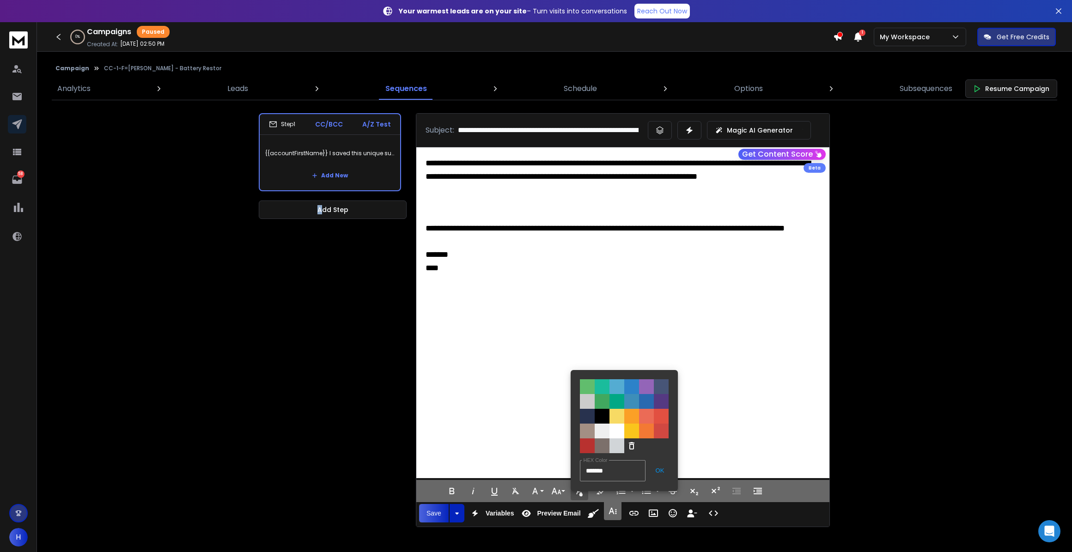
click at [321, 351] on div "Step 1 CC/BCC A/Z Test {{accountFirstName}} I saved this unique surprise becaus…" at bounding box center [333, 320] width 148 height 414
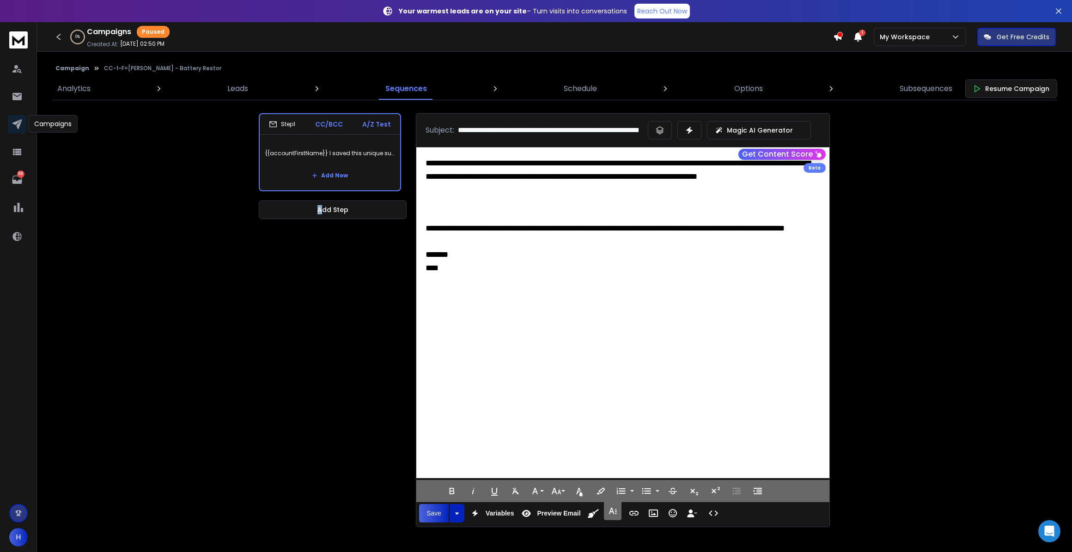
click at [17, 122] on icon at bounding box center [17, 124] width 10 height 10
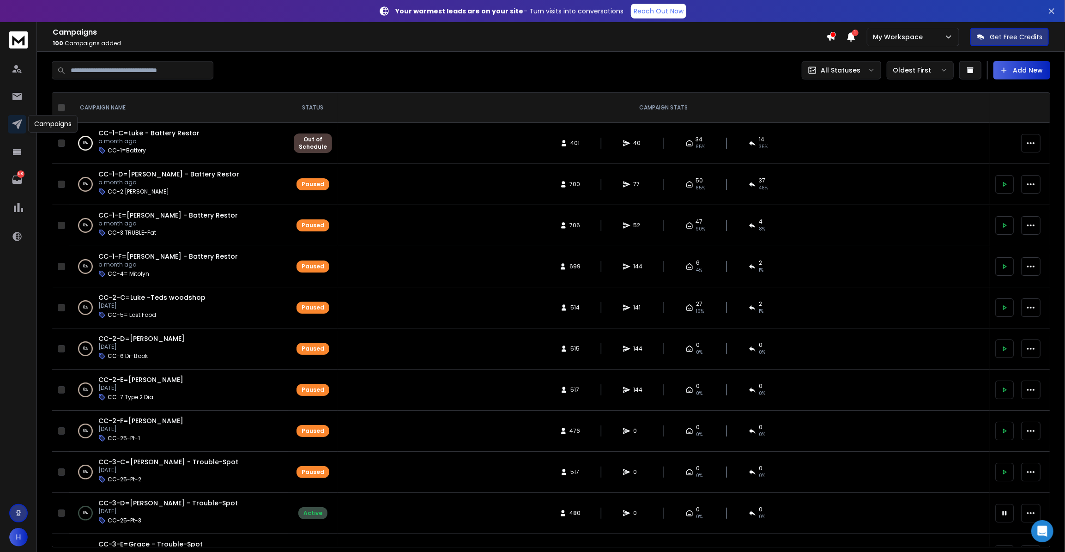
click at [137, 139] on p "a month ago" at bounding box center [148, 141] width 101 height 7
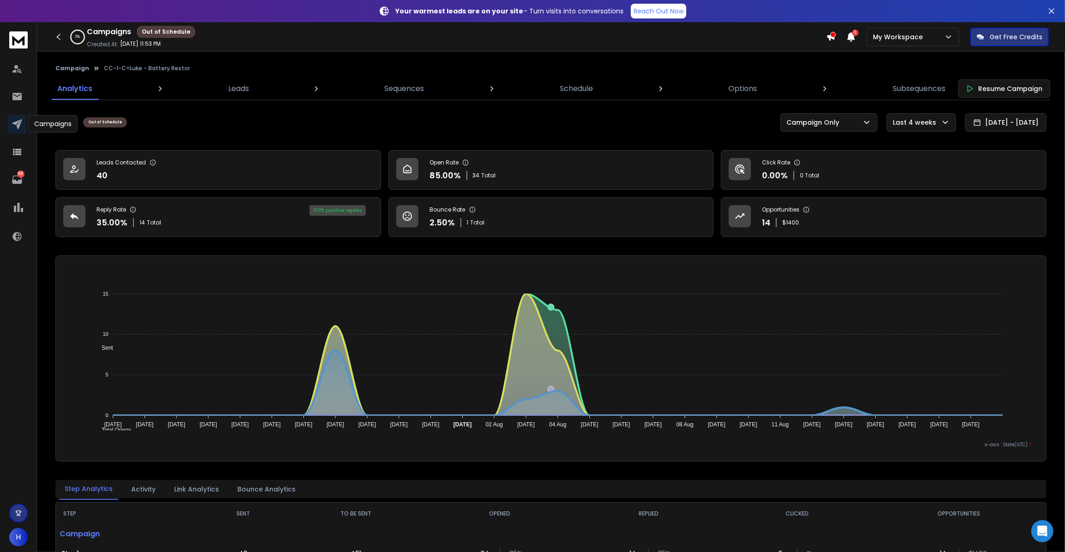
click at [14, 120] on icon at bounding box center [17, 124] width 11 height 11
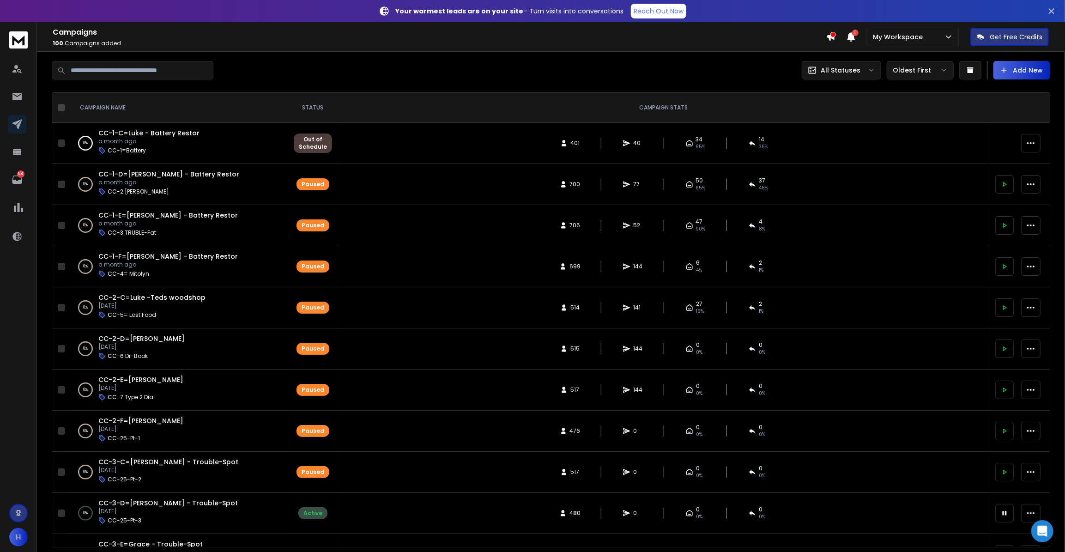
click at [177, 265] on p "a month ago" at bounding box center [167, 264] width 139 height 7
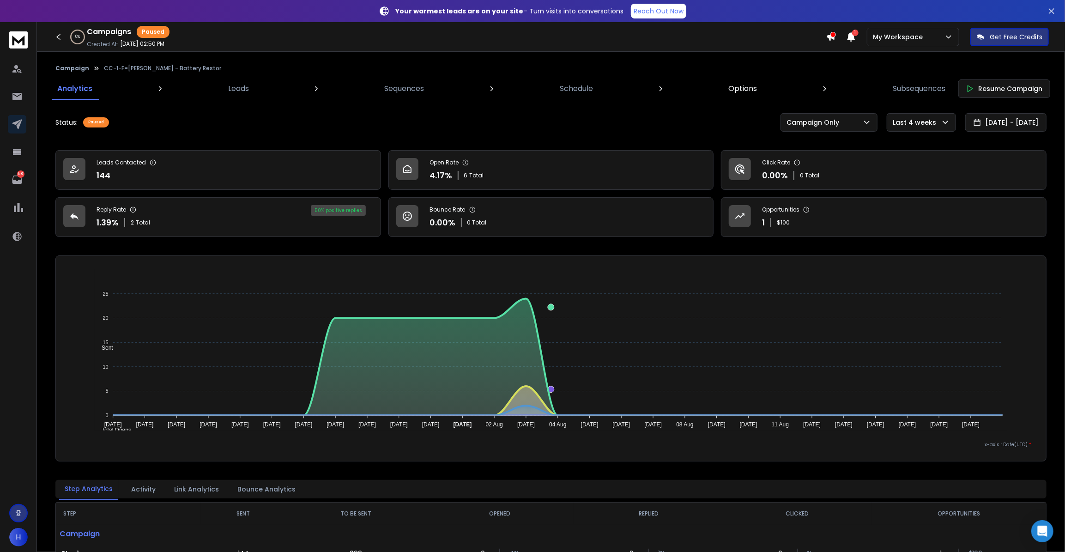
click at [743, 88] on p "Options" at bounding box center [742, 88] width 29 height 11
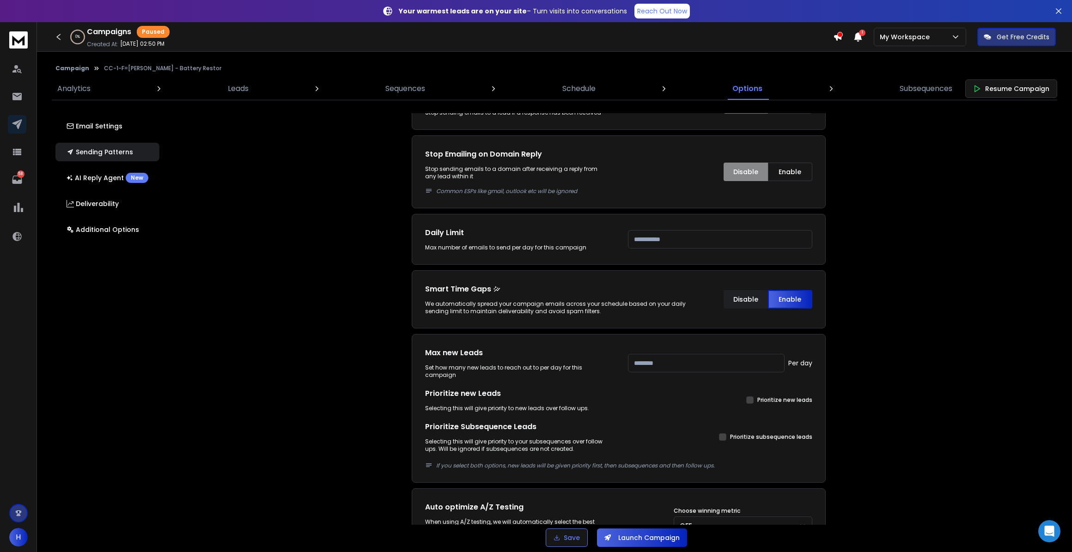
scroll to position [252, 0]
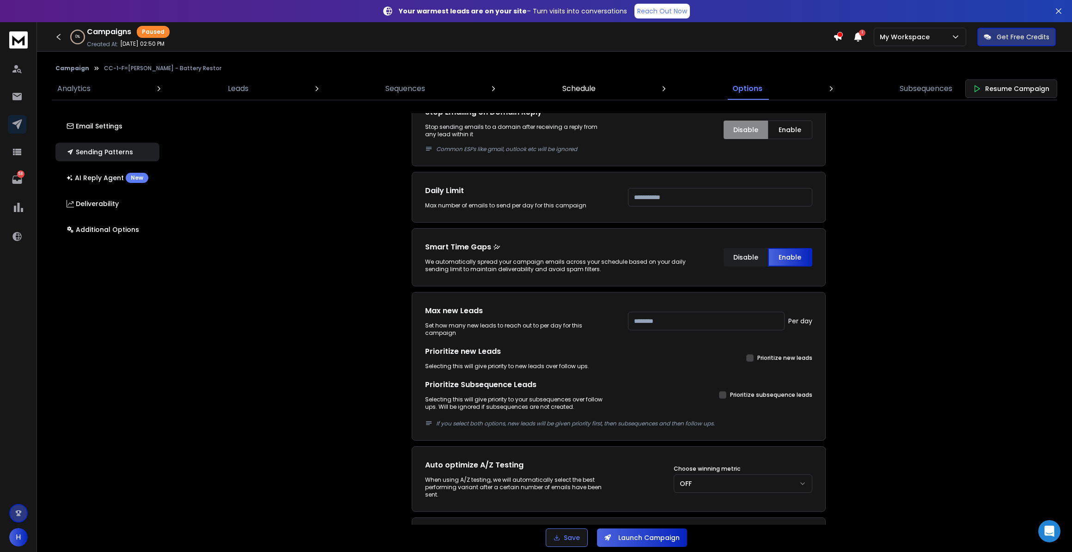
click at [582, 86] on p "Schedule" at bounding box center [578, 88] width 33 height 11
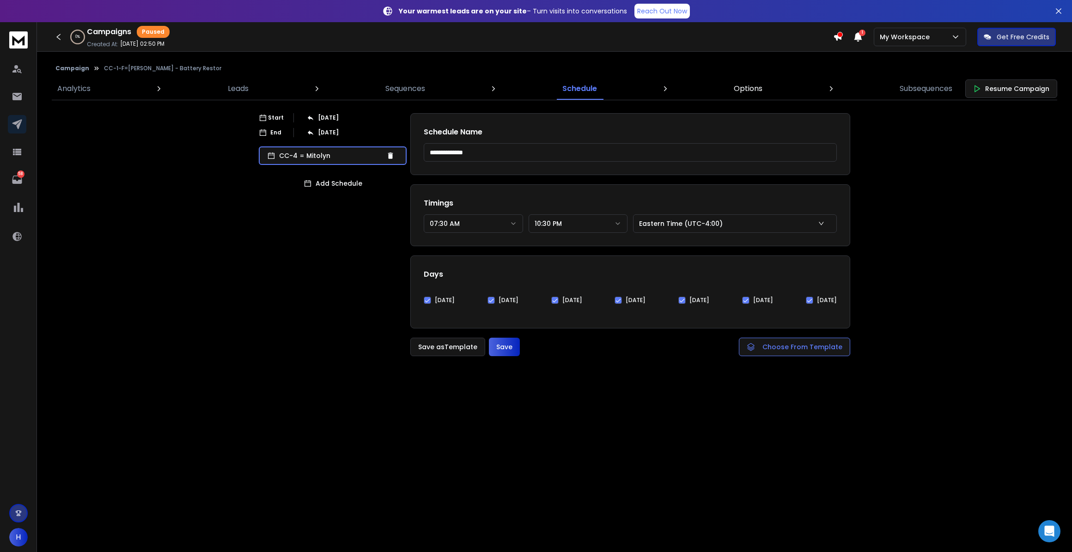
click at [747, 90] on p "Options" at bounding box center [747, 88] width 29 height 11
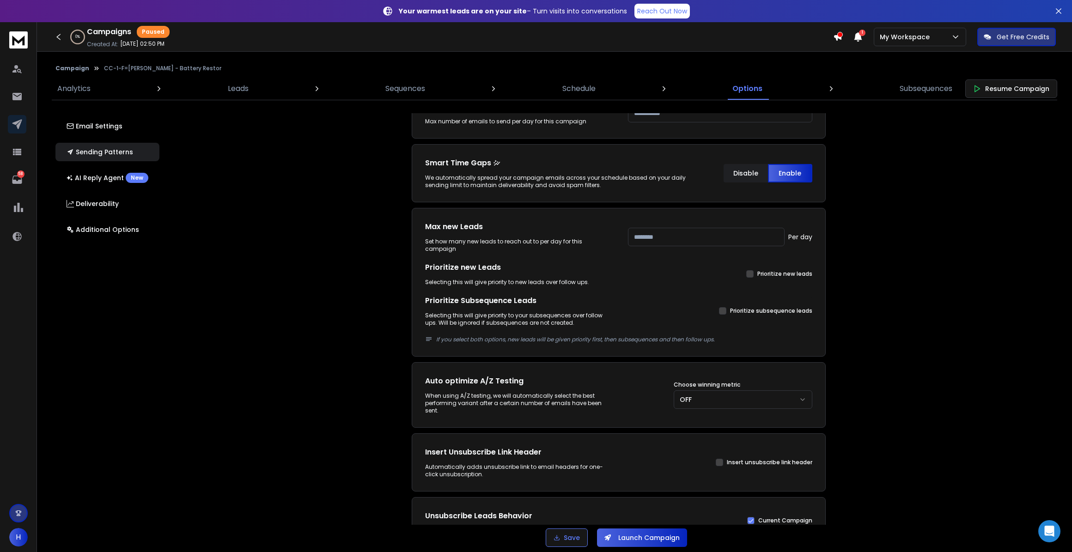
scroll to position [294, 0]
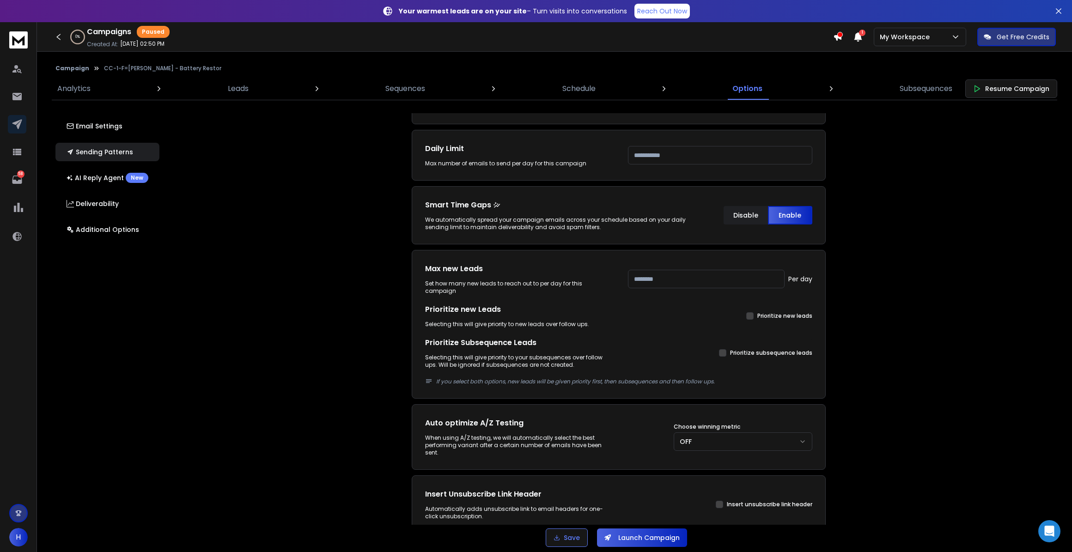
click at [727, 78] on link "Options" at bounding box center [747, 89] width 41 height 22
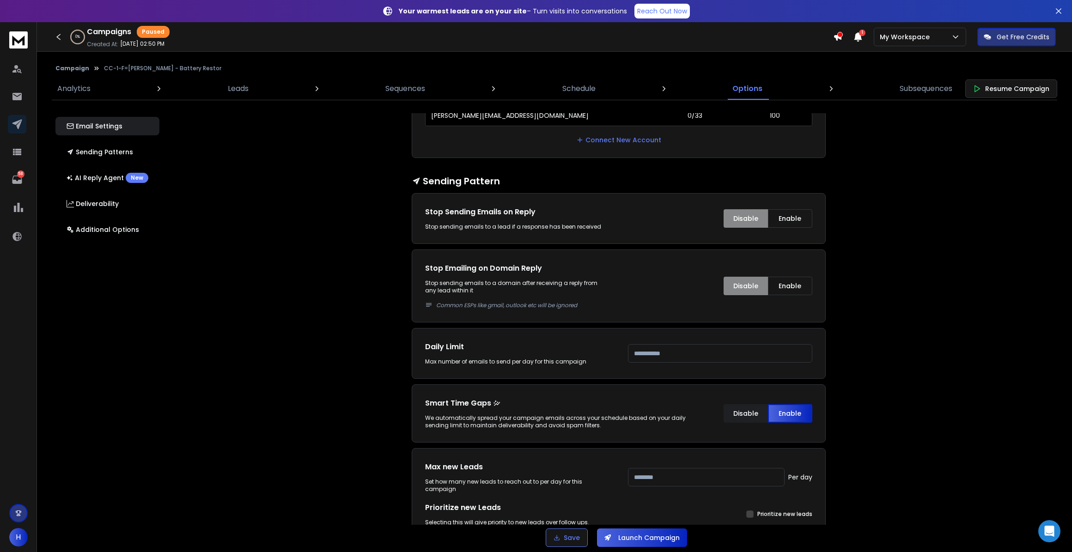
scroll to position [114, 0]
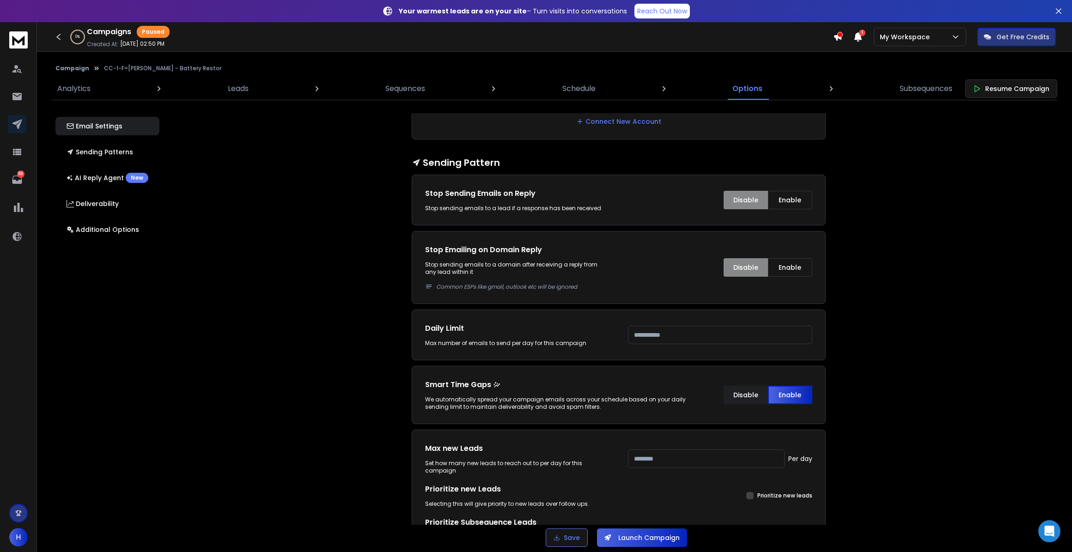
click at [727, 78] on link "Options" at bounding box center [747, 89] width 41 height 22
